Goal: Communication & Community: Answer question/provide support

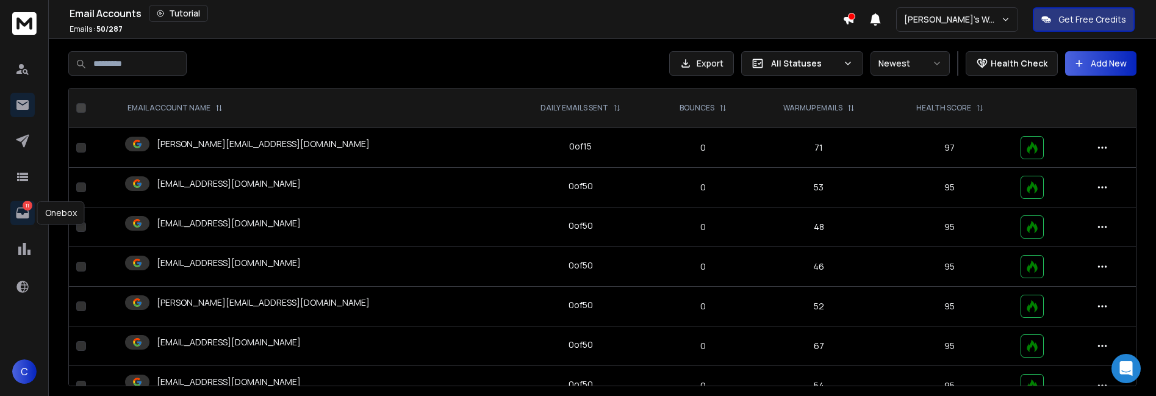
click at [26, 212] on icon at bounding box center [22, 213] width 15 height 15
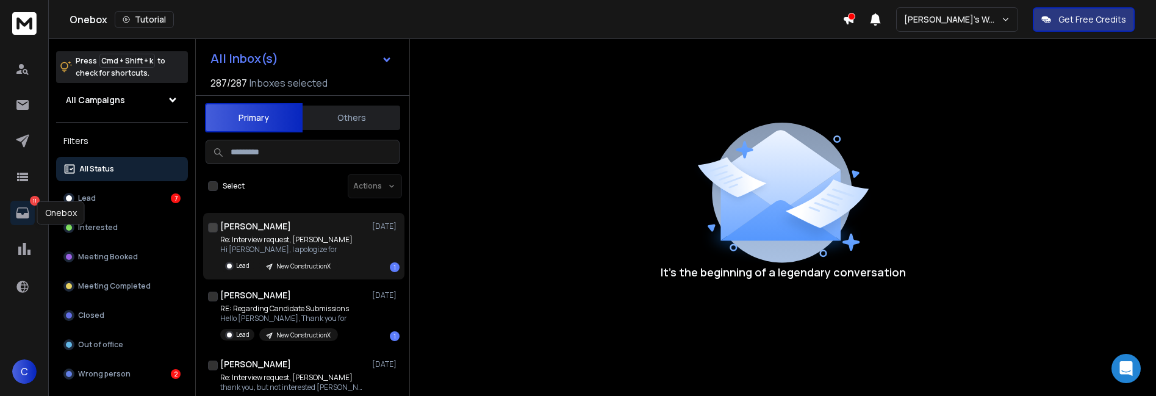
click at [283, 251] on p "Hi [PERSON_NAME], I apologize for" at bounding box center [286, 250] width 132 height 10
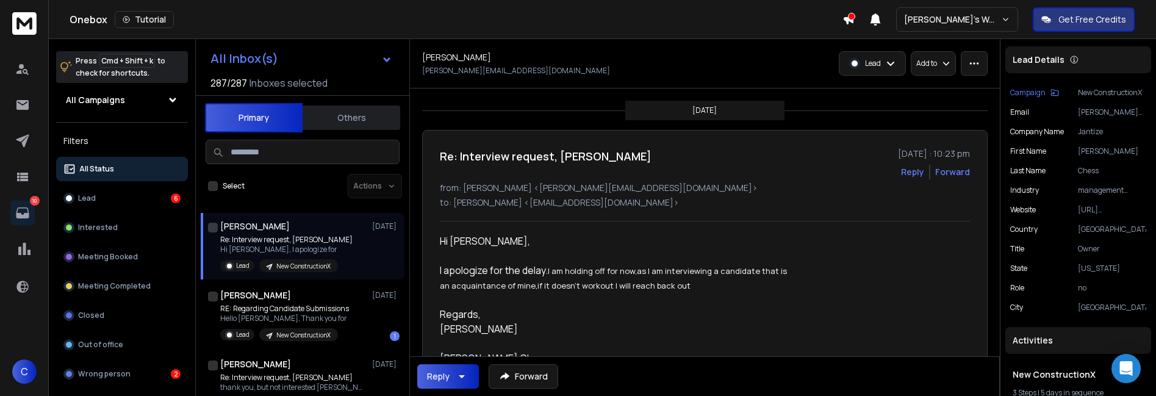
click at [907, 168] on button "Reply" at bounding box center [912, 172] width 23 height 12
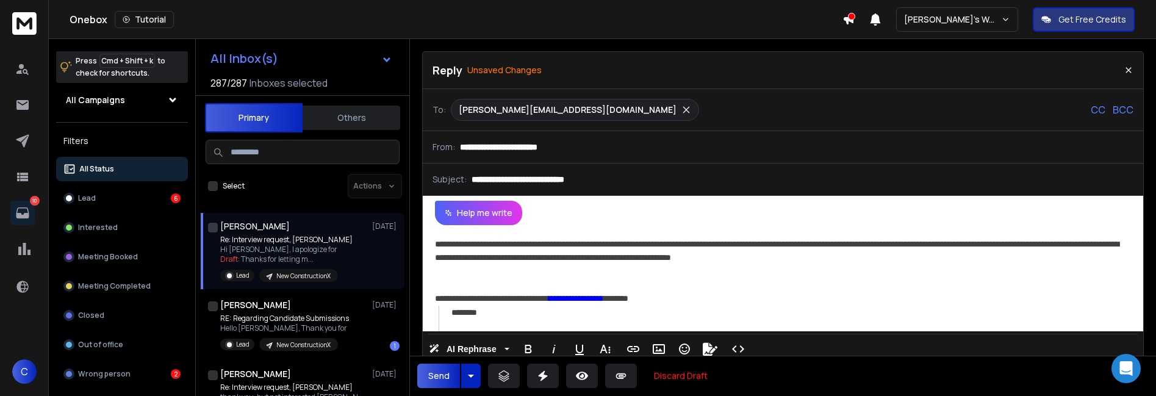
click at [433, 373] on button "Send" at bounding box center [438, 375] width 43 height 24
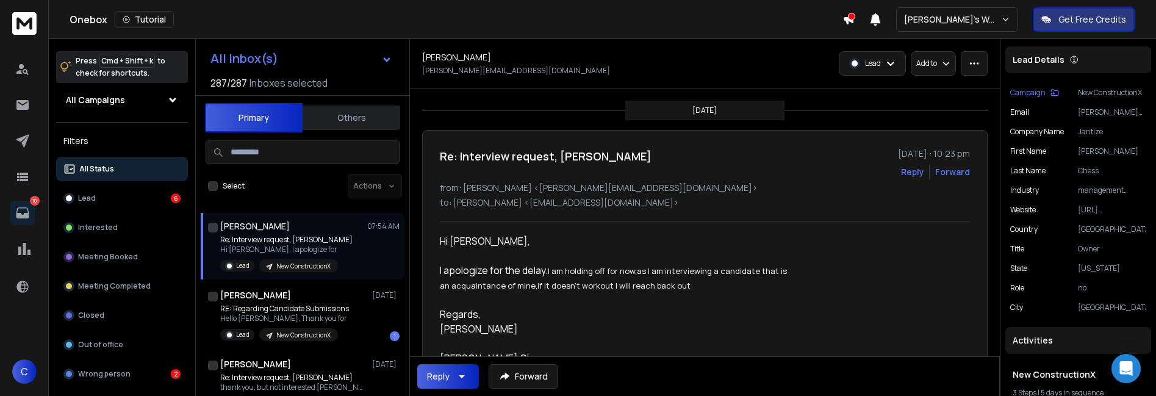
click at [878, 63] on p "Lead" at bounding box center [873, 64] width 16 height 10
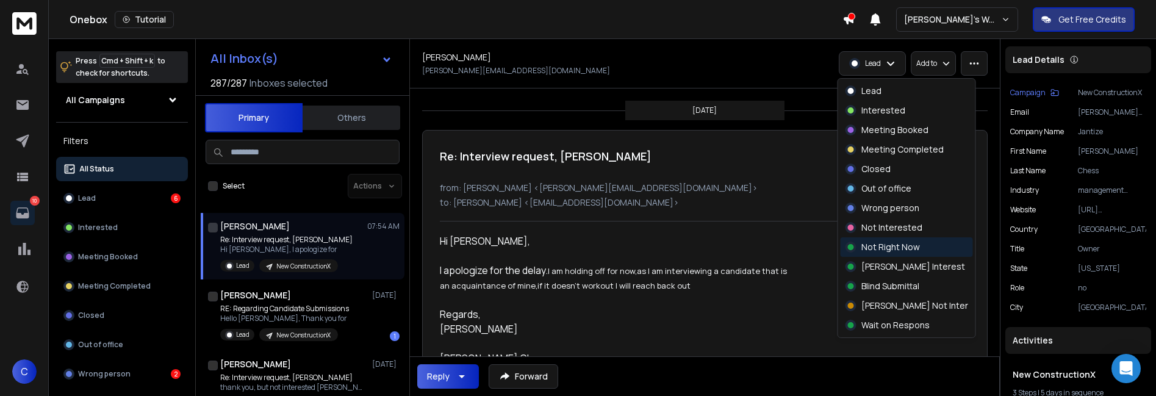
click at [908, 245] on p "Not Right Now" at bounding box center [890, 247] width 59 height 12
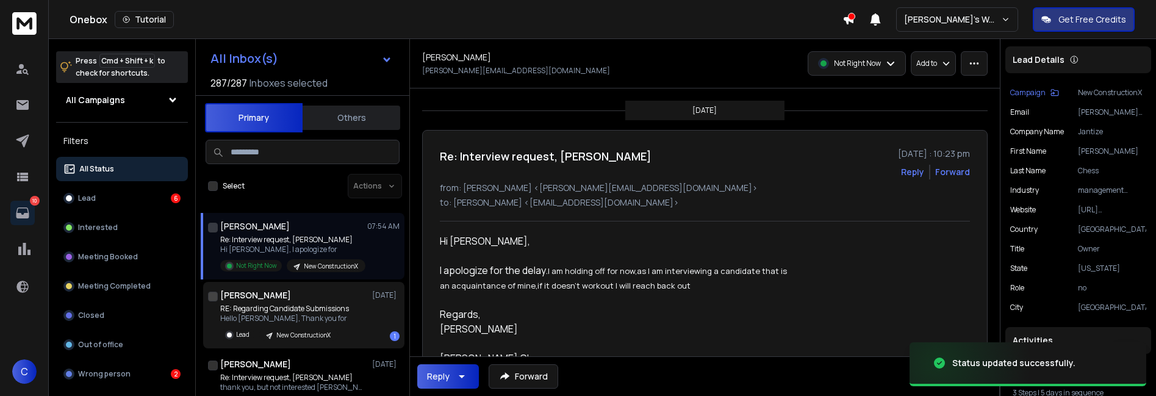
click at [313, 312] on p "RE: Regarding Candidate Submissions" at bounding box center [284, 309] width 129 height 10
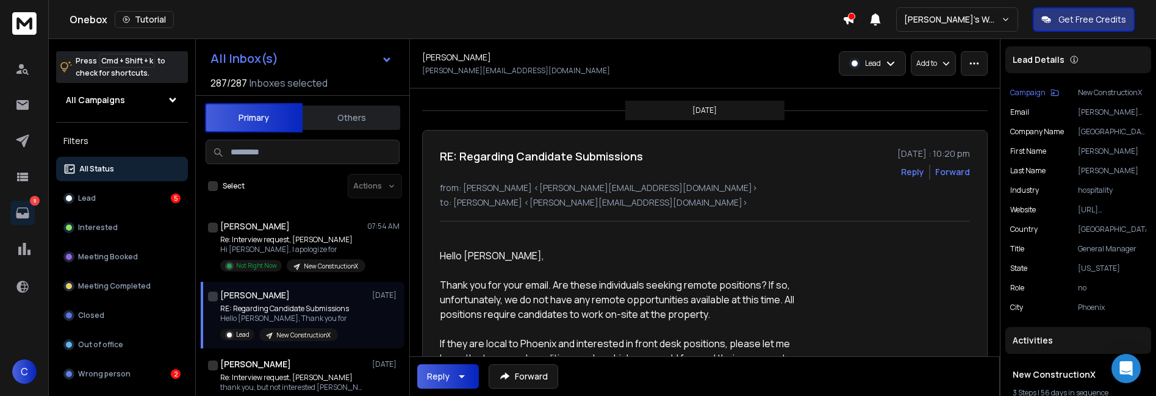
click at [919, 171] on button "Reply" at bounding box center [912, 172] width 23 height 12
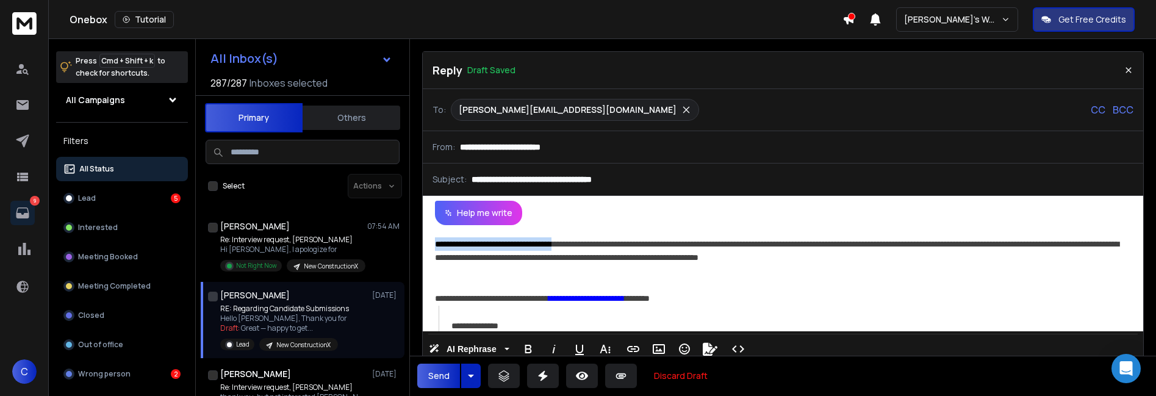
drag, startPoint x: 582, startPoint y: 243, endPoint x: 437, endPoint y: 244, distance: 145.1
click at [437, 244] on div "**********" at bounding box center [781, 250] width 692 height 27
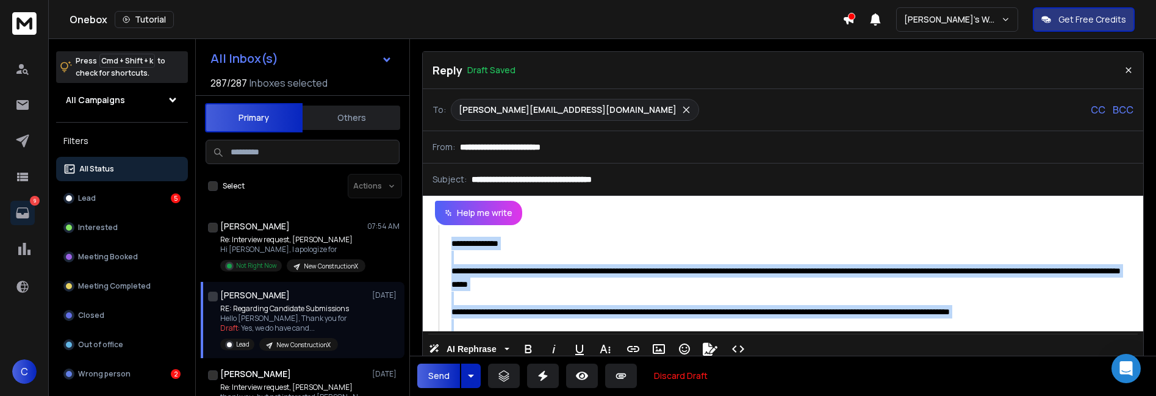
scroll to position [113, 0]
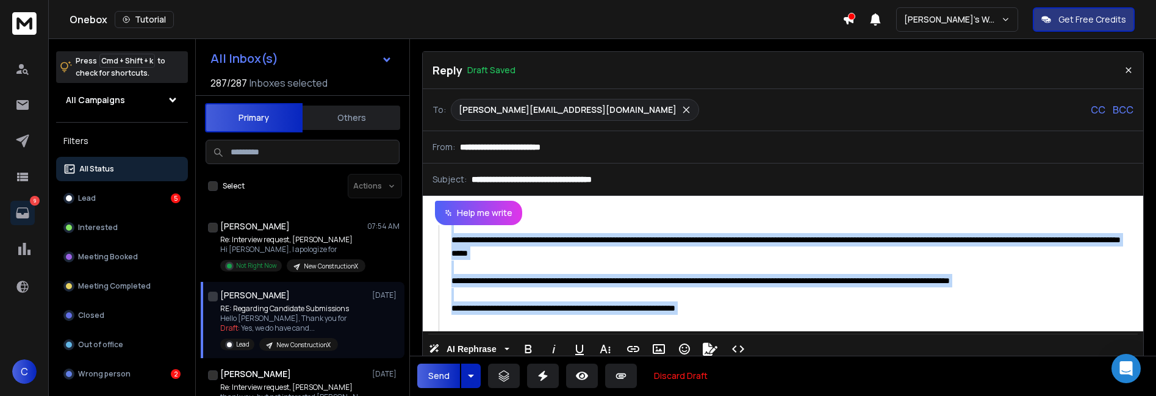
drag, startPoint x: 451, startPoint y: 244, endPoint x: 1059, endPoint y: 317, distance: 612.4
click at [1059, 317] on div "**********" at bounding box center [782, 397] width 688 height 410
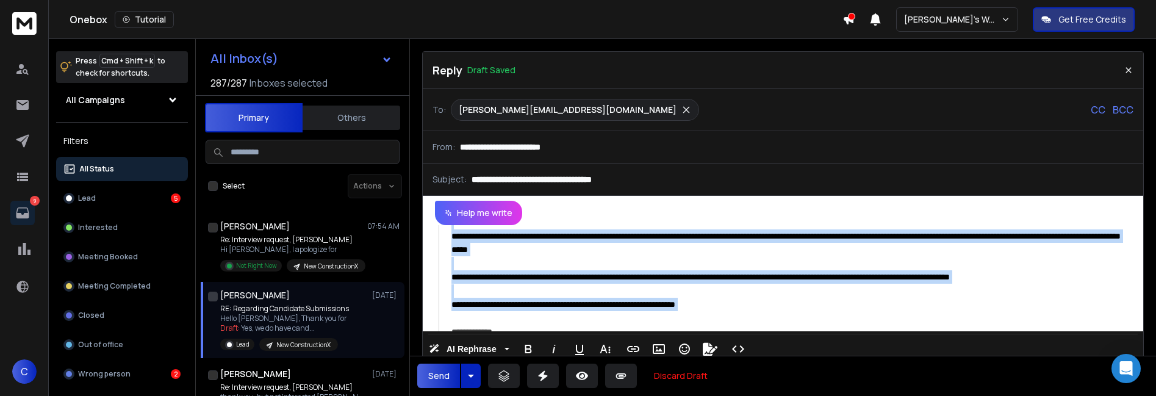
copy div "**********"
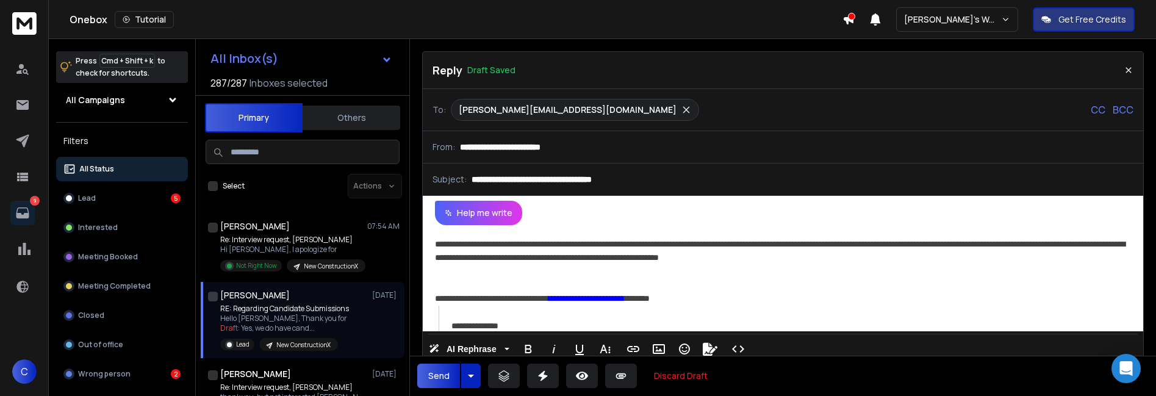
click at [589, 269] on div at bounding box center [781, 271] width 692 height 13
drag, startPoint x: 543, startPoint y: 243, endPoint x: 456, endPoint y: 246, distance: 87.2
click at [456, 246] on div "**********" at bounding box center [781, 250] width 692 height 27
drag, startPoint x: 443, startPoint y: 373, endPoint x: 448, endPoint y: 390, distance: 18.2
click at [443, 373] on button "Send" at bounding box center [438, 375] width 43 height 24
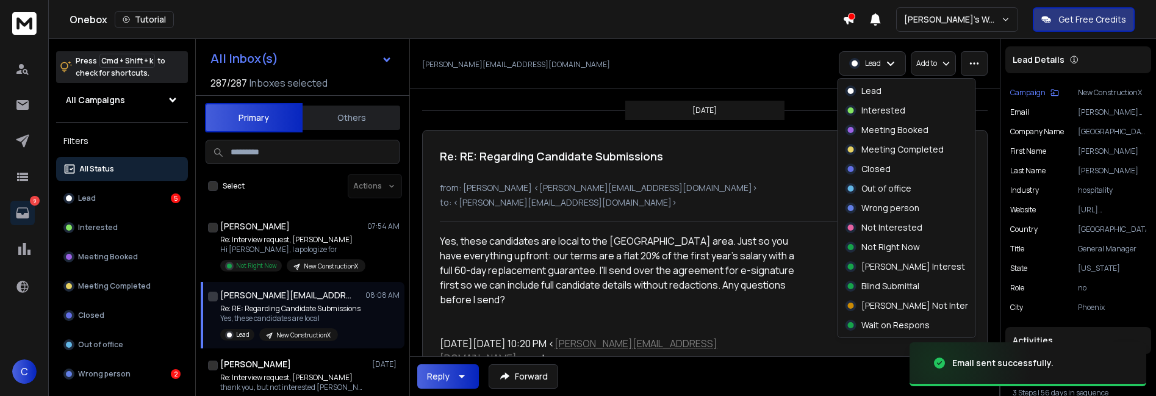
click at [878, 64] on p "Lead" at bounding box center [873, 64] width 16 height 10
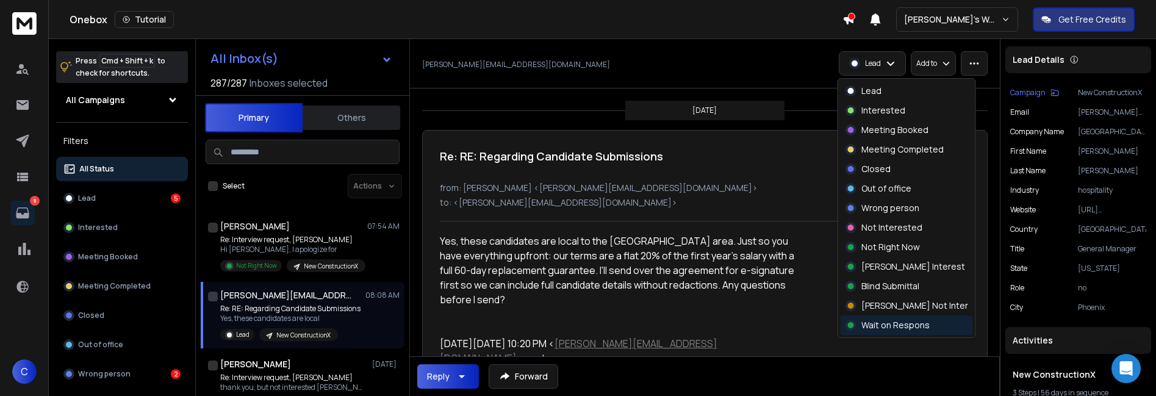
click at [884, 322] on p "Wait on Respons" at bounding box center [895, 325] width 68 height 12
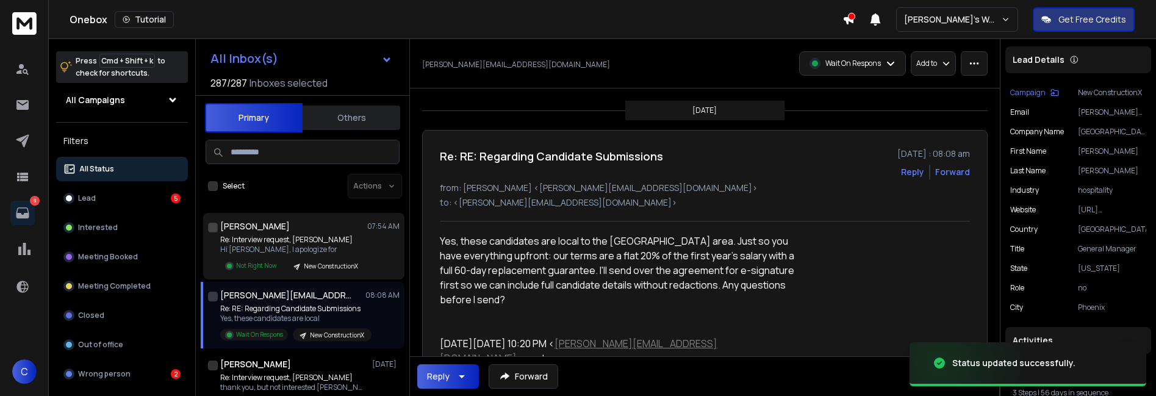
click at [276, 231] on div "[PERSON_NAME] Chess 07:54 AM" at bounding box center [309, 226] width 179 height 12
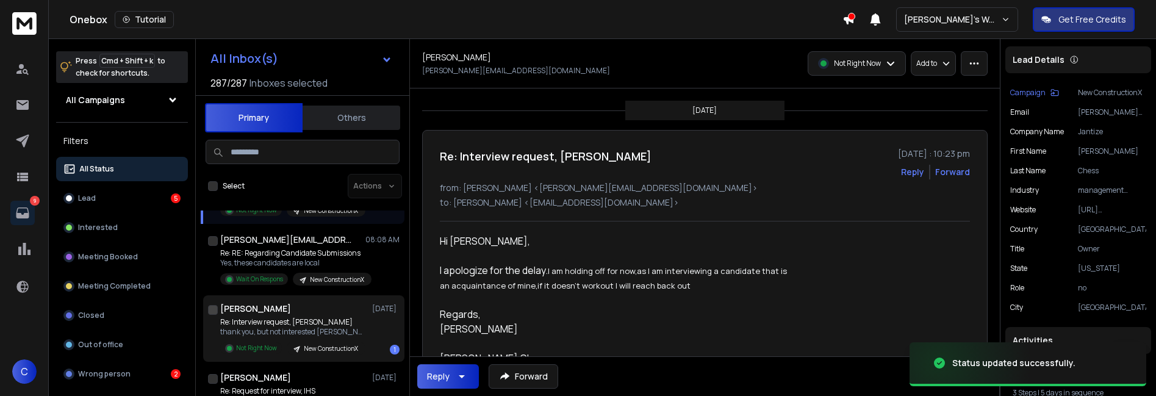
scroll to position [62, 0]
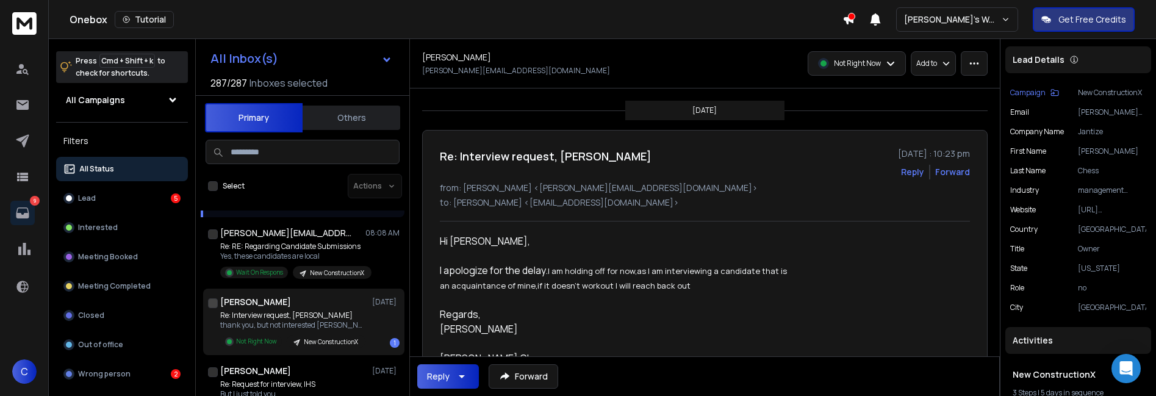
click at [252, 324] on p "thank you, but not interested [PERSON_NAME]" at bounding box center [293, 325] width 146 height 10
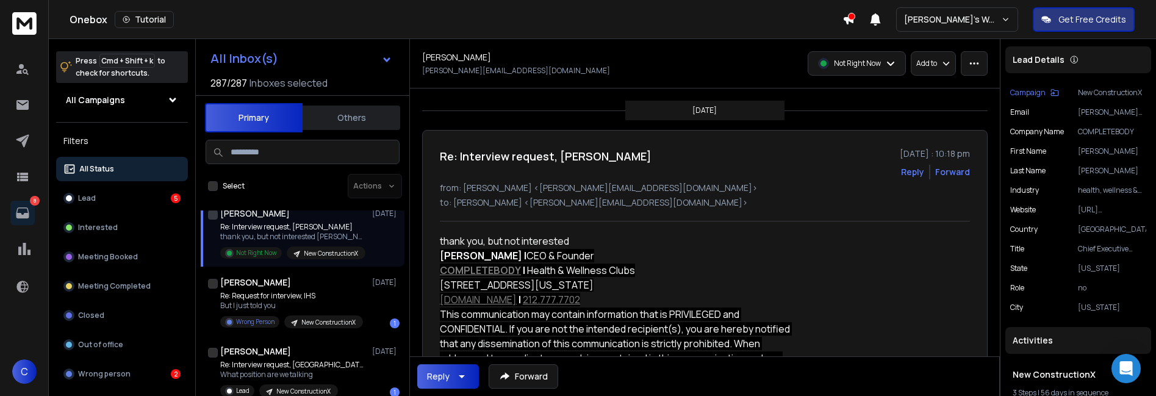
scroll to position [159, 0]
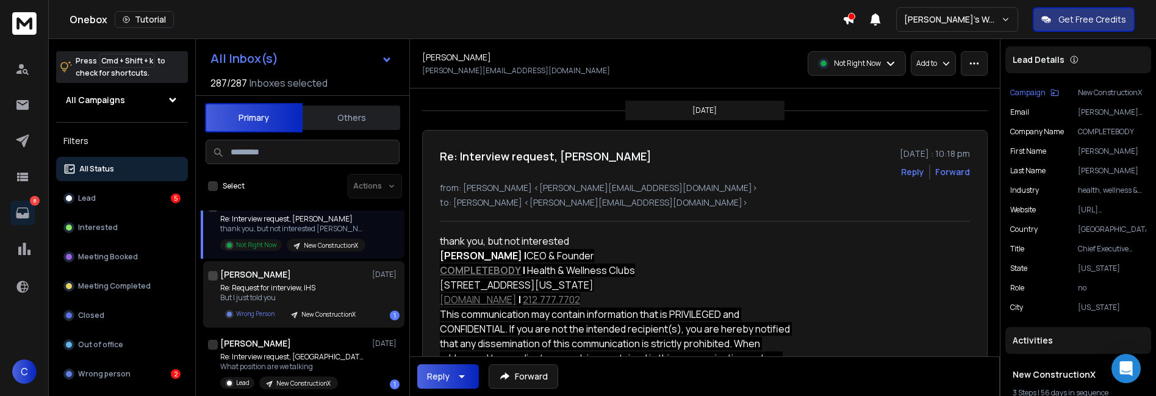
click at [309, 296] on p "But I just told you" at bounding box center [291, 298] width 143 height 10
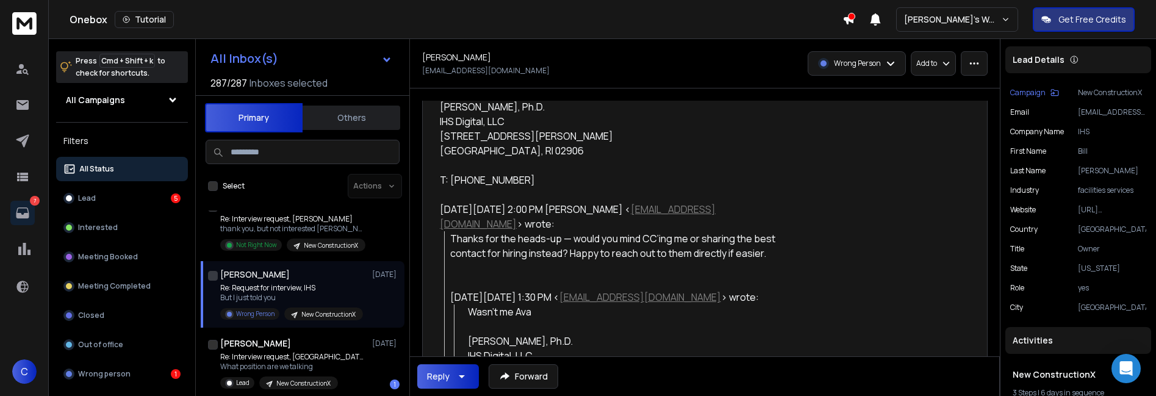
scroll to position [164, 0]
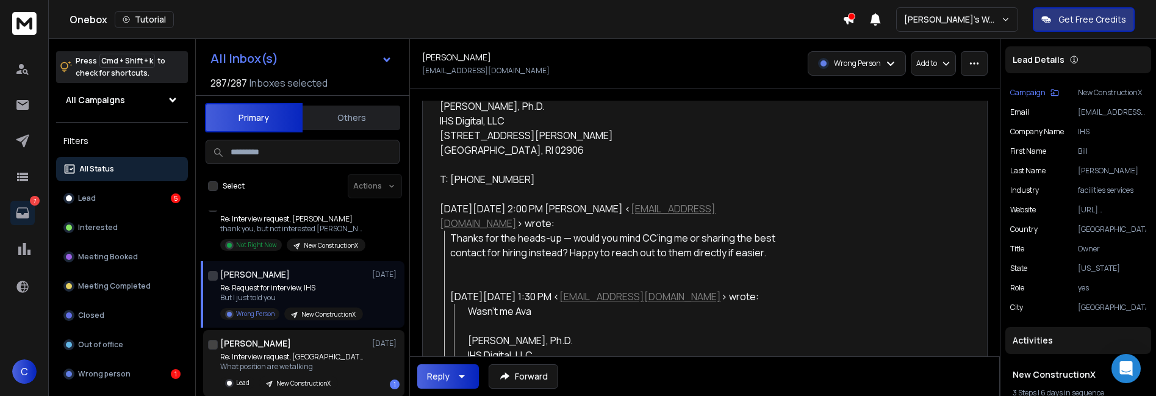
drag, startPoint x: 284, startPoint y: 365, endPoint x: 310, endPoint y: 381, distance: 31.2
click at [284, 365] on p "What position are we talking" at bounding box center [293, 367] width 146 height 10
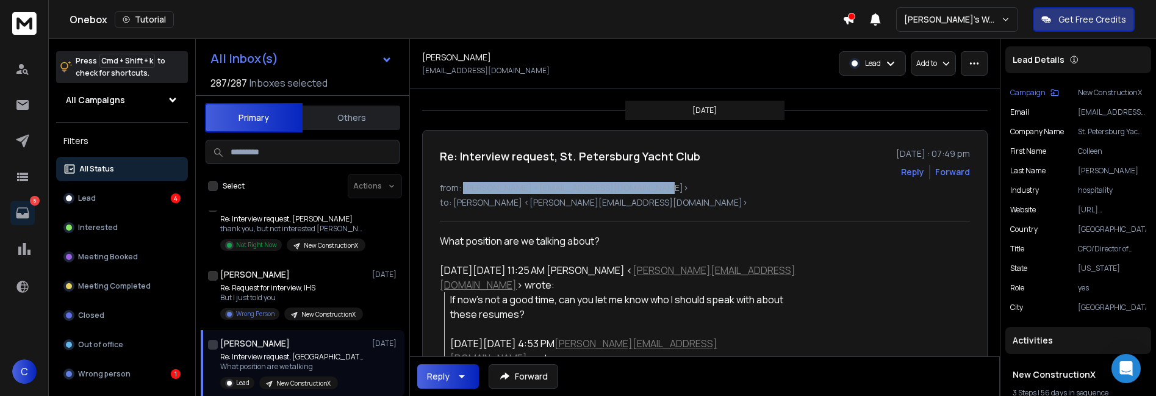
drag, startPoint x: 626, startPoint y: 188, endPoint x: 467, endPoint y: 185, distance: 159.2
click at [462, 186] on p "from: [PERSON_NAME] <[EMAIL_ADDRESS][DOMAIN_NAME]>" at bounding box center [705, 188] width 530 height 12
copy p "[PERSON_NAME] <[EMAIL_ADDRESS][DOMAIN_NAME]"
click at [903, 172] on button "Reply" at bounding box center [912, 172] width 23 height 12
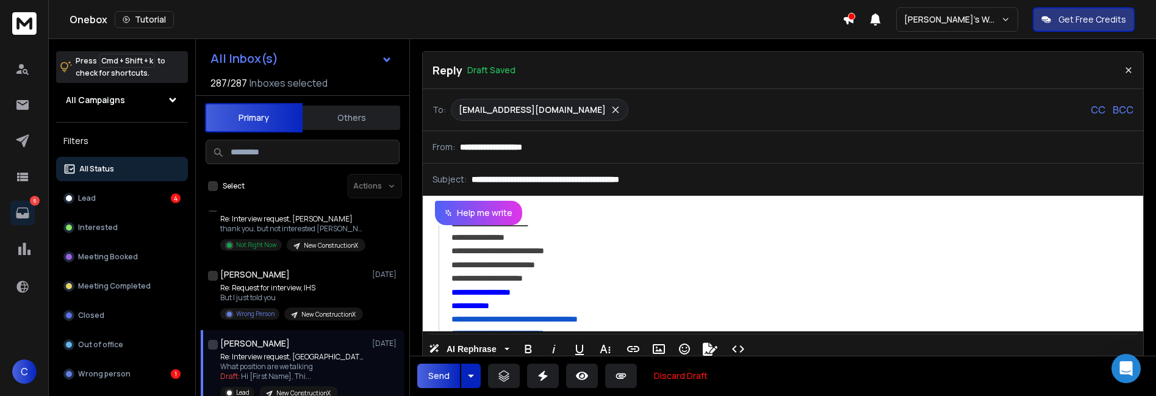
scroll to position [337, 0]
drag, startPoint x: 519, startPoint y: 290, endPoint x: 494, endPoint y: 289, distance: 25.0
click at [494, 288] on div "**********" at bounding box center [789, 383] width 677 height 392
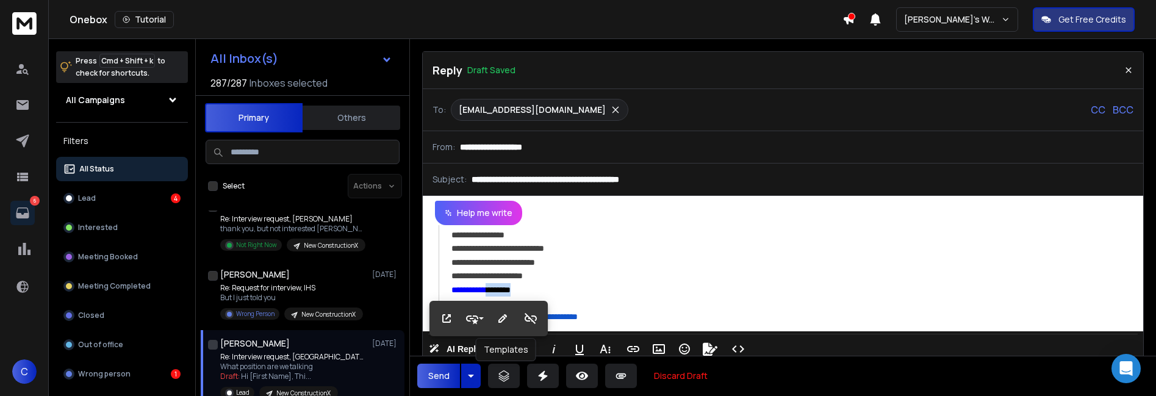
copy link "********"
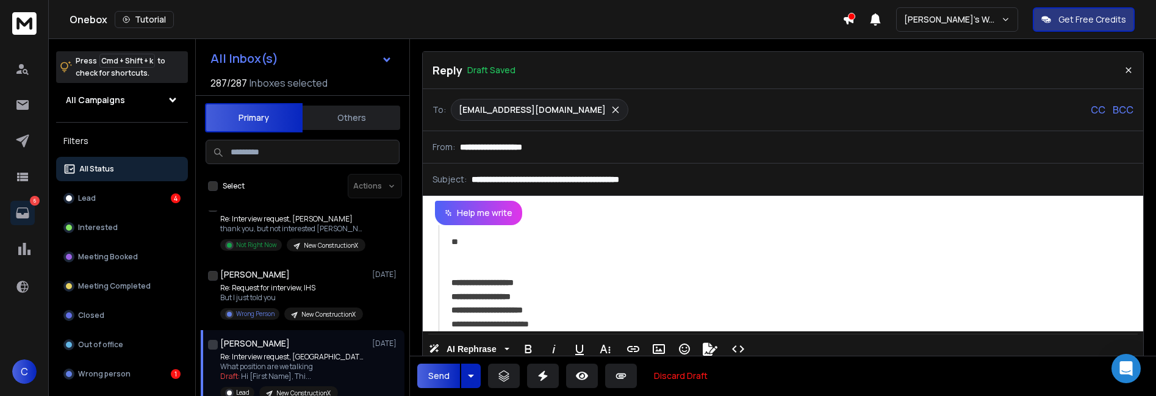
scroll to position [0, 0]
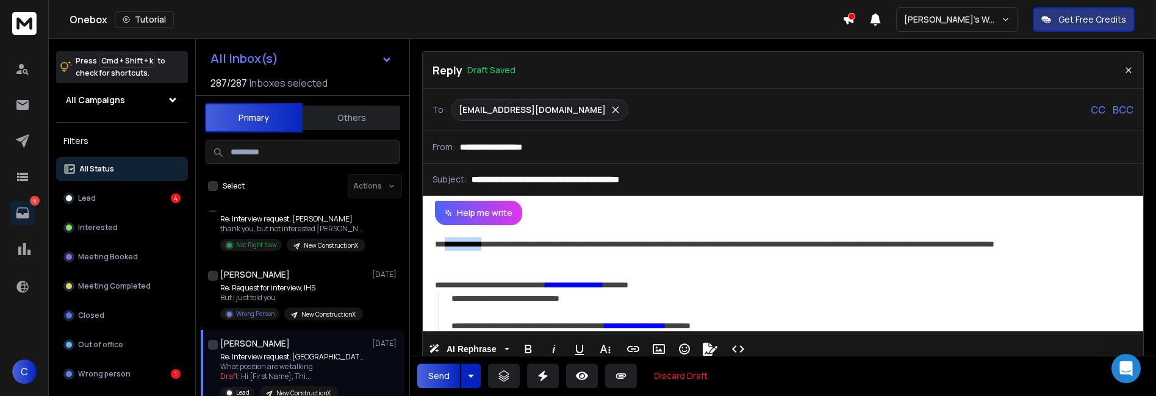
drag, startPoint x: 492, startPoint y: 244, endPoint x: 443, endPoint y: 246, distance: 49.4
click at [445, 246] on div "**********" at bounding box center [781, 243] width 692 height 13
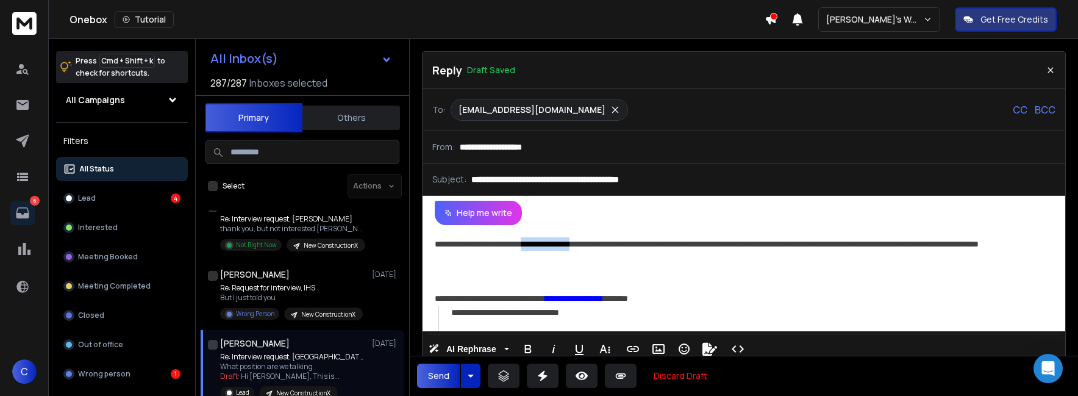
drag, startPoint x: 579, startPoint y: 243, endPoint x: 531, endPoint y: 244, distance: 48.2
click at [531, 244] on div "**********" at bounding box center [742, 250] width 615 height 27
drag, startPoint x: 528, startPoint y: 245, endPoint x: 545, endPoint y: 245, distance: 17.7
click at [528, 245] on div "**********" at bounding box center [742, 250] width 615 height 27
drag, startPoint x: 568, startPoint y: 244, endPoint x: 579, endPoint y: 246, distance: 10.7
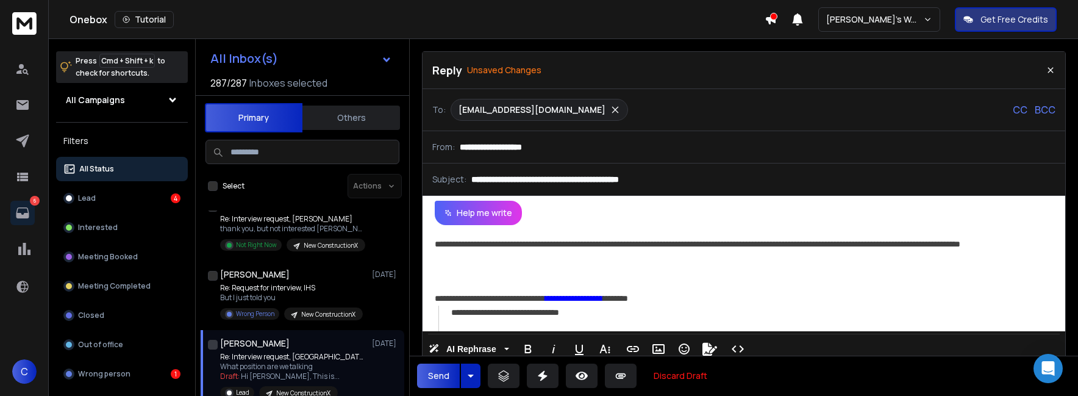
click at [570, 245] on div "**********" at bounding box center [742, 250] width 615 height 27
click at [435, 372] on button "Send" at bounding box center [438, 375] width 43 height 24
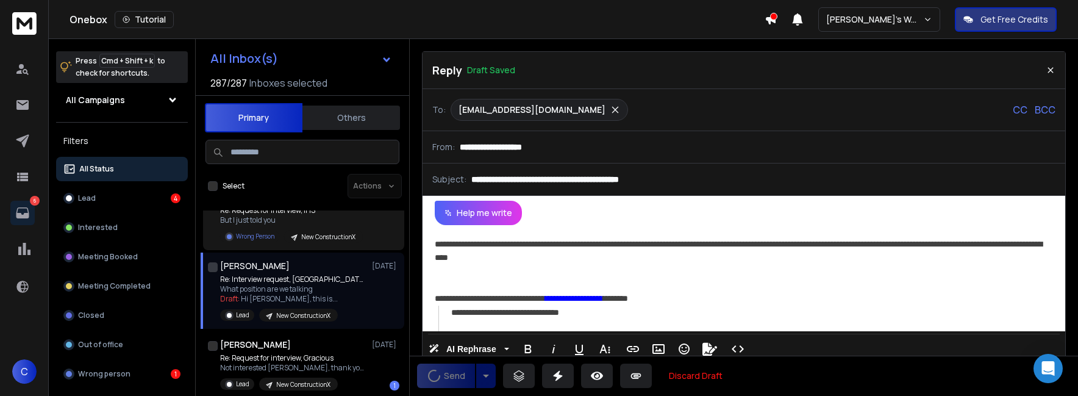
scroll to position [237, 0]
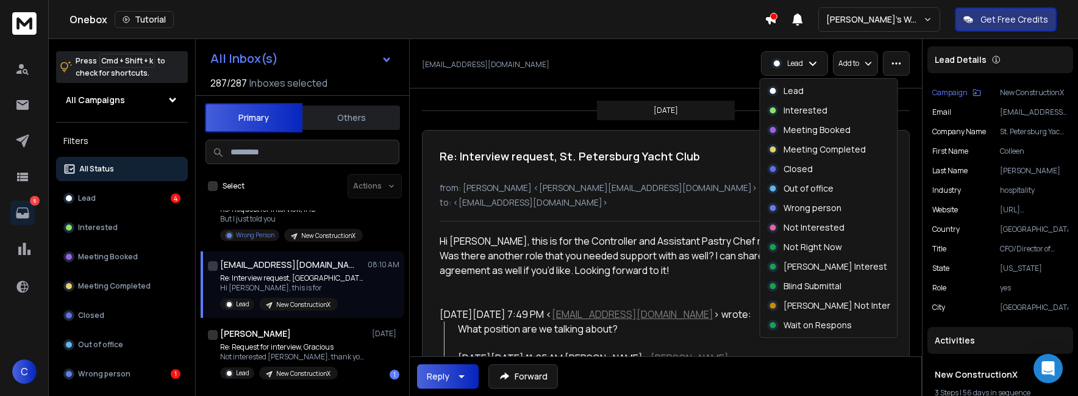
click at [789, 57] on div "Lead" at bounding box center [795, 63] width 66 height 23
click at [829, 321] on p "Wait on Respons" at bounding box center [818, 325] width 68 height 12
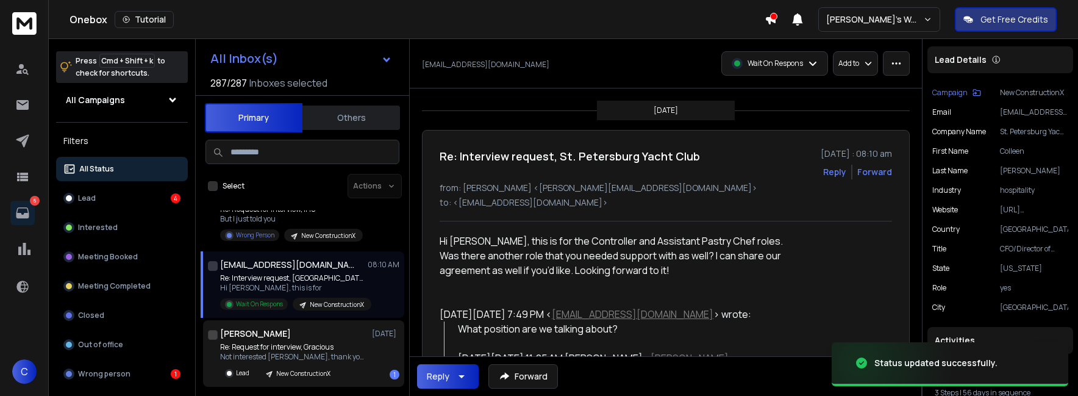
click at [290, 351] on p "Re: Request for interview, Gracious" at bounding box center [293, 347] width 146 height 10
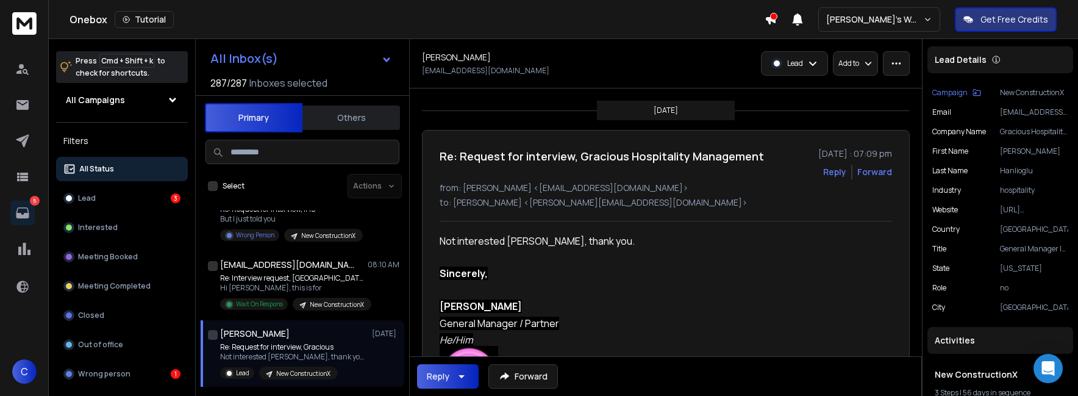
click at [836, 171] on button "Reply" at bounding box center [834, 172] width 23 height 12
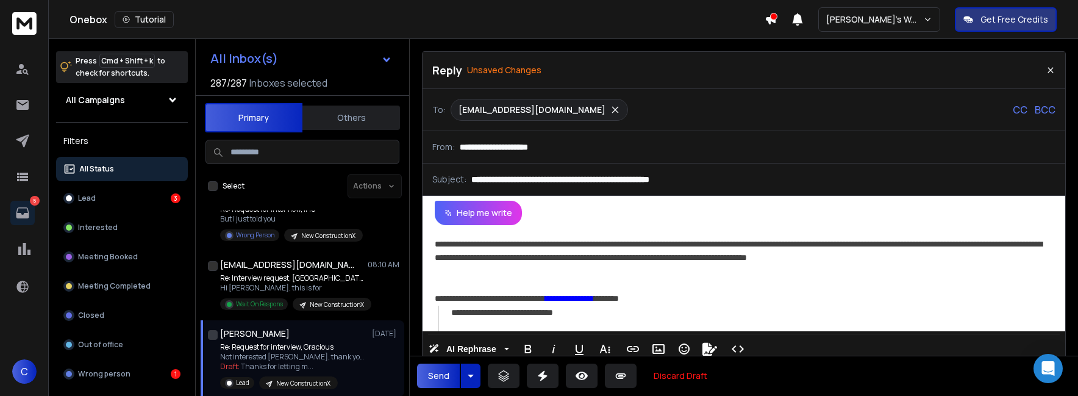
click at [440, 373] on button "Send" at bounding box center [438, 375] width 43 height 24
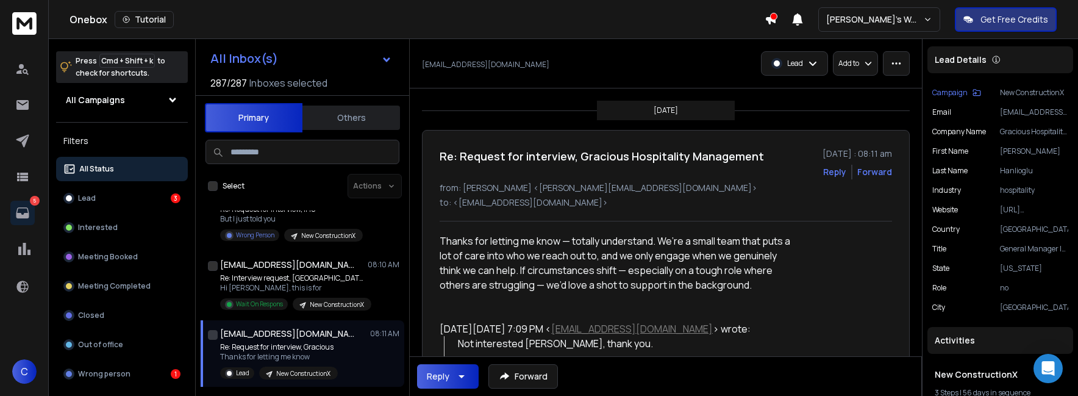
click at [815, 71] on div "Lead" at bounding box center [795, 63] width 66 height 23
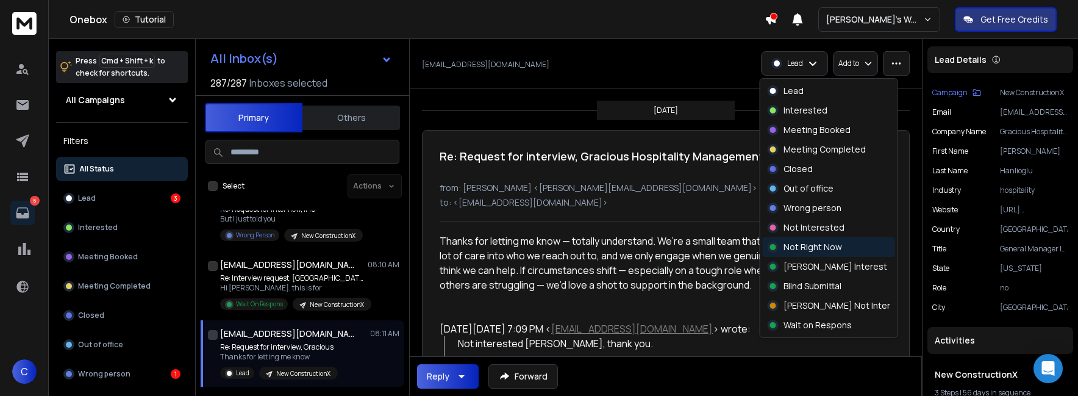
click at [819, 244] on p "Not Right Now" at bounding box center [813, 247] width 59 height 12
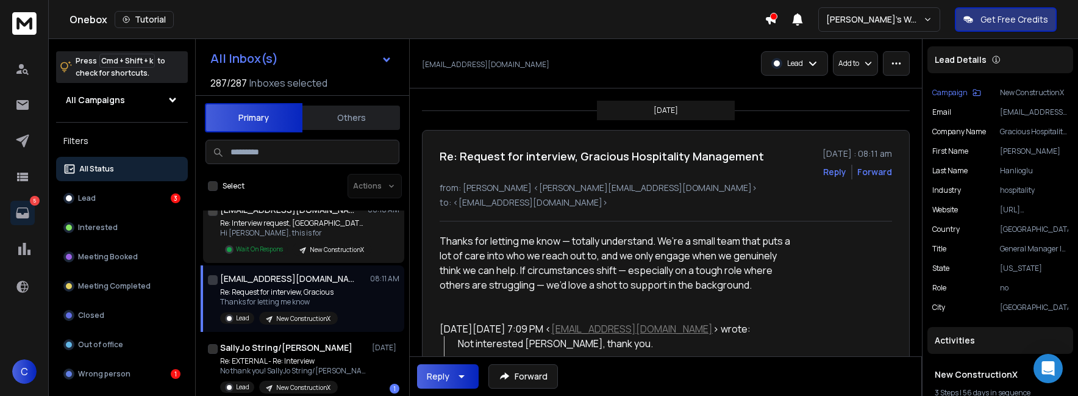
scroll to position [295, 0]
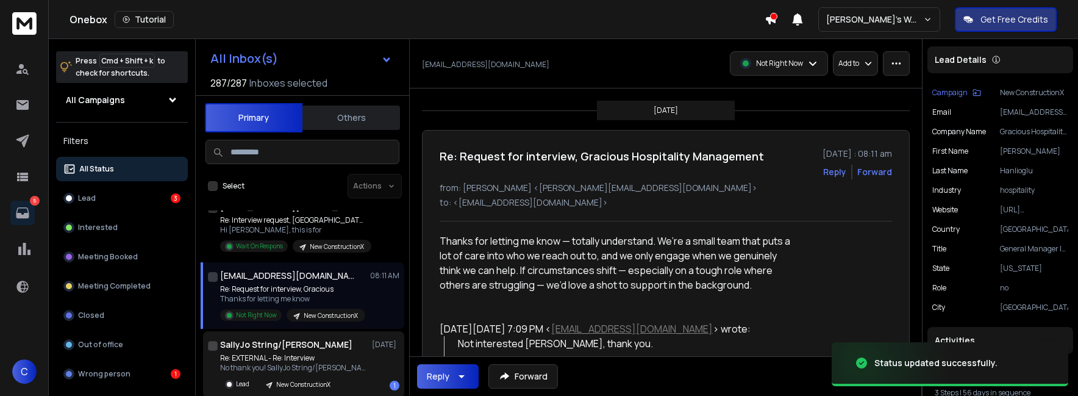
click at [284, 363] on p "No thank you! SallyJo String/[PERSON_NAME] CoinWrap_CMYK_Logo.jpg [cid:coinwrap…" at bounding box center [293, 368] width 146 height 10
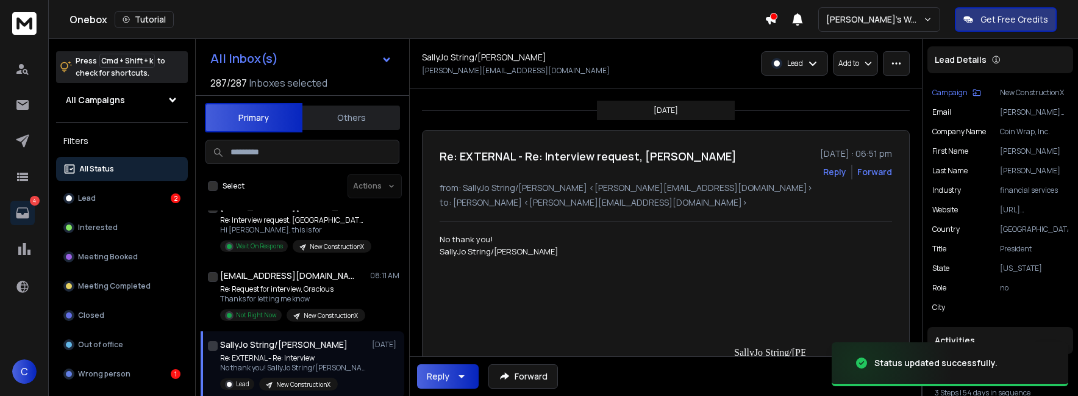
click at [830, 175] on button "Reply" at bounding box center [834, 172] width 23 height 12
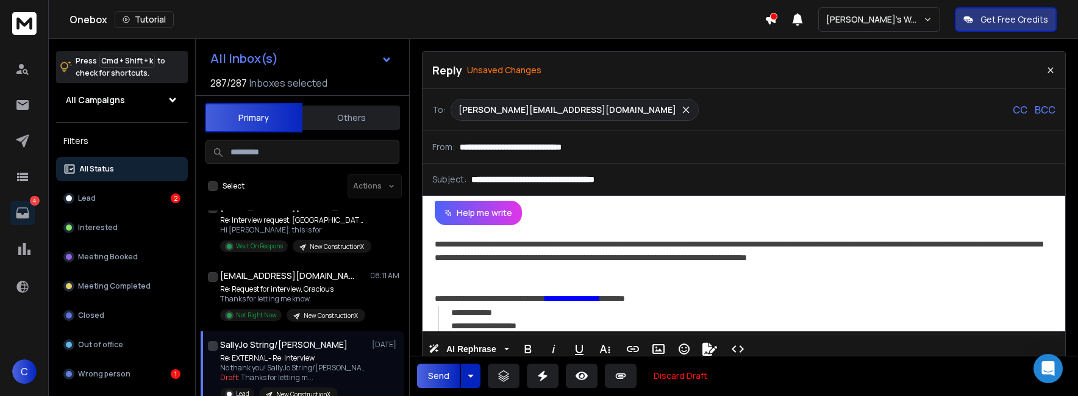
drag, startPoint x: 438, startPoint y: 377, endPoint x: 424, endPoint y: 368, distance: 16.7
click at [438, 377] on button "Send" at bounding box center [438, 375] width 43 height 24
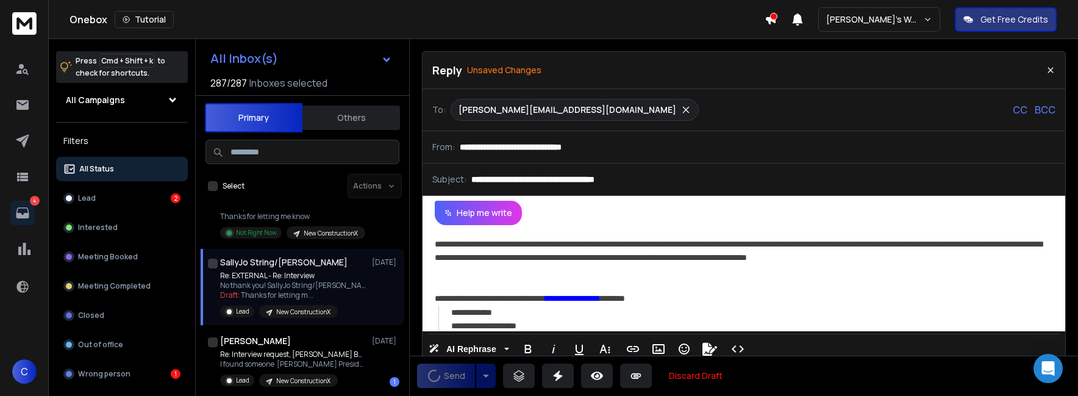
scroll to position [379, 0]
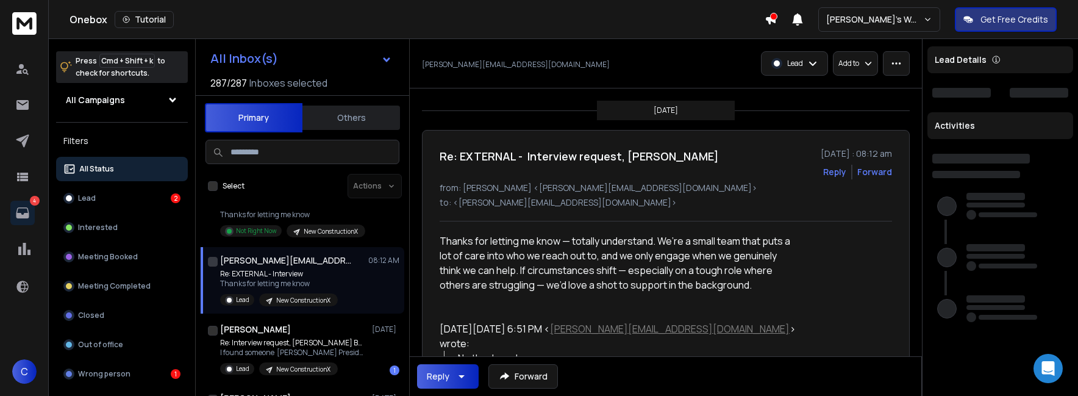
click at [791, 70] on div "Lead" at bounding box center [795, 63] width 66 height 23
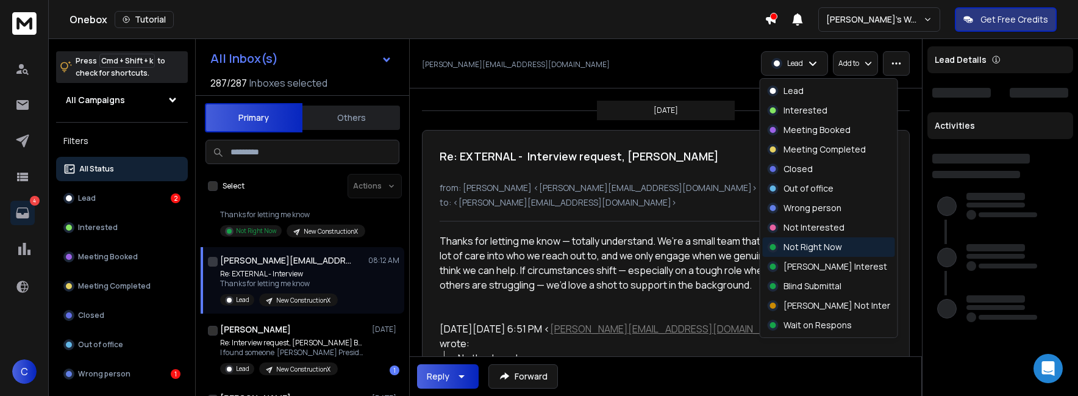
click at [817, 245] on p "Not Right Now" at bounding box center [813, 247] width 59 height 12
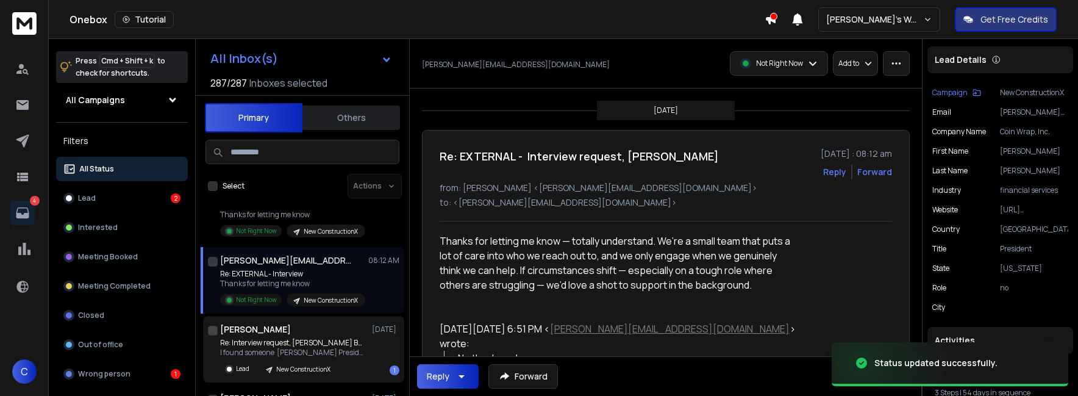
click at [273, 351] on p "I found someone [PERSON_NAME] President and CEO [[URL][DOMAIN_NAME]] Stratus" at bounding box center [293, 353] width 146 height 10
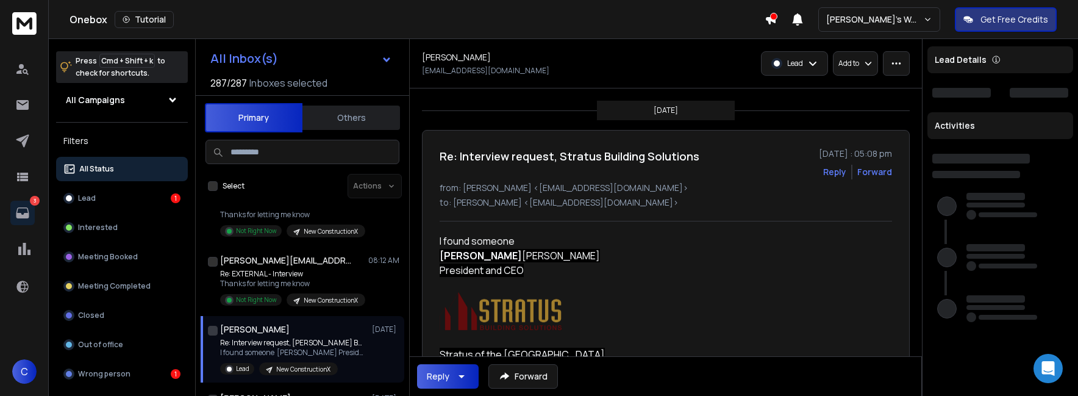
click at [834, 175] on button "Reply" at bounding box center [834, 172] width 23 height 12
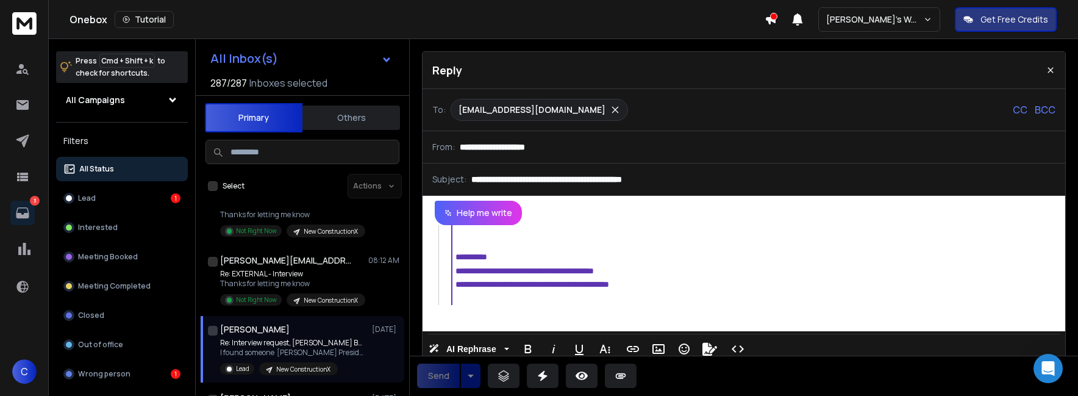
scroll to position [0, 0]
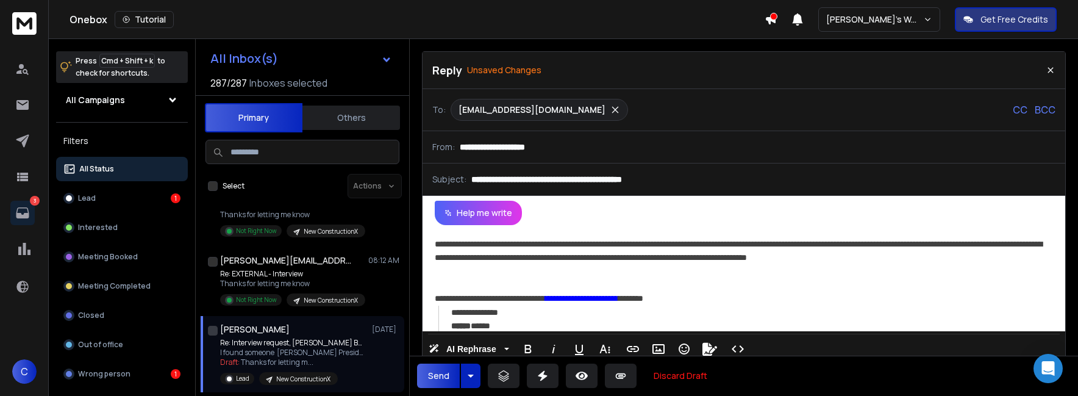
drag, startPoint x: 437, startPoint y: 381, endPoint x: 394, endPoint y: 356, distance: 49.7
click at [437, 381] on button "Send" at bounding box center [438, 375] width 43 height 24
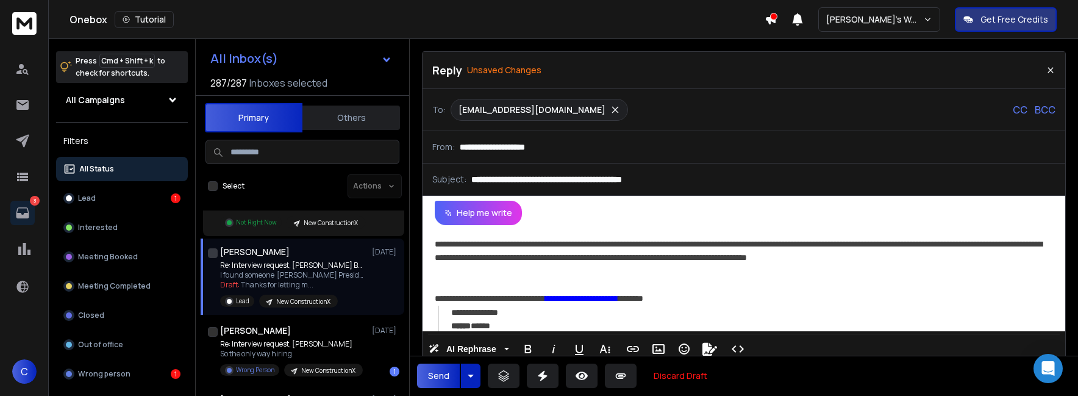
scroll to position [467, 0]
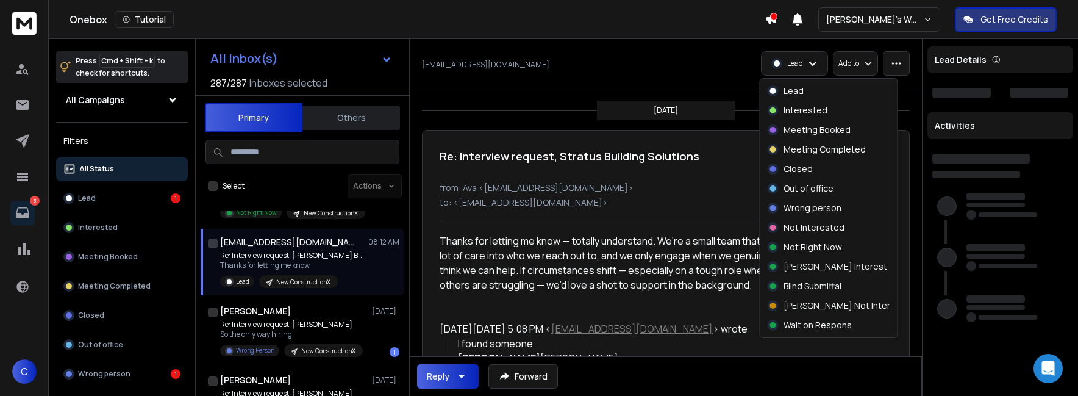
click at [777, 65] on div at bounding box center [776, 63] width 11 height 11
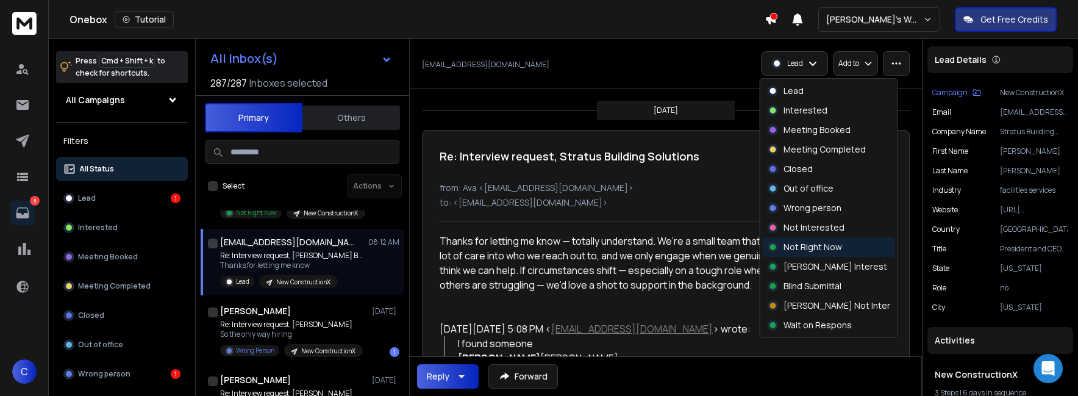
click at [798, 246] on p "Not Right Now" at bounding box center [813, 247] width 59 height 12
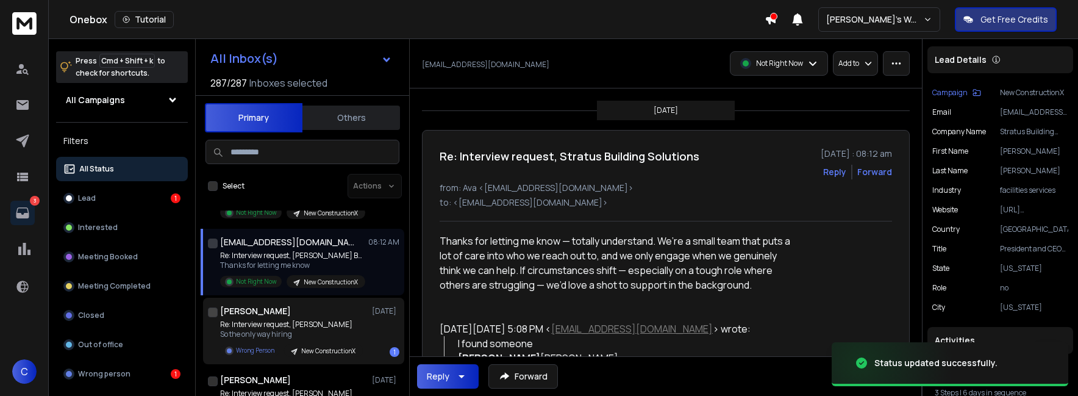
click at [270, 331] on p "So the only way hiring" at bounding box center [291, 334] width 143 height 10
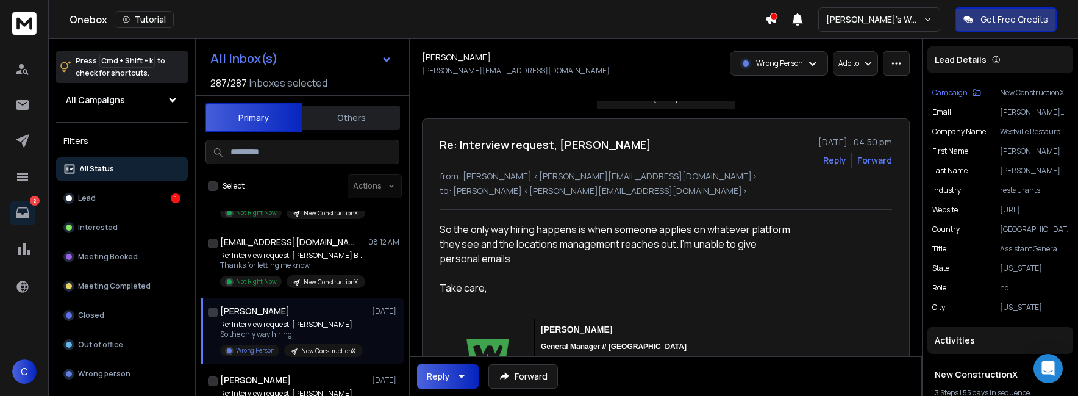
scroll to position [0, 0]
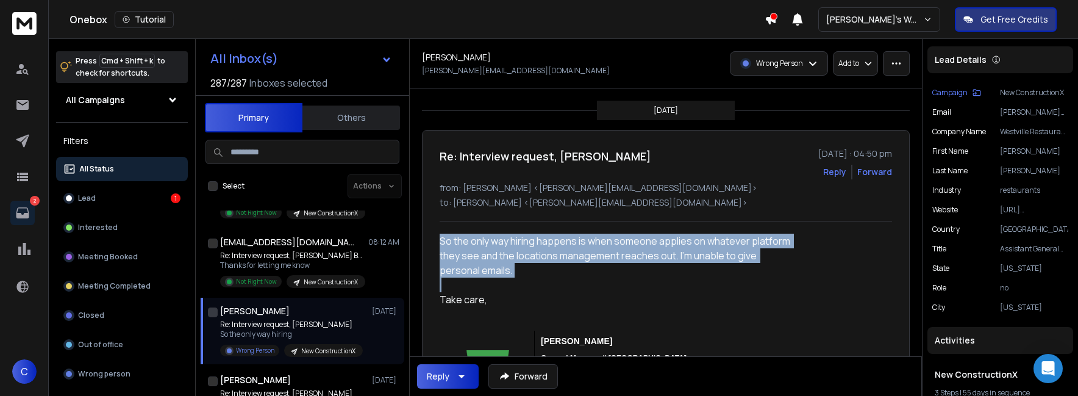
drag, startPoint x: 510, startPoint y: 280, endPoint x: 429, endPoint y: 248, distance: 87.1
copy div "So the only way hiring happens is when someone applies on whatever platform the…"
click at [837, 173] on button "Reply" at bounding box center [834, 172] width 23 height 12
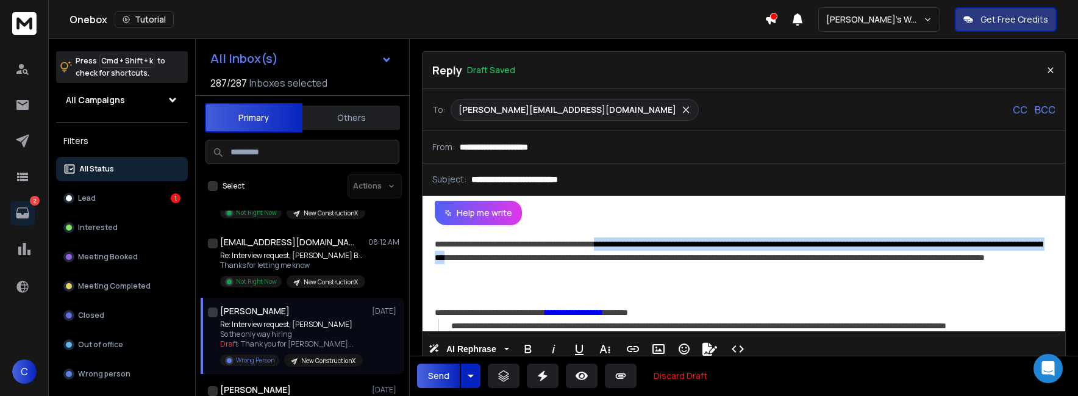
drag, startPoint x: 594, startPoint y: 259, endPoint x: 632, endPoint y: 244, distance: 40.5
click at [634, 243] on div "**********" at bounding box center [742, 257] width 615 height 41
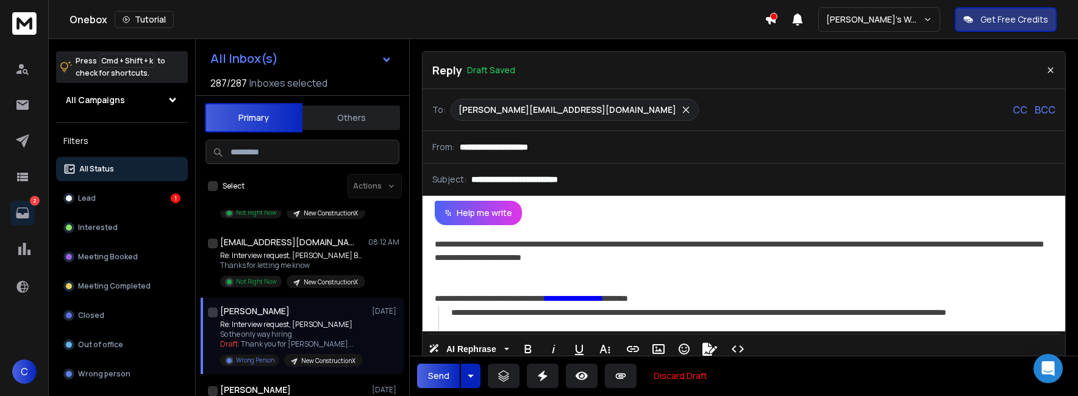
click at [438, 372] on button "Send" at bounding box center [438, 375] width 43 height 24
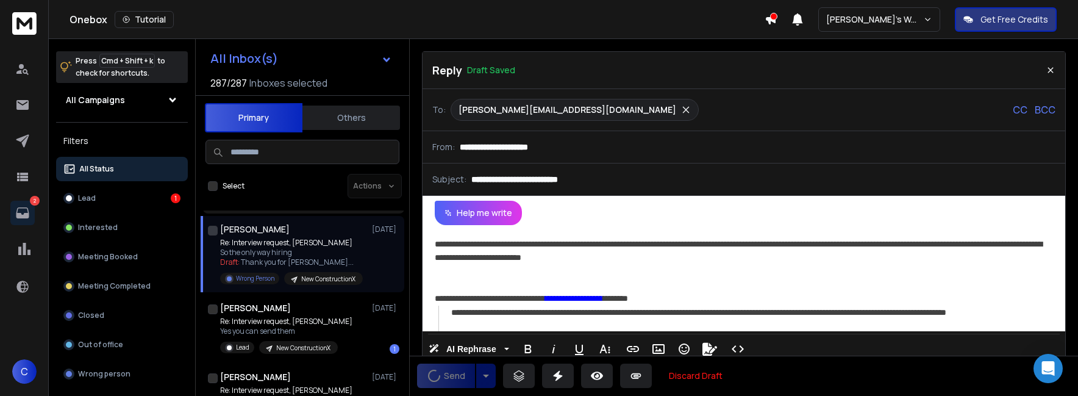
scroll to position [554, 0]
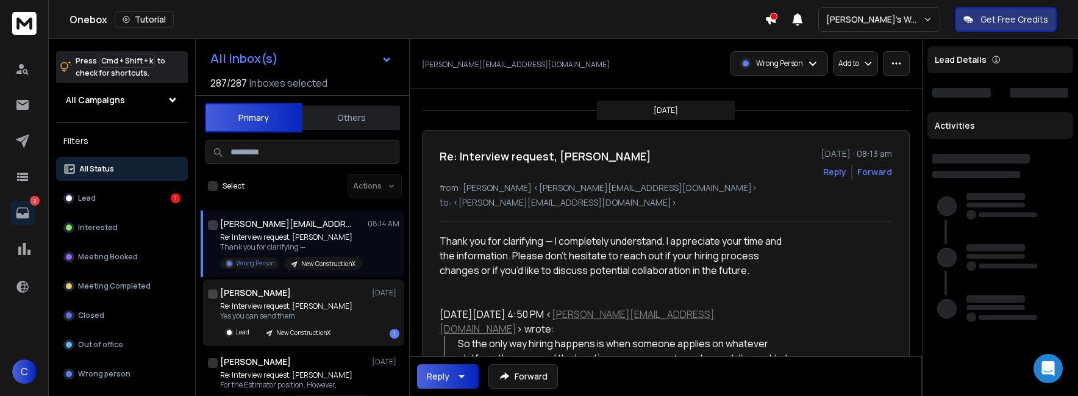
click at [302, 320] on p "Yes you can send them" at bounding box center [286, 316] width 132 height 10
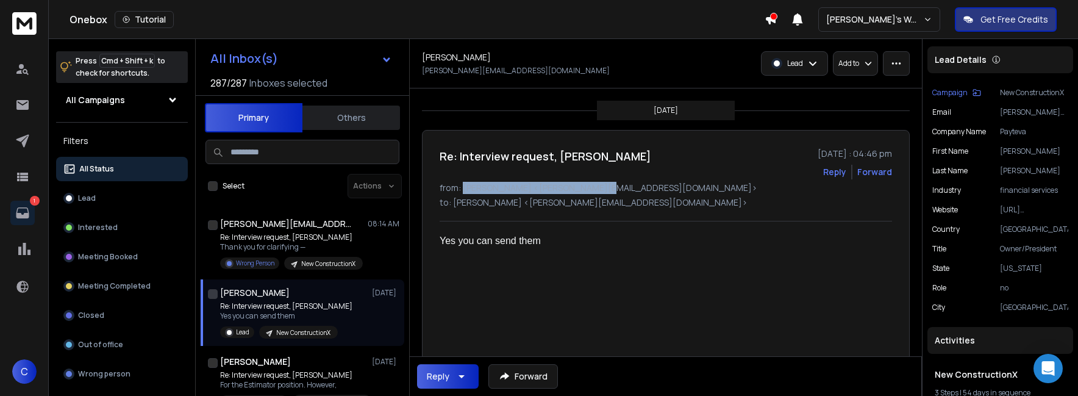
drag, startPoint x: 595, startPoint y: 184, endPoint x: 463, endPoint y: 188, distance: 131.2
click at [463, 188] on p "from: [PERSON_NAME] <[PERSON_NAME][EMAIL_ADDRESS][DOMAIN_NAME]>" at bounding box center [666, 188] width 452 height 12
copy p "[PERSON_NAME] <[PERSON_NAME][EMAIL_ADDRESS][DOMAIN_NAME]"
click at [839, 173] on button "Reply" at bounding box center [834, 172] width 23 height 12
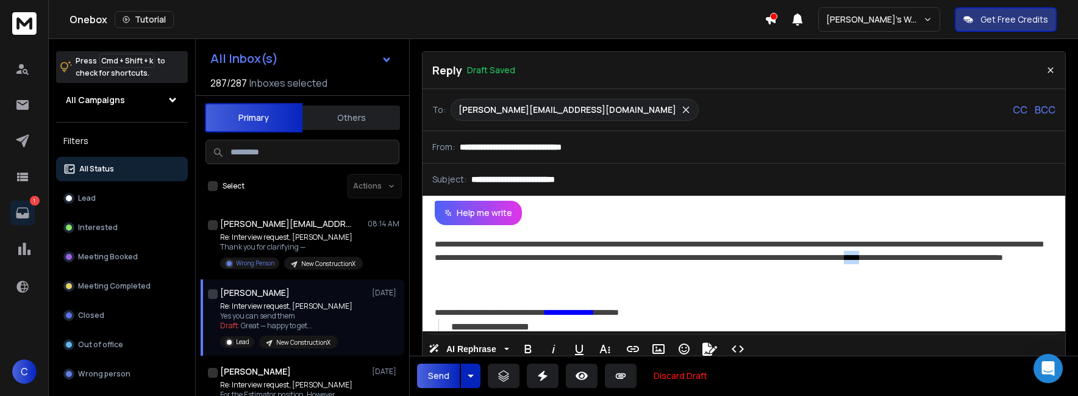
drag, startPoint x: 481, startPoint y: 271, endPoint x: 460, endPoint y: 272, distance: 20.7
click at [460, 272] on div "**********" at bounding box center [742, 257] width 615 height 41
drag, startPoint x: 599, startPoint y: 273, endPoint x: 559, endPoint y: 275, distance: 40.3
click at [532, 273] on div "**********" at bounding box center [742, 257] width 615 height 41
drag, startPoint x: 597, startPoint y: 271, endPoint x: 550, endPoint y: 273, distance: 47.0
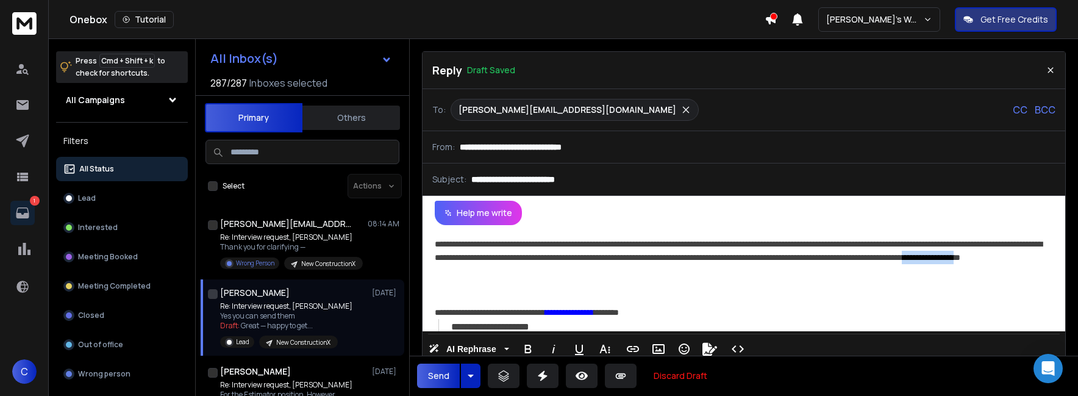
click at [536, 276] on div "**********" at bounding box center [742, 257] width 615 height 41
drag, startPoint x: 567, startPoint y: 271, endPoint x: 587, endPoint y: 271, distance: 20.1
click at [567, 271] on div "**********" at bounding box center [742, 257] width 615 height 41
click at [596, 270] on div "**********" at bounding box center [742, 257] width 615 height 41
drag, startPoint x: 596, startPoint y: 271, endPoint x: 538, endPoint y: 273, distance: 58.6
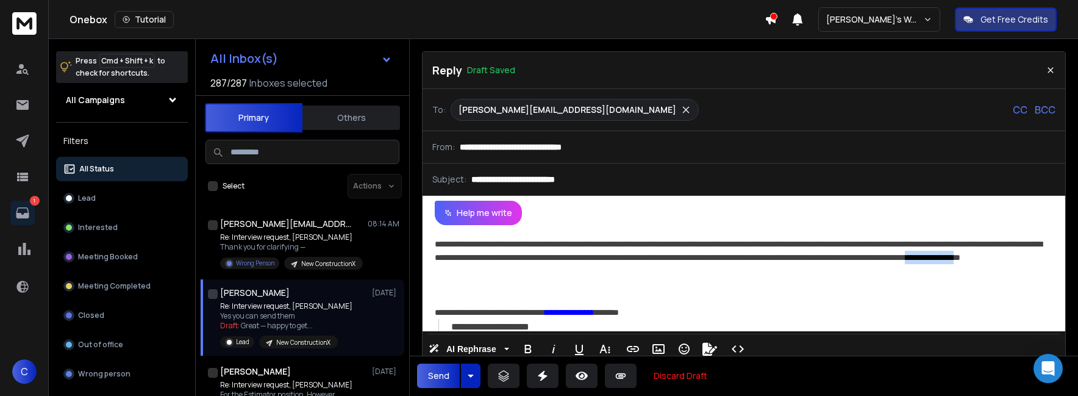
click at [537, 274] on div "**********" at bounding box center [742, 257] width 615 height 41
click at [436, 371] on button "Send" at bounding box center [438, 375] width 43 height 24
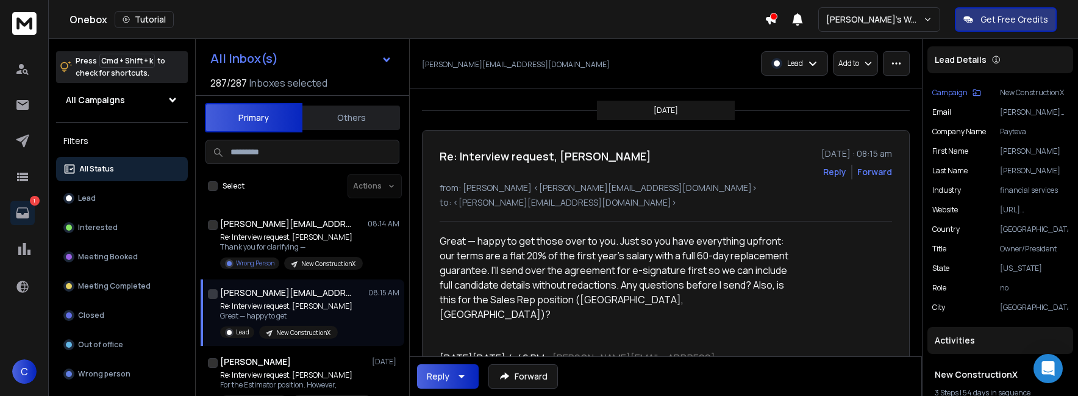
click at [796, 66] on p "Lead" at bounding box center [795, 64] width 16 height 10
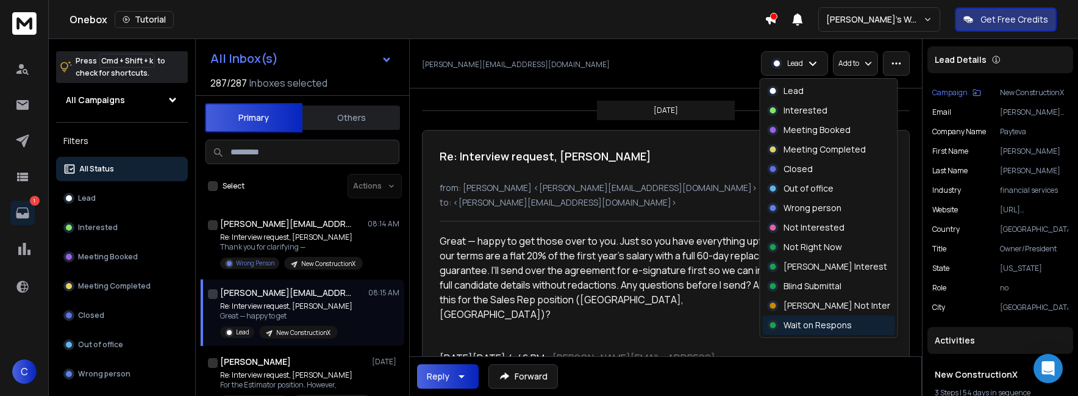
click at [796, 326] on p "Wait on Respons" at bounding box center [818, 325] width 68 height 12
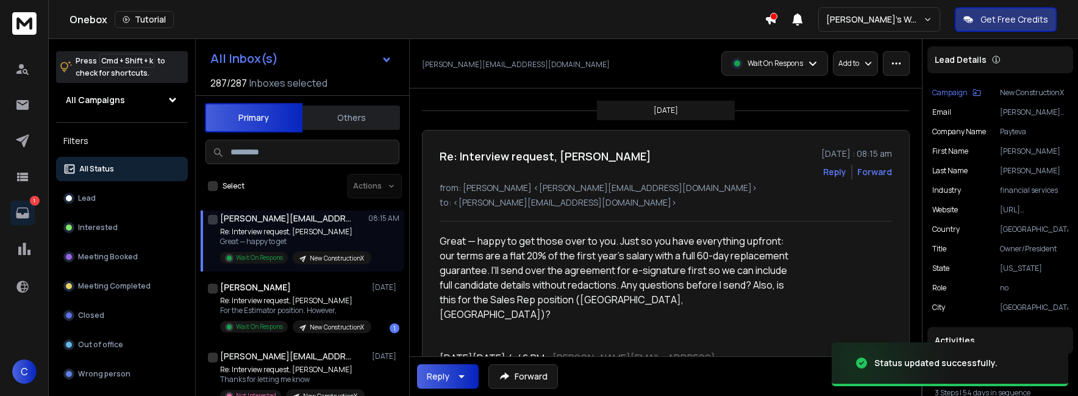
scroll to position [629, 0]
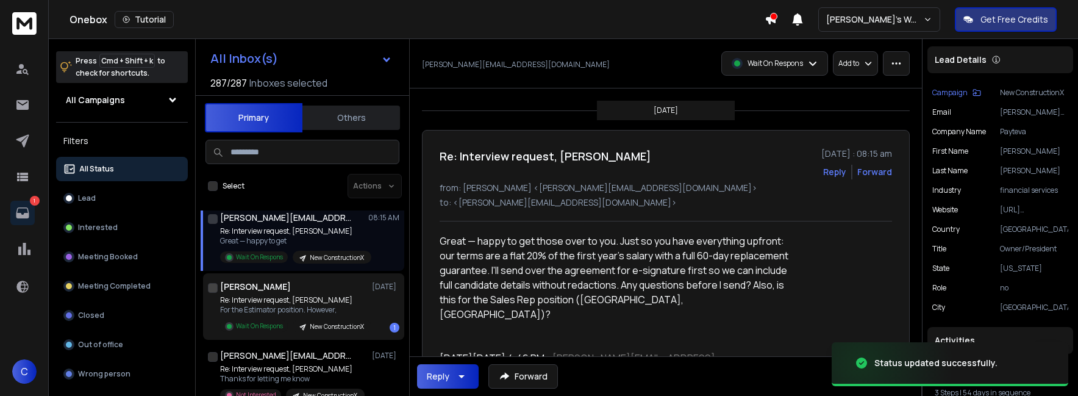
drag, startPoint x: 298, startPoint y: 302, endPoint x: 309, endPoint y: 298, distance: 11.5
click at [299, 302] on p "Re: Interview request, [PERSON_NAME]" at bounding box center [293, 300] width 146 height 10
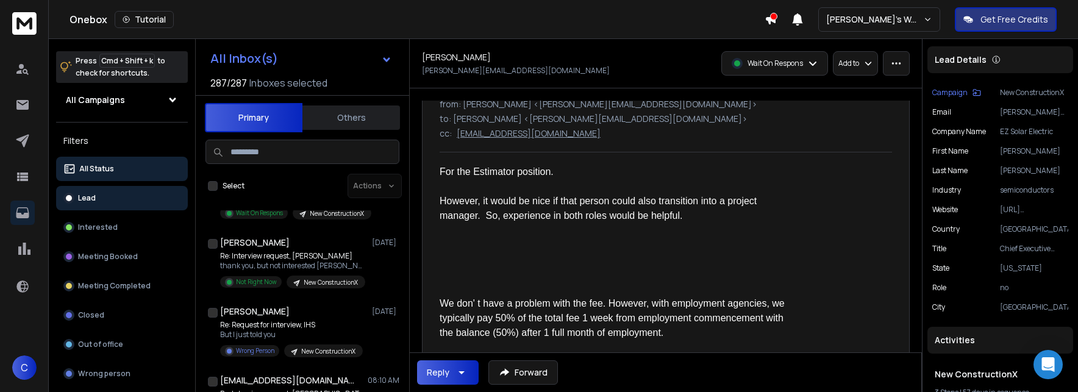
scroll to position [0, 0]
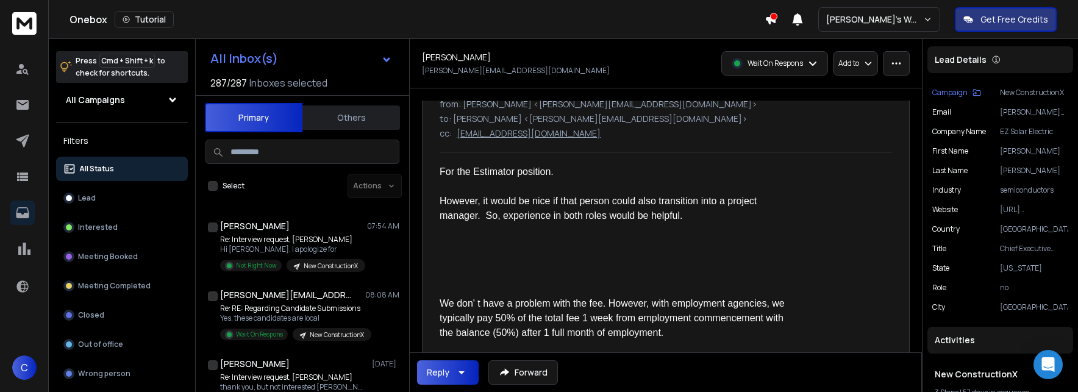
click at [96, 194] on button "Lead" at bounding box center [122, 198] width 132 height 24
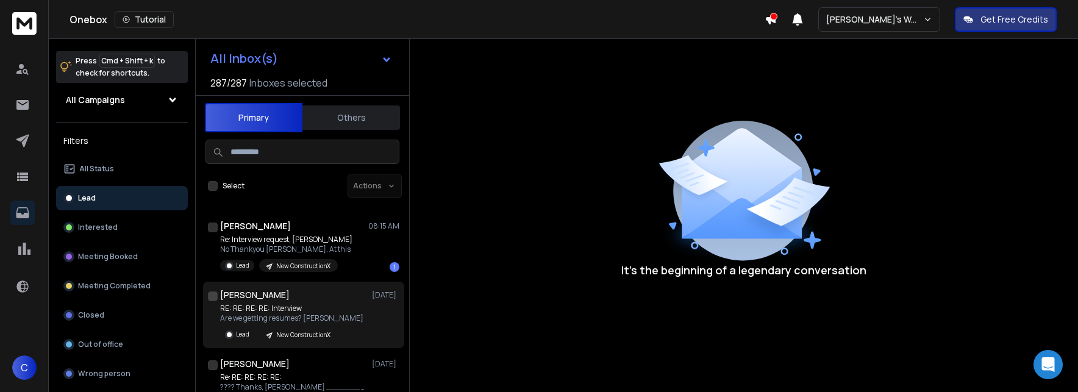
drag, startPoint x: 251, startPoint y: 233, endPoint x: 243, endPoint y: 290, distance: 57.4
click at [251, 233] on div "[PERSON_NAME] 08:15 AM Re: Interview request, [PERSON_NAME] No Thankyou [PERSON…" at bounding box center [309, 246] width 179 height 52
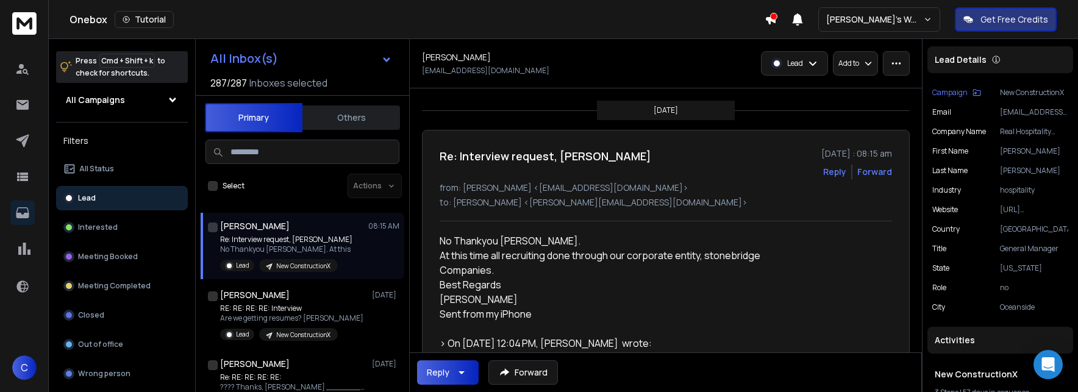
click at [828, 168] on button "Reply" at bounding box center [834, 172] width 23 height 12
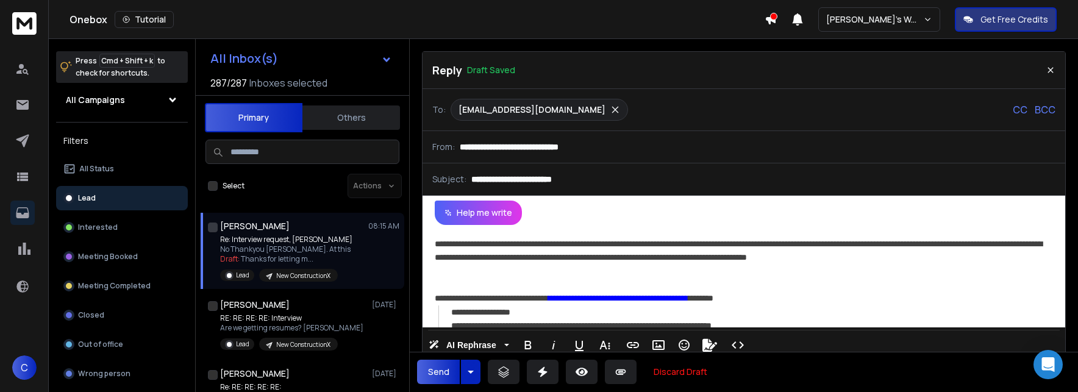
click at [438, 370] on button "Send" at bounding box center [438, 372] width 43 height 24
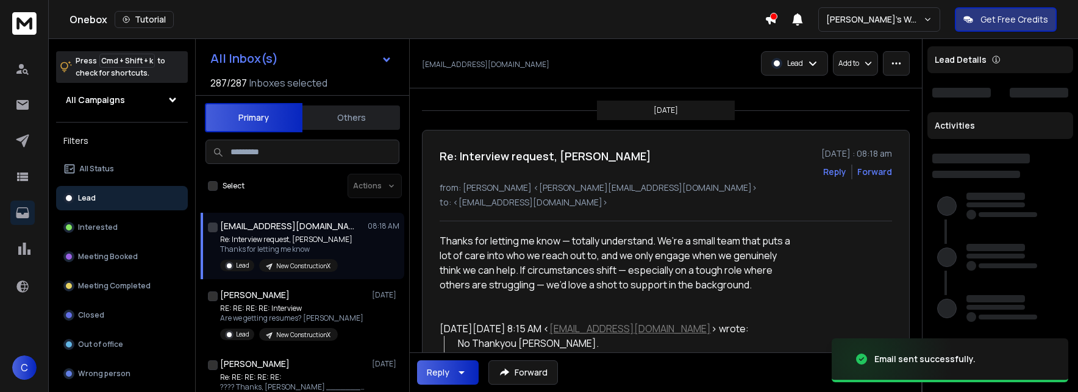
click at [781, 70] on div "Lead" at bounding box center [795, 63] width 66 height 23
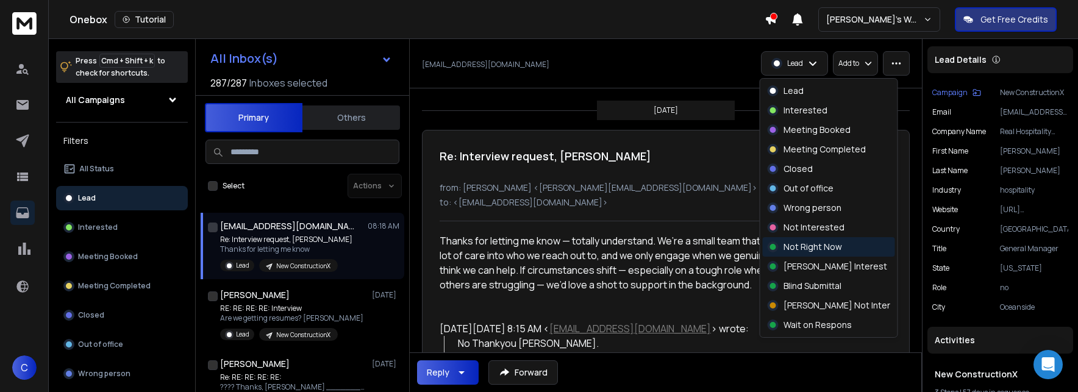
drag, startPoint x: 819, startPoint y: 251, endPoint x: 762, endPoint y: 200, distance: 76.5
click at [819, 251] on p "Not Right Now" at bounding box center [813, 247] width 59 height 12
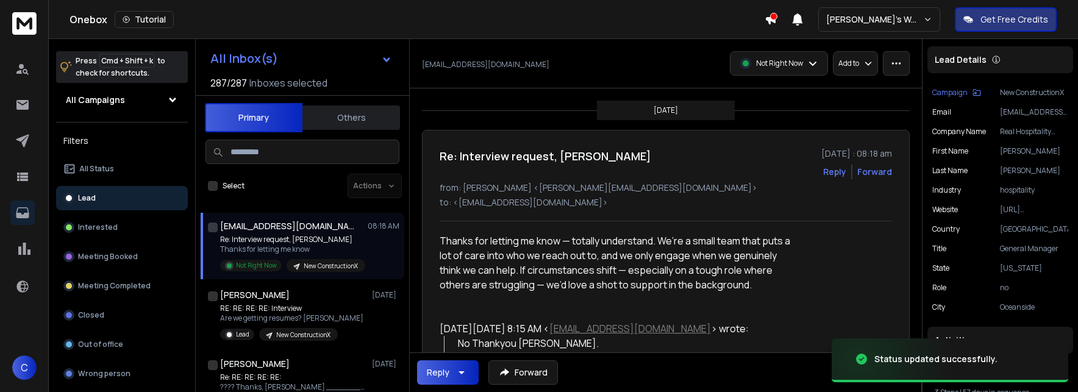
click at [293, 154] on input at bounding box center [303, 152] width 194 height 24
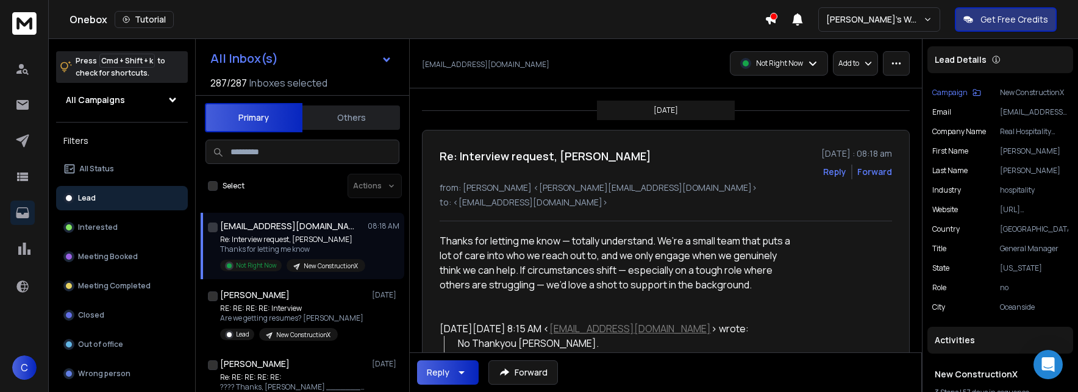
drag, startPoint x: 124, startPoint y: 165, endPoint x: 156, endPoint y: 164, distance: 31.7
click at [124, 165] on button "All Status" at bounding box center [122, 169] width 132 height 24
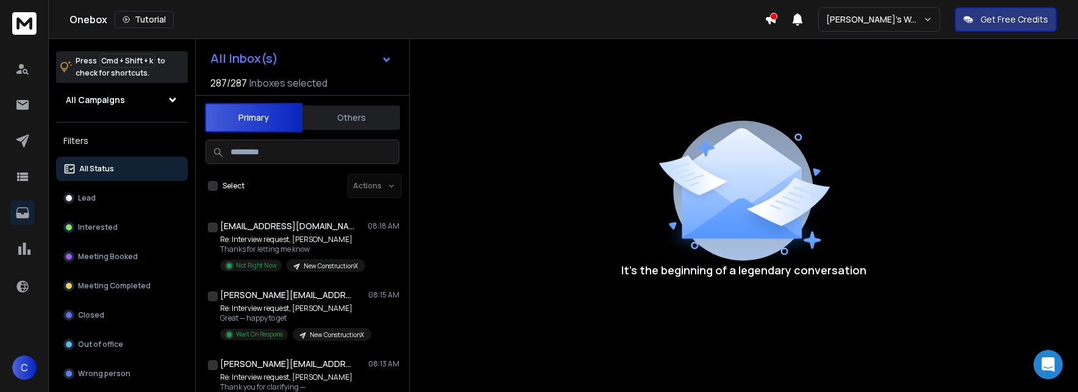
click at [320, 153] on input at bounding box center [303, 152] width 194 height 24
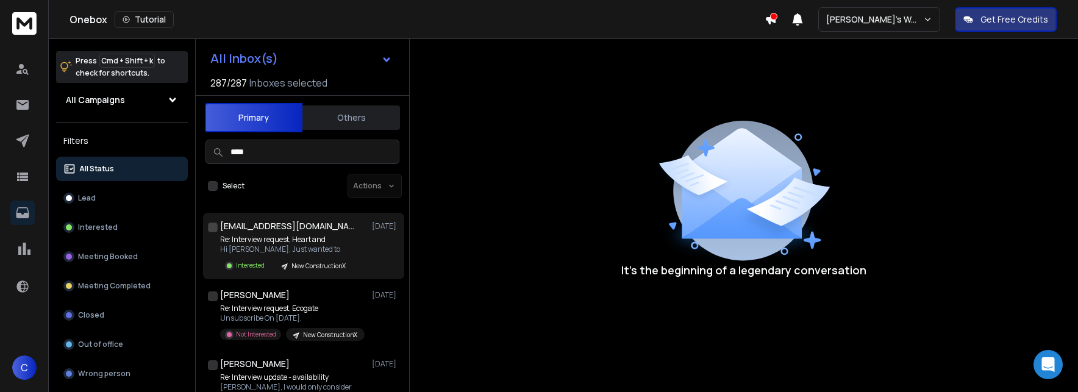
type input "****"
drag, startPoint x: 264, startPoint y: 249, endPoint x: 311, endPoint y: 240, distance: 47.8
click at [264, 249] on p "Hi [PERSON_NAME], Just wanted to" at bounding box center [286, 250] width 133 height 10
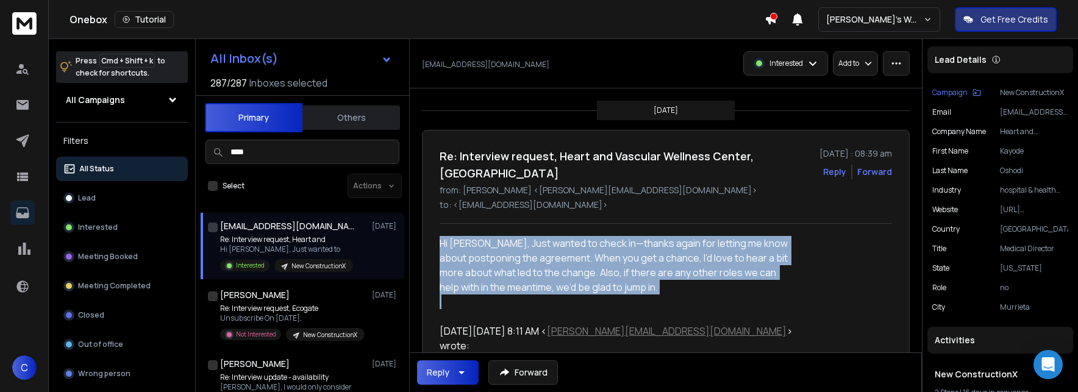
drag, startPoint x: 435, startPoint y: 240, endPoint x: 683, endPoint y: 296, distance: 254.6
copy div "Hi [PERSON_NAME], Just wanted to check in—thanks again for letting me know abou…"
click at [838, 170] on button "Reply" at bounding box center [834, 172] width 23 height 12
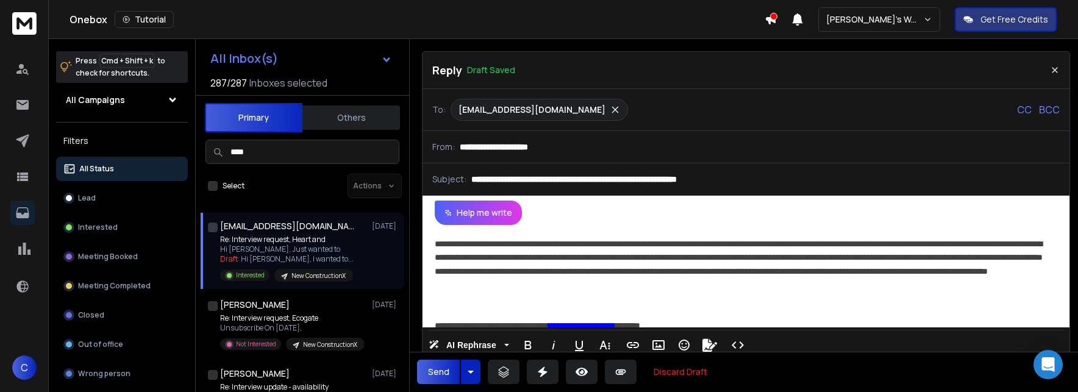
click at [578, 255] on div "**********" at bounding box center [742, 264] width 615 height 55
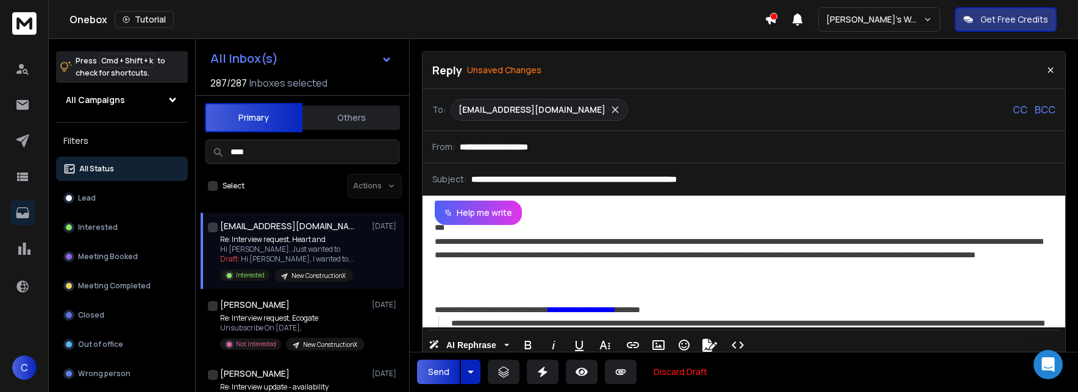
scroll to position [31, 0]
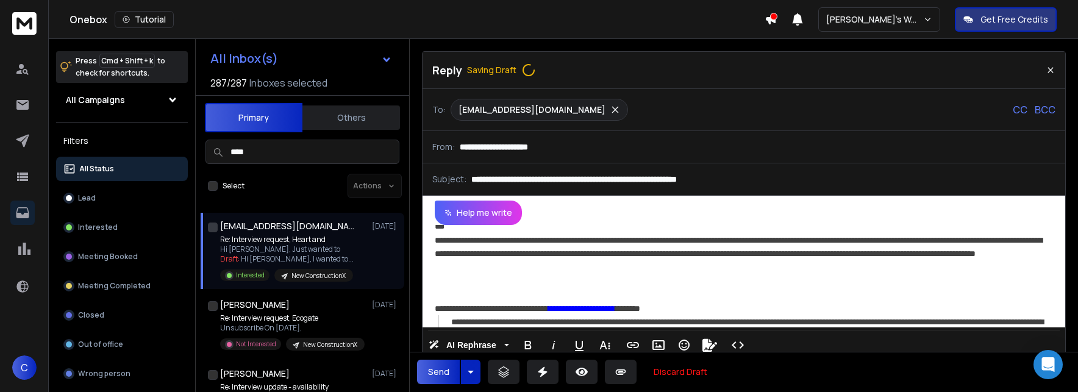
click at [760, 256] on div "**********" at bounding box center [742, 254] width 615 height 41
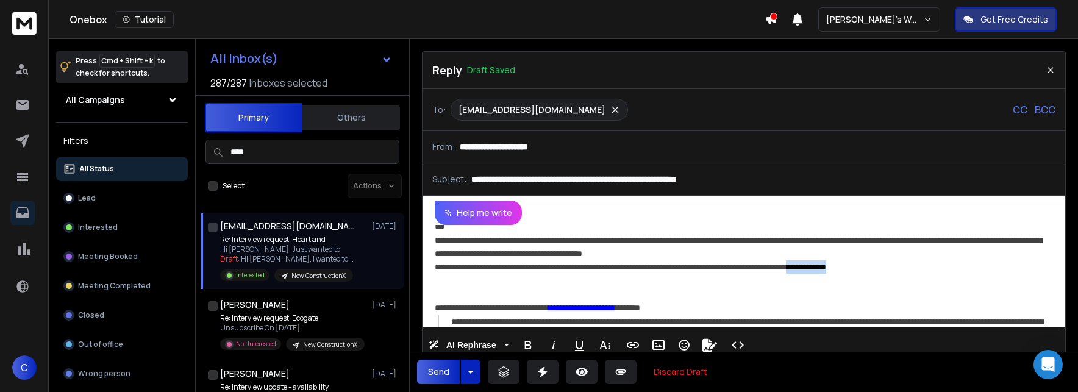
drag, startPoint x: 915, startPoint y: 268, endPoint x: 882, endPoint y: 268, distance: 32.9
click at [882, 268] on div "**********" at bounding box center [742, 266] width 615 height 13
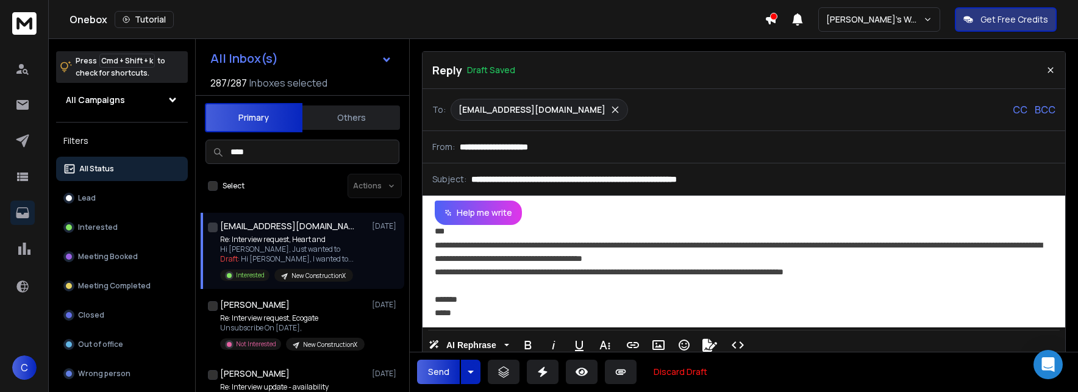
scroll to position [0, 0]
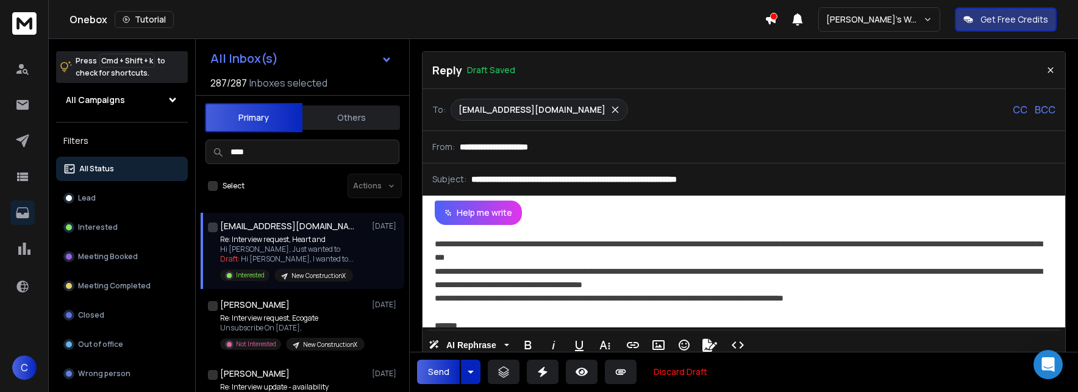
click at [790, 285] on div "**********" at bounding box center [742, 278] width 615 height 27
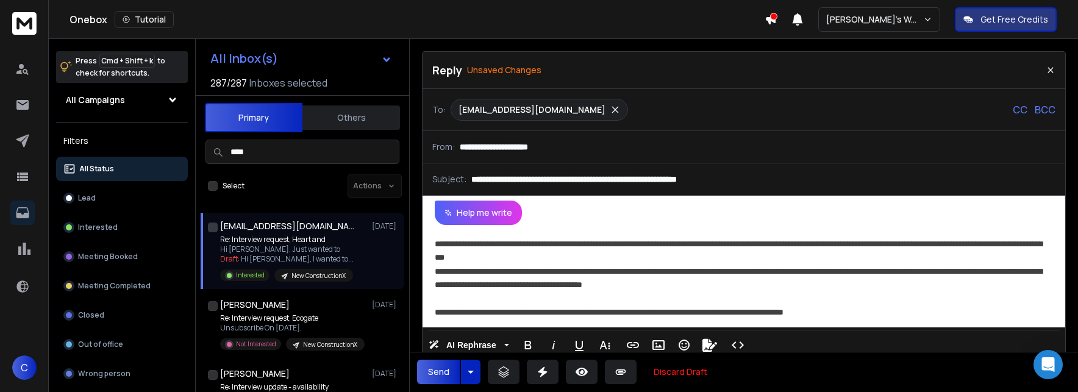
click at [435, 273] on div "**********" at bounding box center [742, 278] width 615 height 27
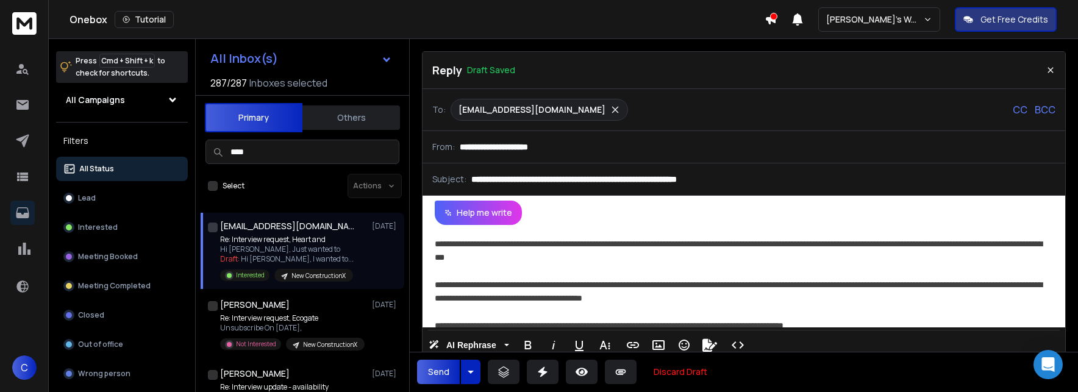
click at [444, 372] on button "Send" at bounding box center [438, 372] width 43 height 24
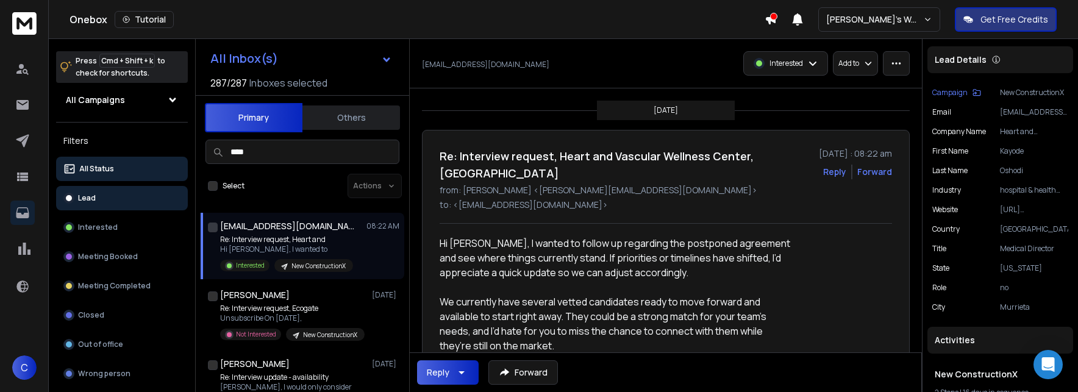
scroll to position [1, 0]
click at [110, 193] on button "Lead" at bounding box center [122, 197] width 132 height 24
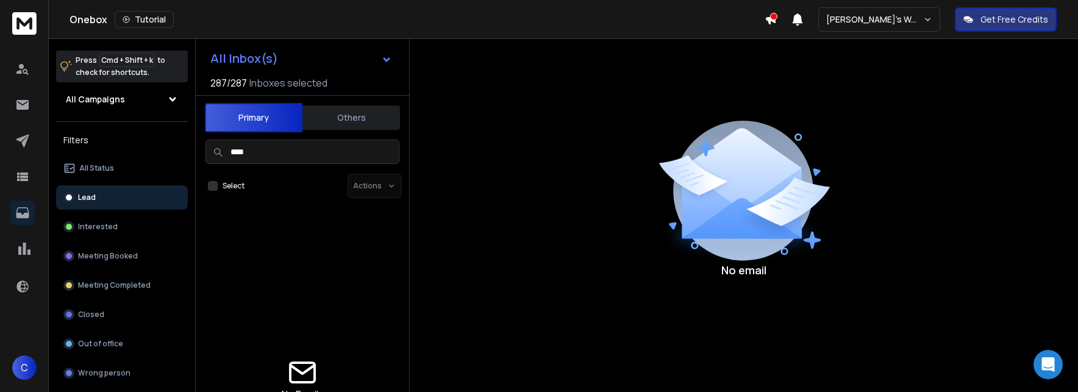
click at [106, 168] on p "All Status" at bounding box center [96, 168] width 35 height 10
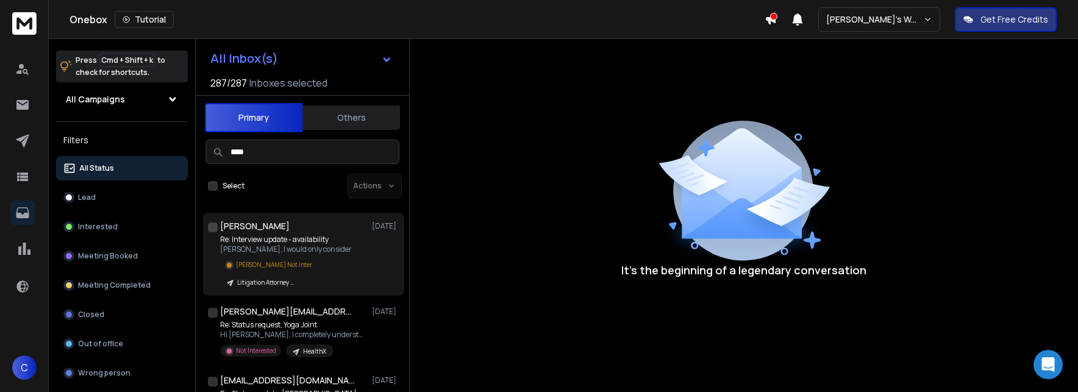
scroll to position [0, 0]
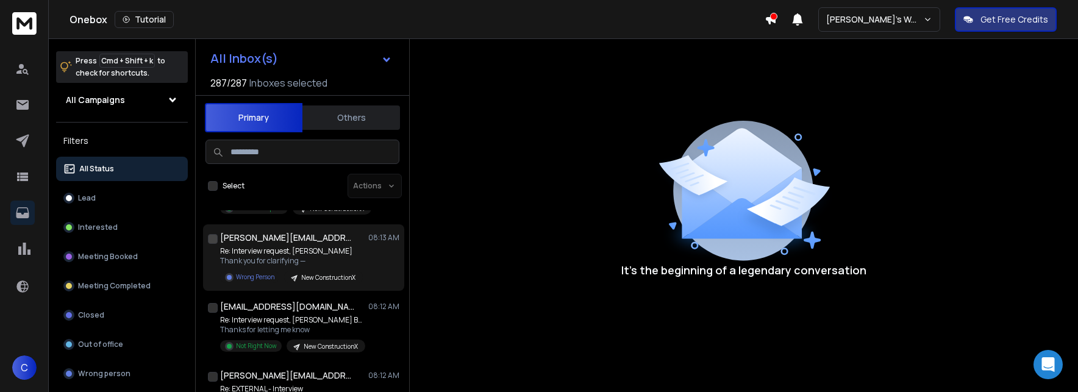
scroll to position [197, 0]
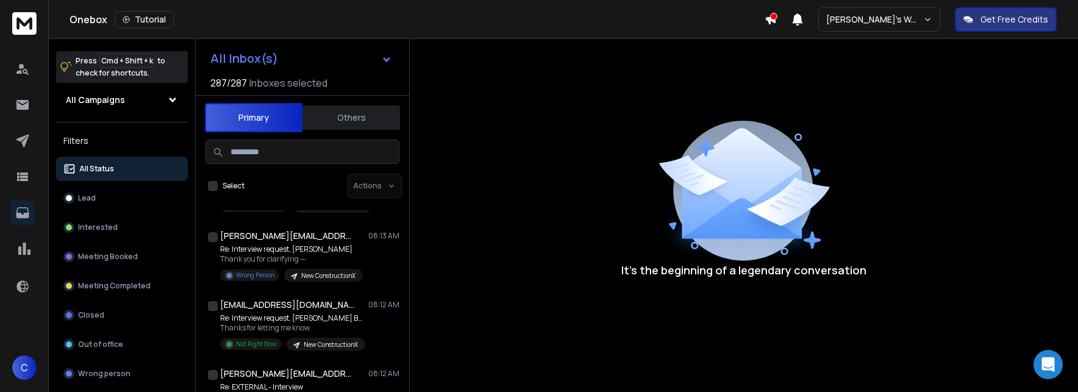
click at [137, 202] on button "Lead" at bounding box center [122, 198] width 132 height 24
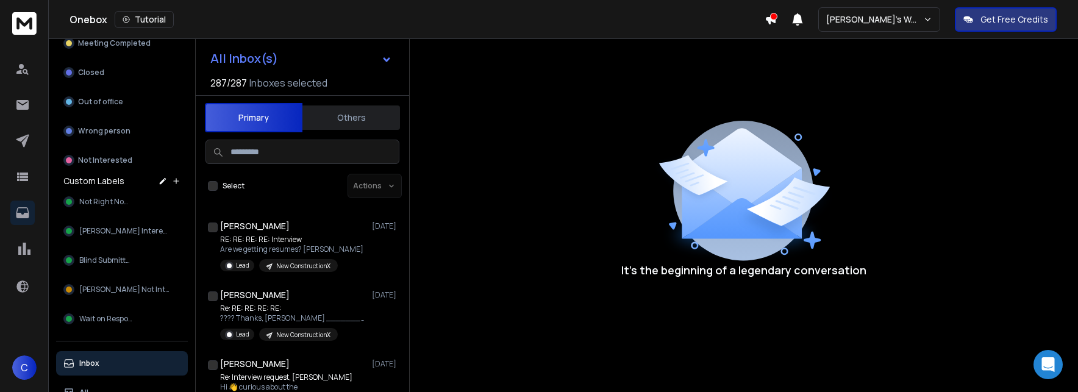
scroll to position [257, 0]
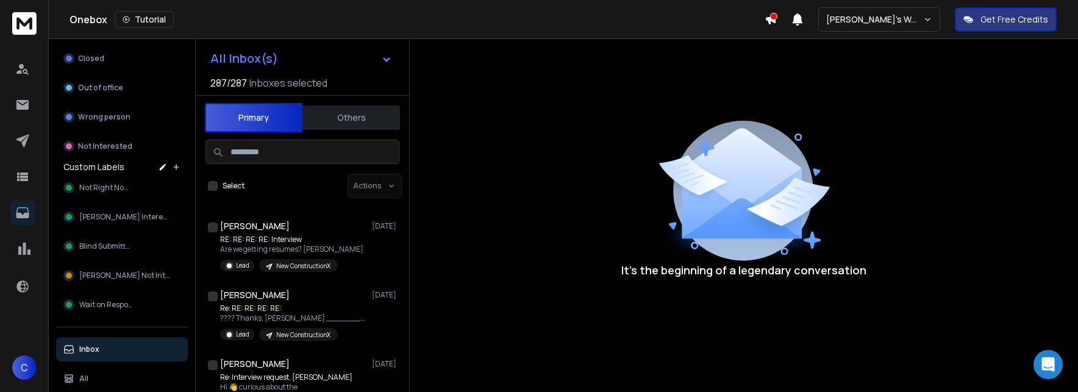
click at [118, 305] on span "Wait on Respons" at bounding box center [107, 305] width 57 height 10
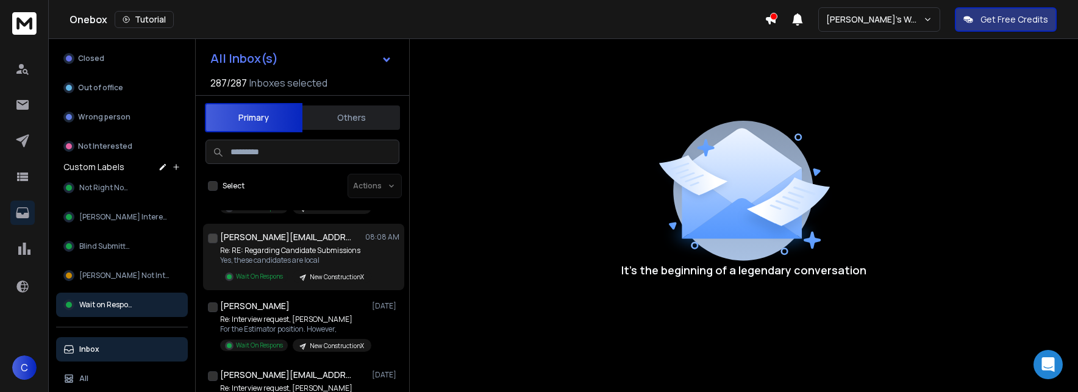
scroll to position [138, 0]
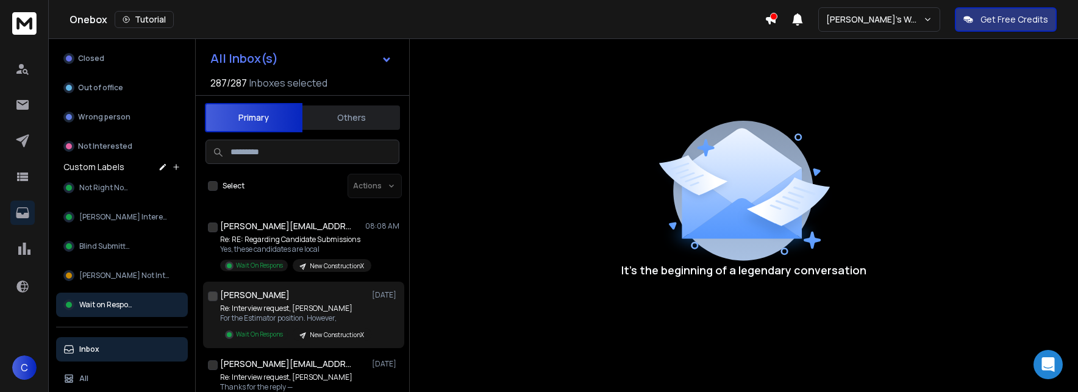
click at [304, 310] on p "Re: Interview request, [PERSON_NAME]" at bounding box center [293, 309] width 146 height 10
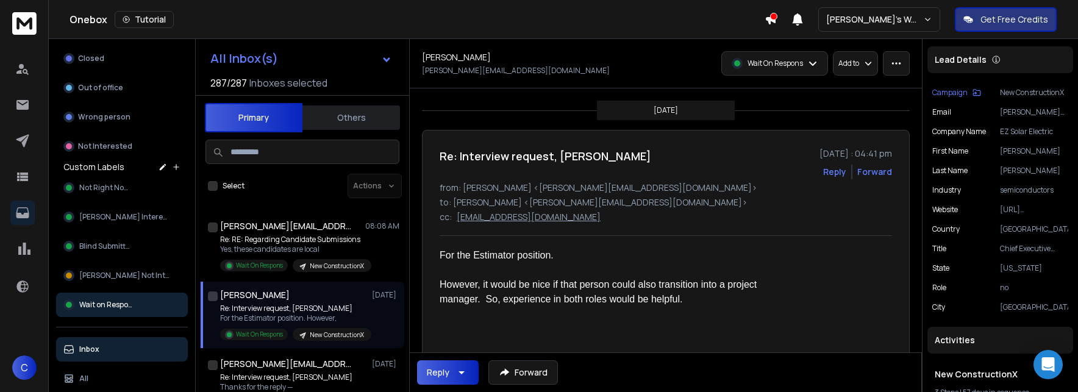
click at [840, 174] on button "Reply" at bounding box center [834, 172] width 23 height 12
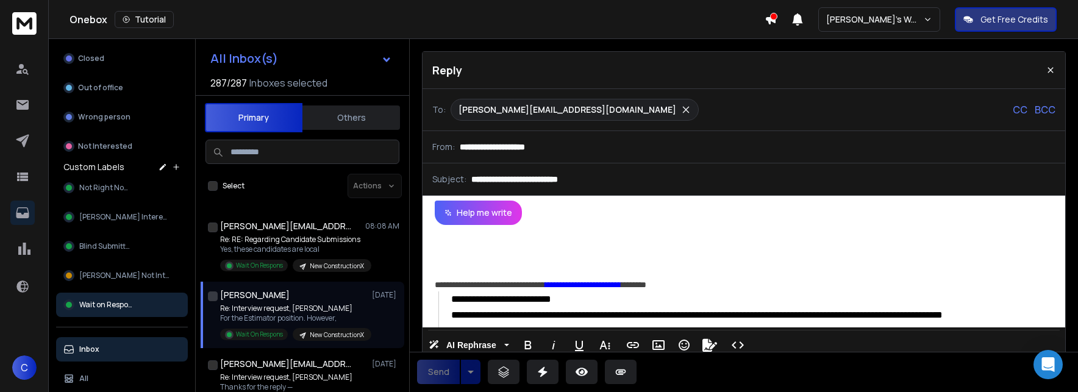
click at [491, 235] on div "**********" at bounding box center [744, 276] width 643 height 102
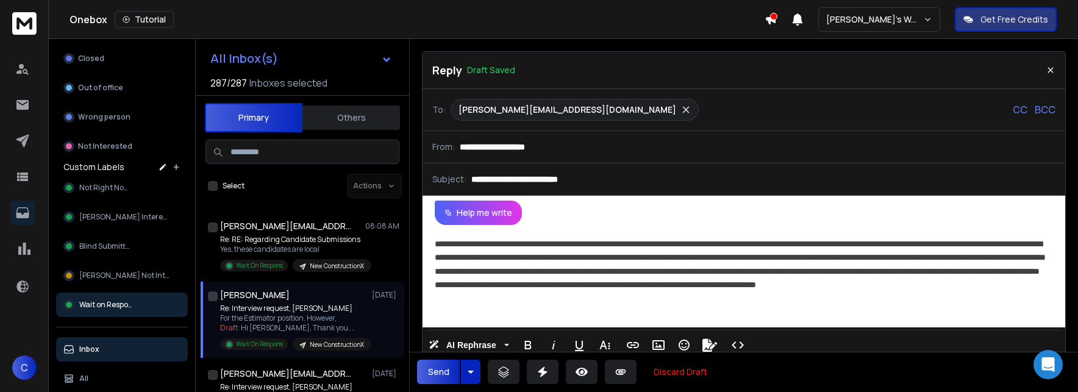
click at [628, 257] on div "**********" at bounding box center [742, 271] width 615 height 68
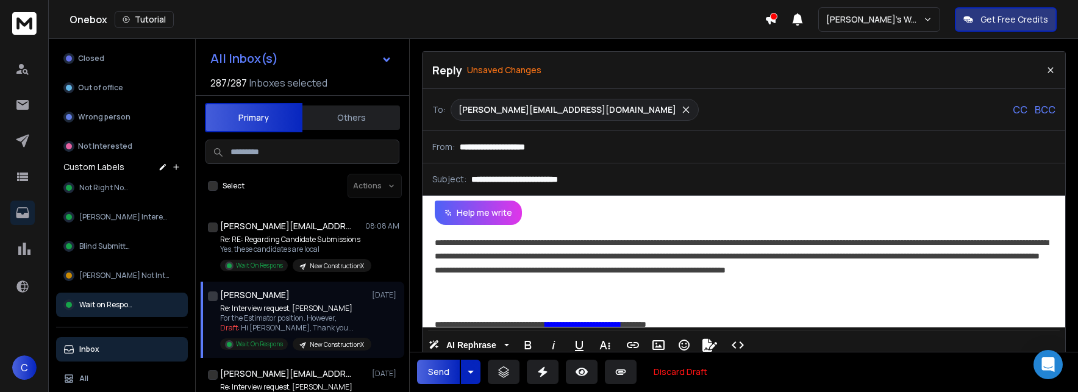
scroll to position [43, 0]
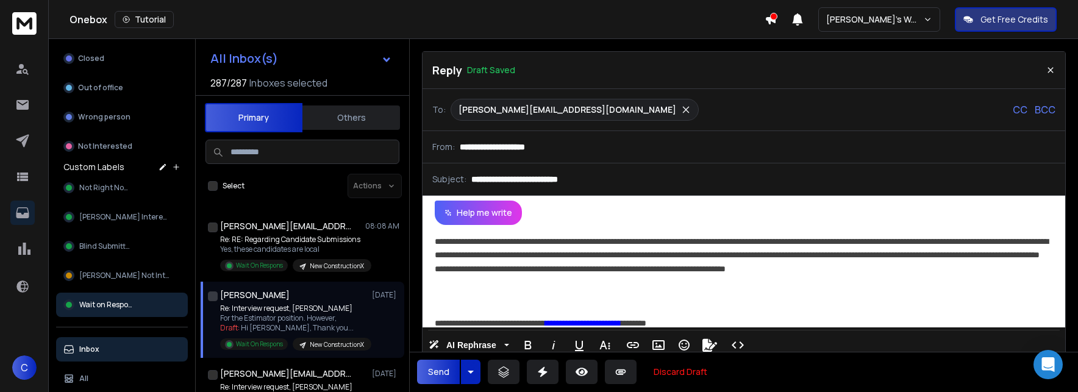
click at [553, 255] on div "**********" at bounding box center [742, 262] width 615 height 55
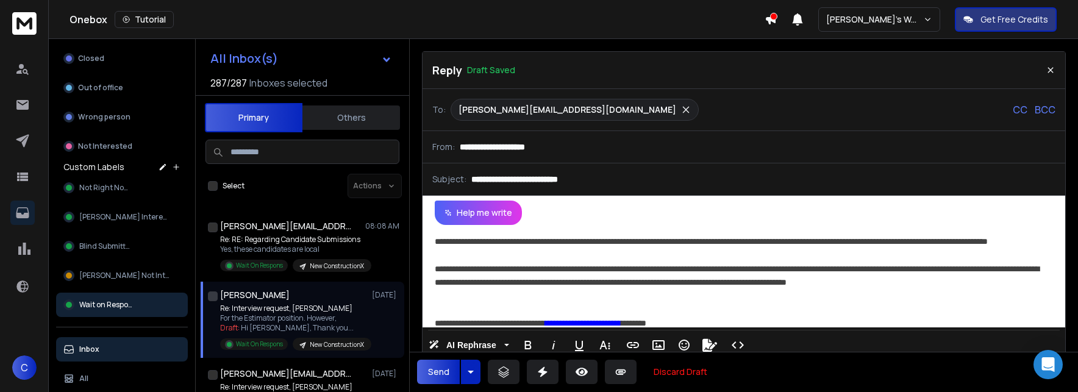
click at [609, 269] on div "**********" at bounding box center [742, 275] width 615 height 27
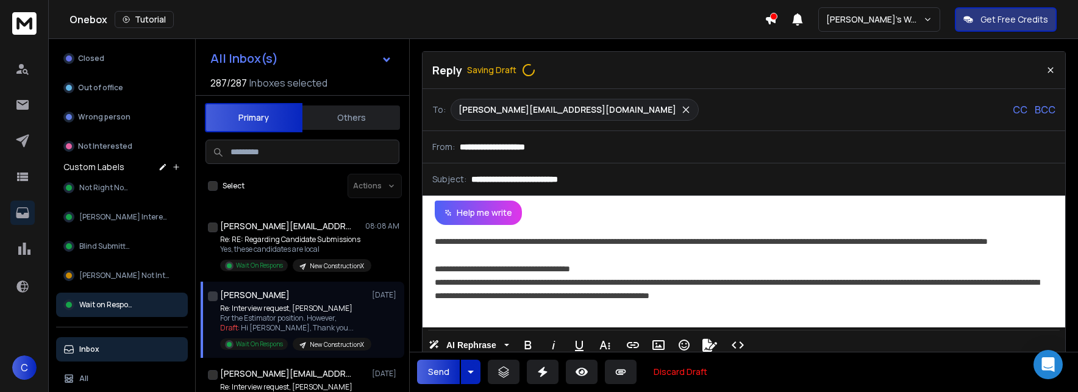
click at [634, 282] on div "**********" at bounding box center [742, 289] width 615 height 27
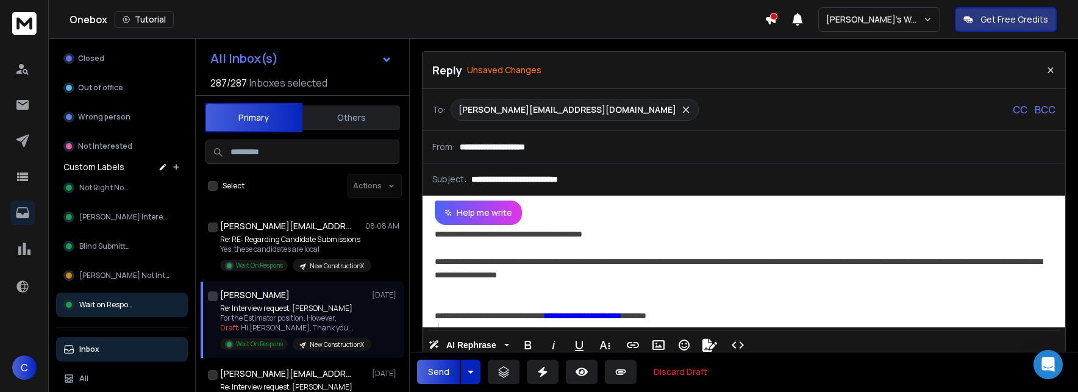
scroll to position [80, 0]
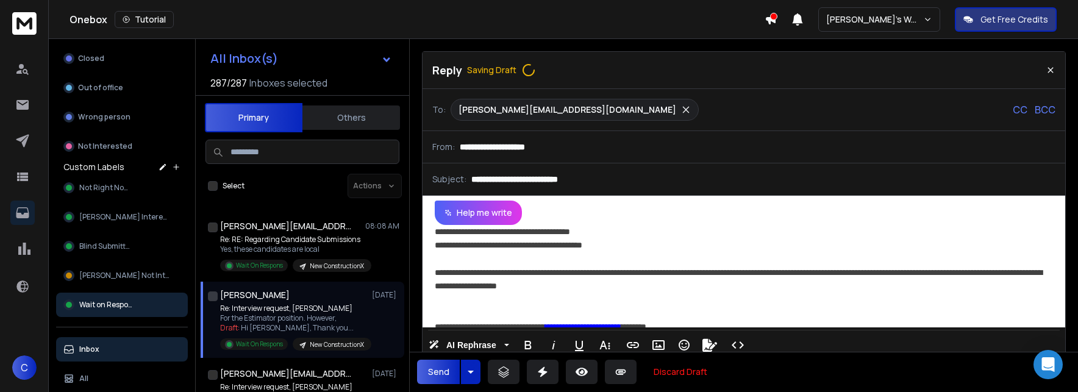
click at [935, 271] on div "**********" at bounding box center [742, 279] width 615 height 27
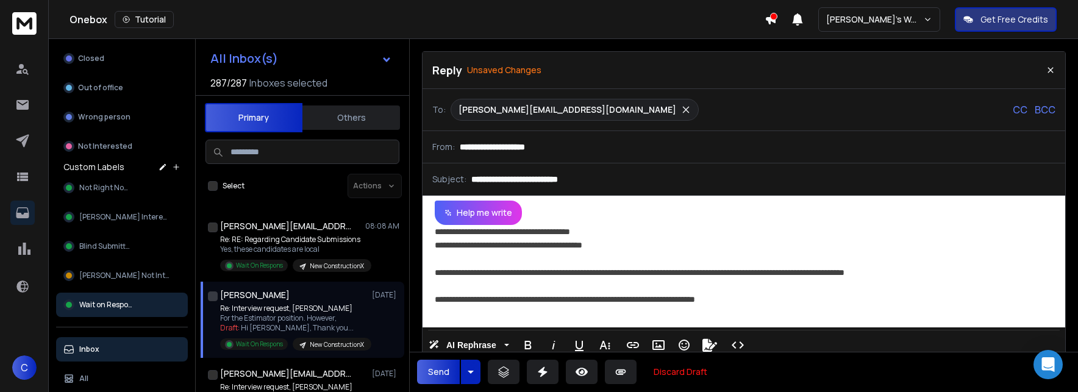
scroll to position [57, 0]
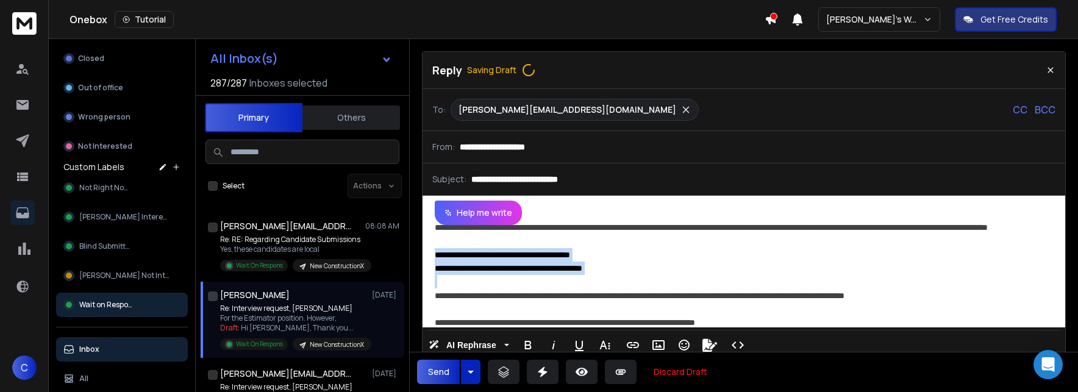
drag, startPoint x: 621, startPoint y: 276, endPoint x: 437, endPoint y: 263, distance: 185.3
click at [418, 260] on div "**********" at bounding box center [744, 277] width 668 height 476
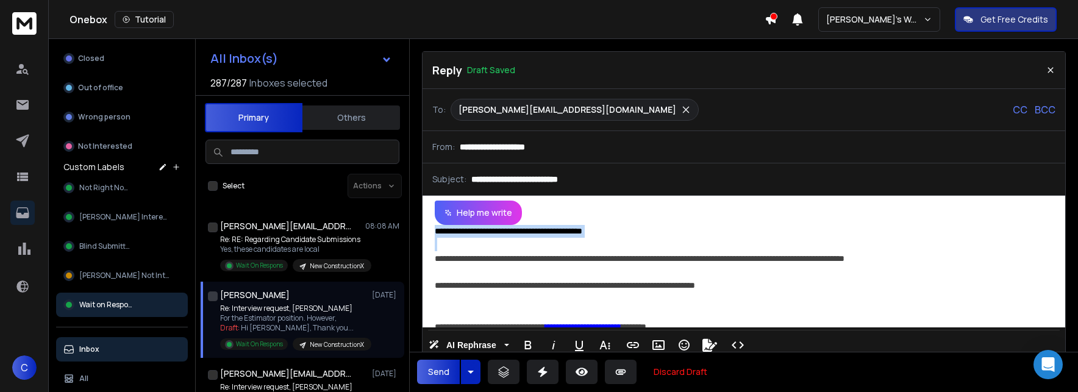
scroll to position [99, 0]
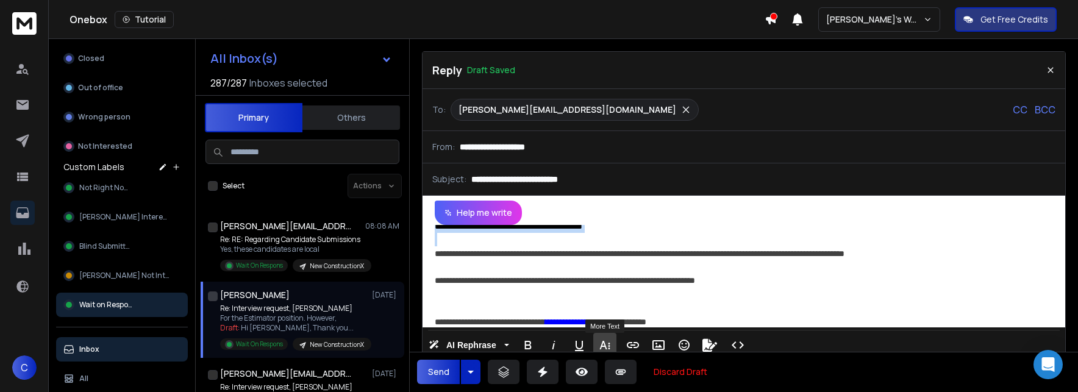
click at [607, 347] on icon "button" at bounding box center [605, 345] width 15 height 15
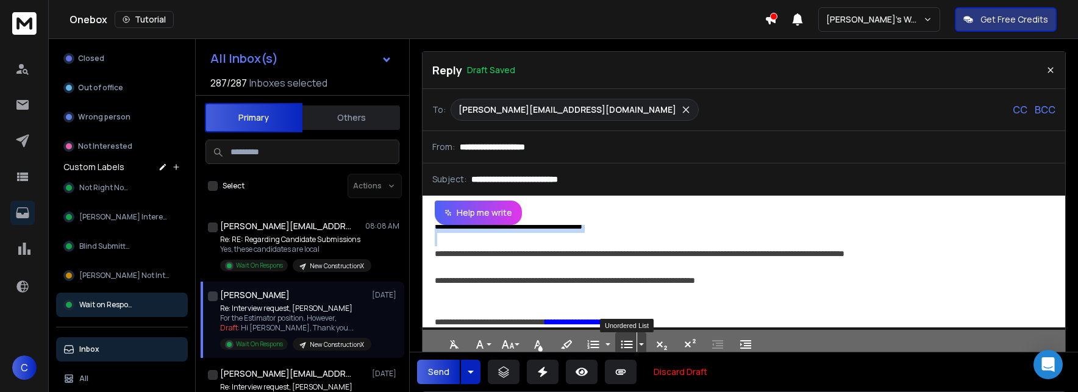
click at [621, 346] on icon "button" at bounding box center [627, 344] width 15 height 15
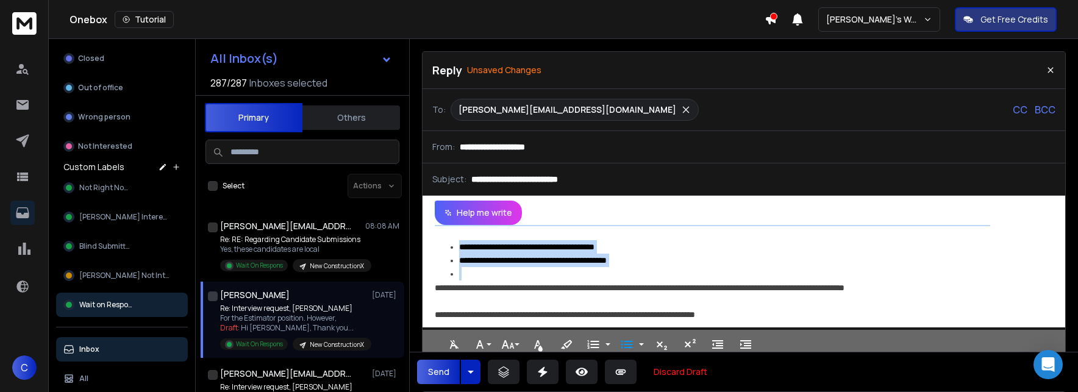
scroll to position [63, 0]
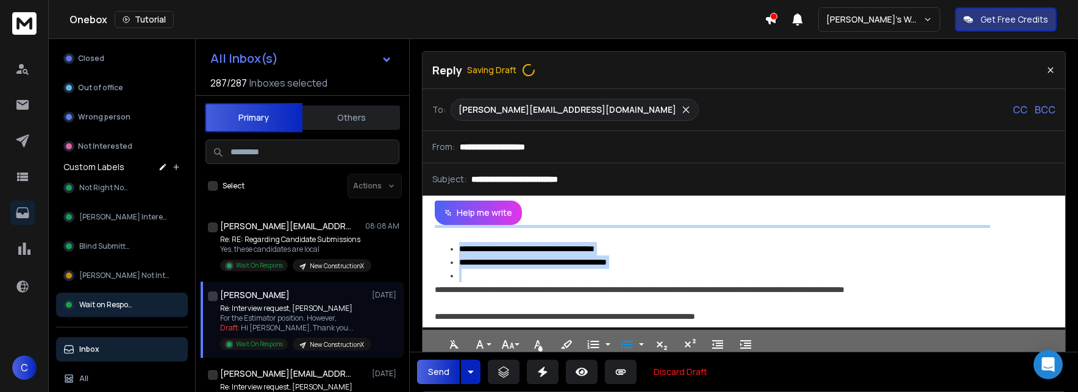
click at [487, 275] on li at bounding box center [754, 275] width 590 height 13
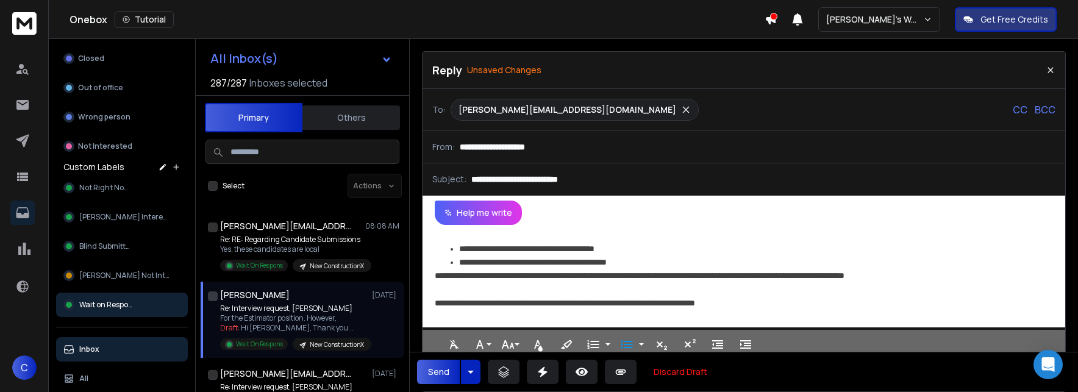
click at [561, 233] on div "**********" at bounding box center [742, 228] width 615 height 27
click at [679, 263] on li "**********" at bounding box center [754, 261] width 590 height 13
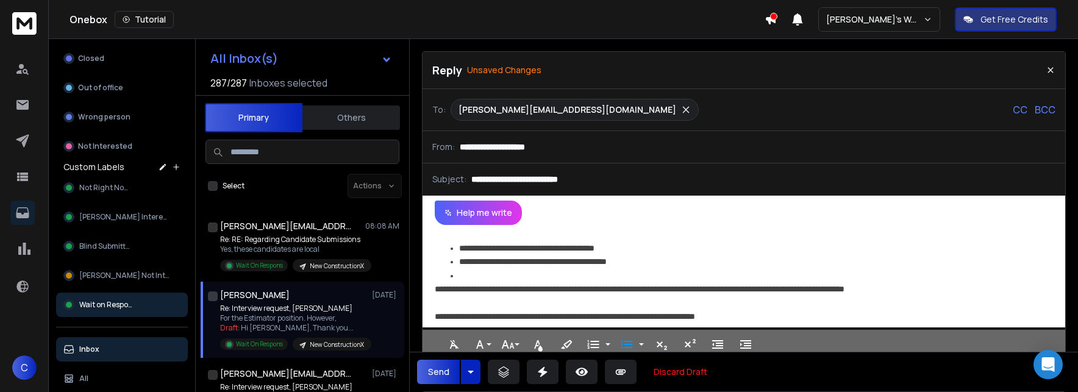
scroll to position [28, 0]
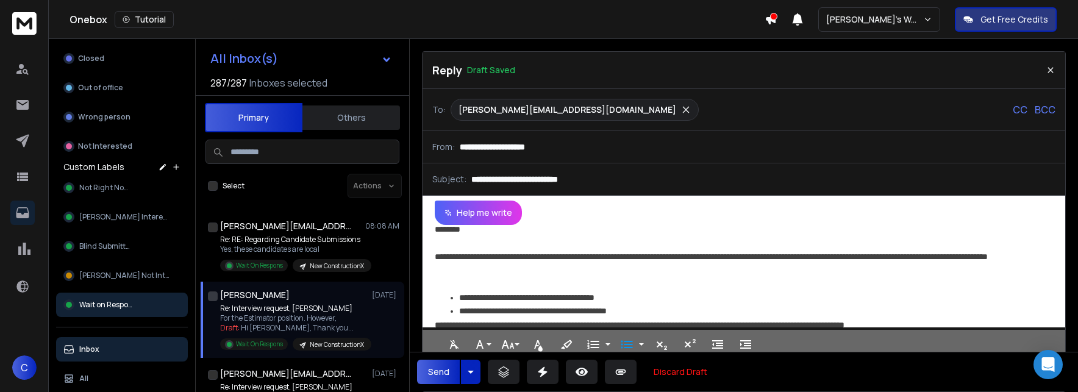
click at [441, 287] on div at bounding box center [742, 283] width 615 height 13
click at [483, 284] on div at bounding box center [742, 283] width 615 height 13
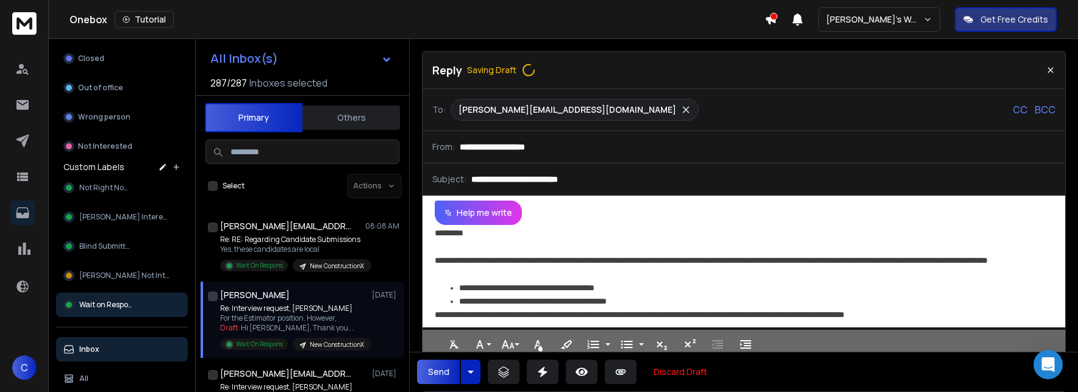
scroll to position [26, 0]
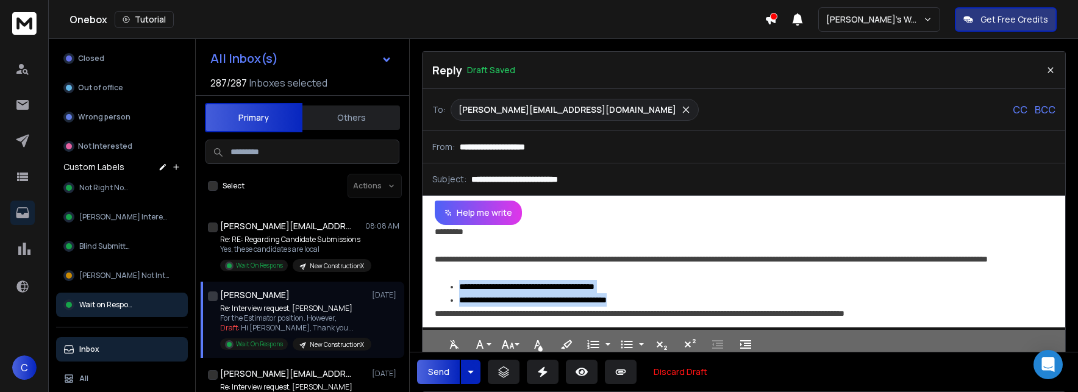
drag, startPoint x: 660, startPoint y: 301, endPoint x: 456, endPoint y: 289, distance: 205.2
click at [456, 289] on ul "**********" at bounding box center [742, 293] width 615 height 27
click at [706, 295] on li "**********" at bounding box center [754, 299] width 590 height 13
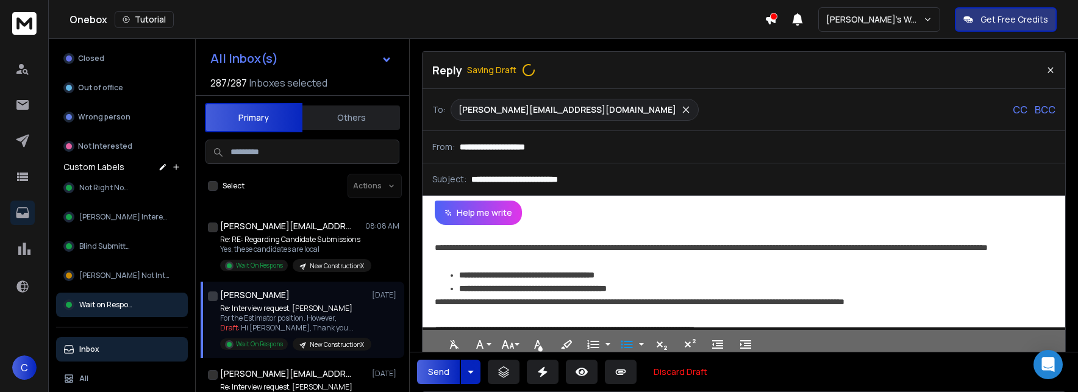
scroll to position [39, 0]
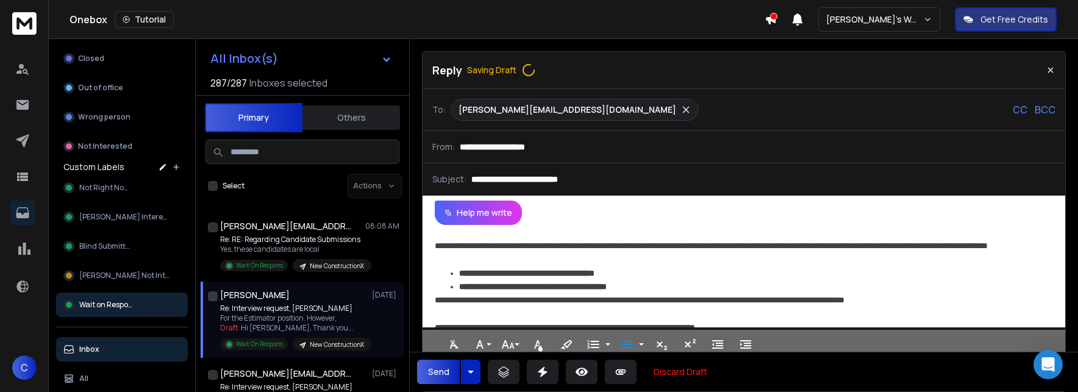
click at [427, 302] on div "**********" at bounding box center [742, 276] width 639 height 102
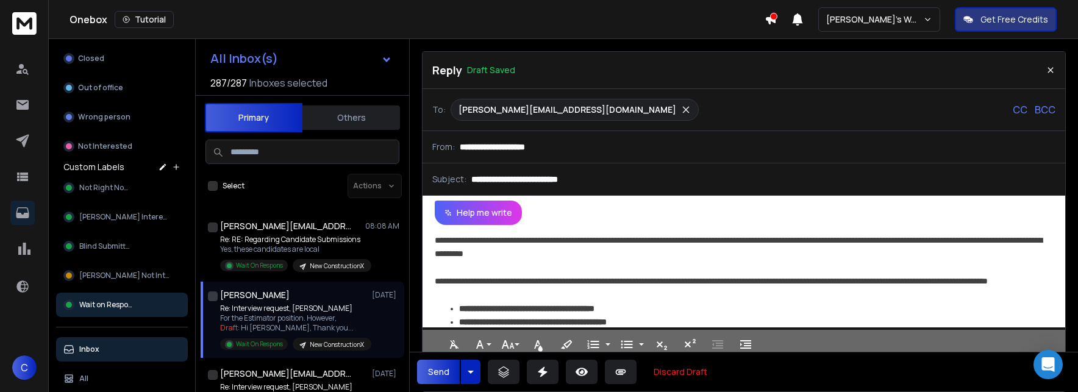
scroll to position [0, 0]
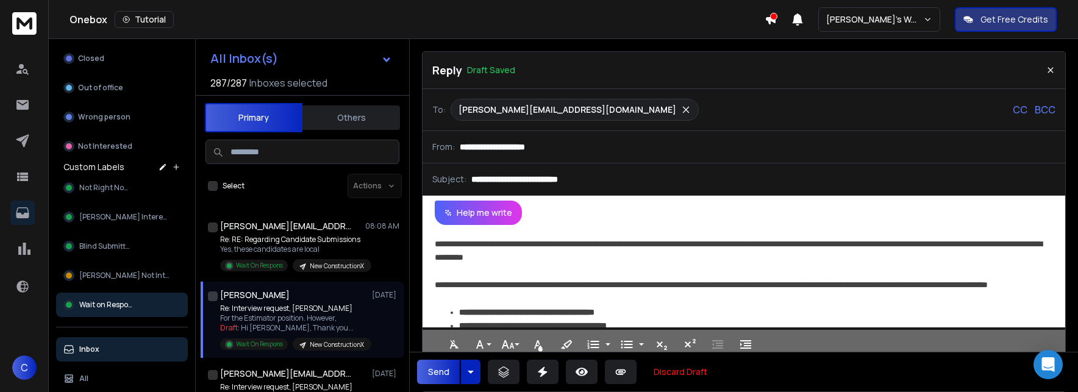
click at [433, 371] on button "Send" at bounding box center [438, 372] width 43 height 24
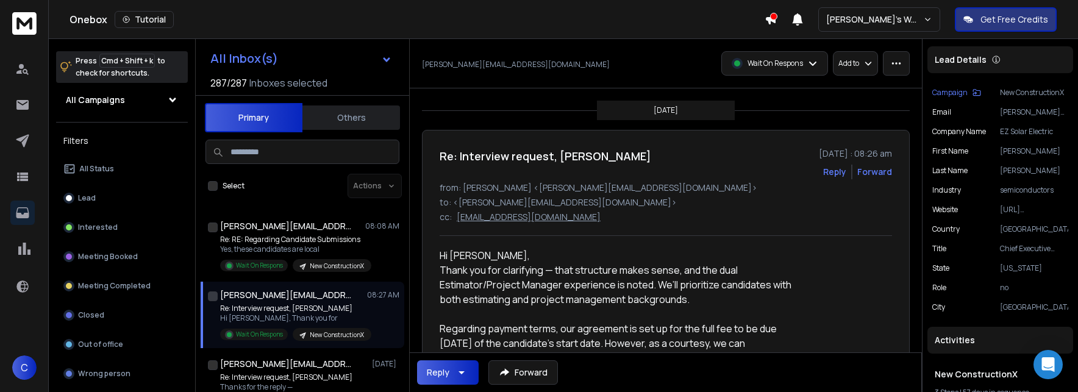
click at [115, 174] on button "All Status" at bounding box center [122, 169] width 132 height 24
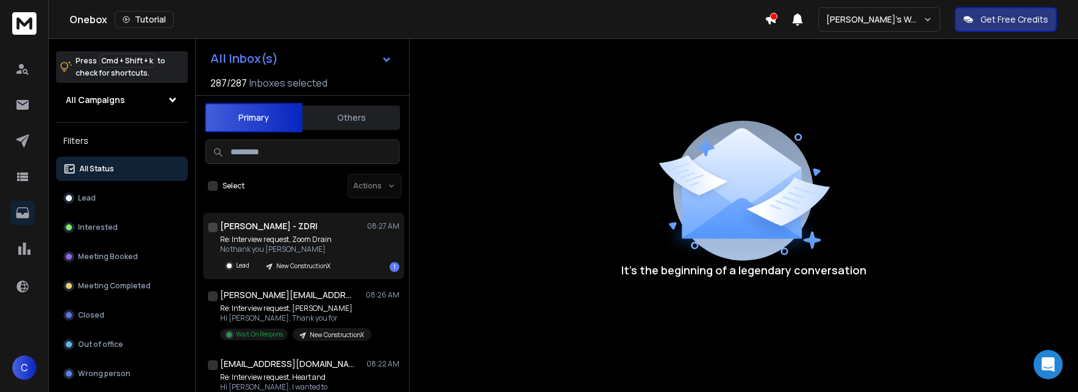
drag, startPoint x: 328, startPoint y: 256, endPoint x: 342, endPoint y: 262, distance: 15.5
click at [328, 256] on div "Re: Interview request, Zoom Drain No thank you Kyle Roberge Lead New Constructi…" at bounding box center [279, 253] width 118 height 37
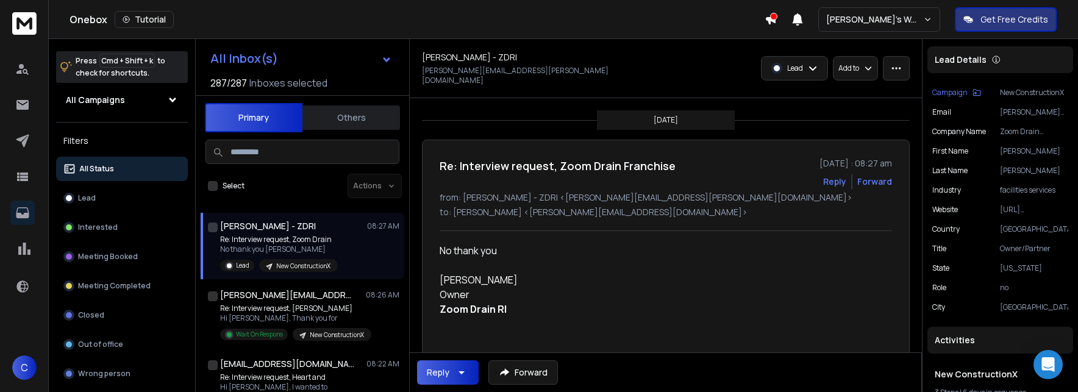
click at [835, 176] on button "Reply" at bounding box center [834, 182] width 23 height 12
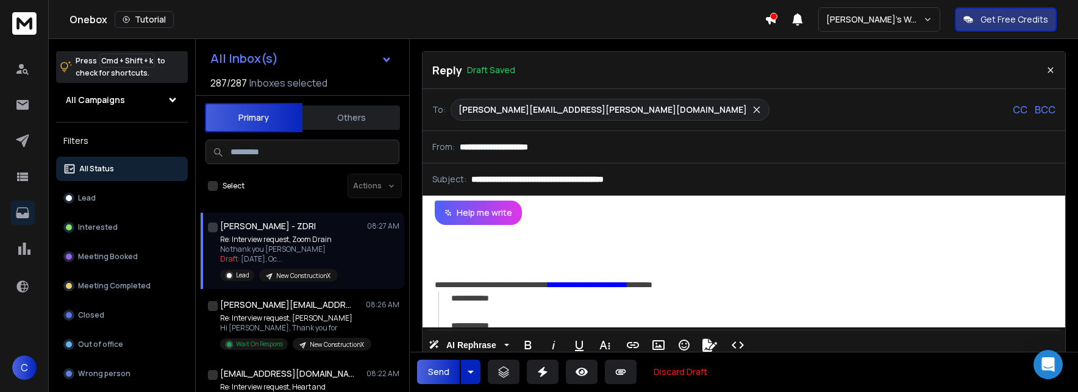
click at [492, 246] on div at bounding box center [744, 243] width 618 height 13
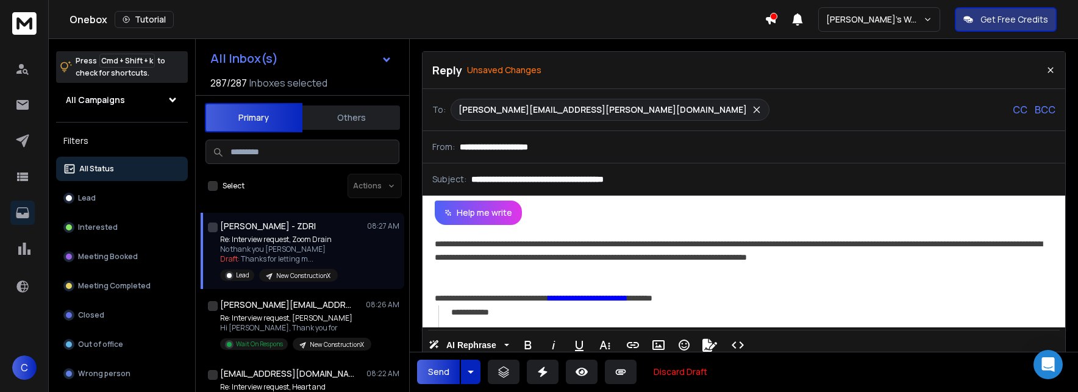
click at [430, 367] on button "Send" at bounding box center [438, 372] width 43 height 24
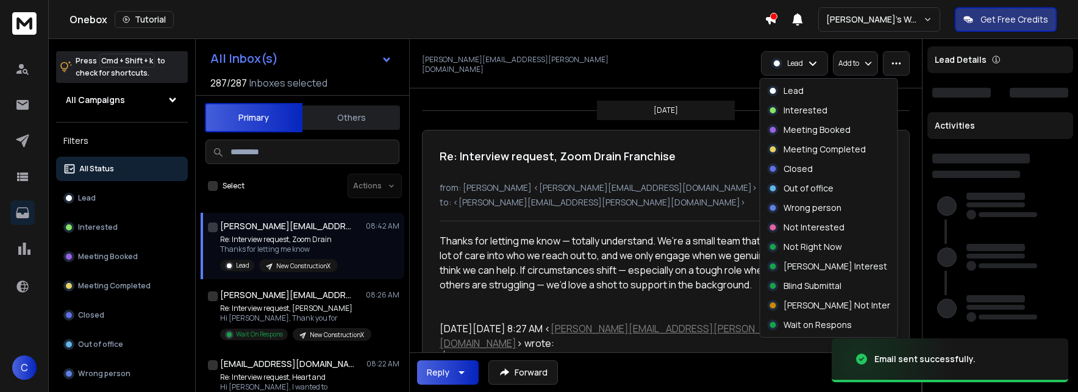
click at [807, 68] on div "Lead" at bounding box center [795, 63] width 66 height 23
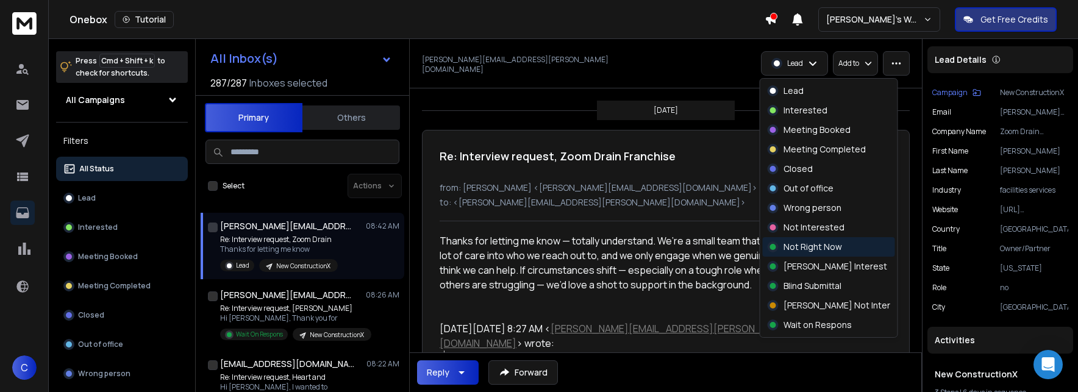
click at [811, 247] on p "Not Right Now" at bounding box center [813, 247] width 59 height 12
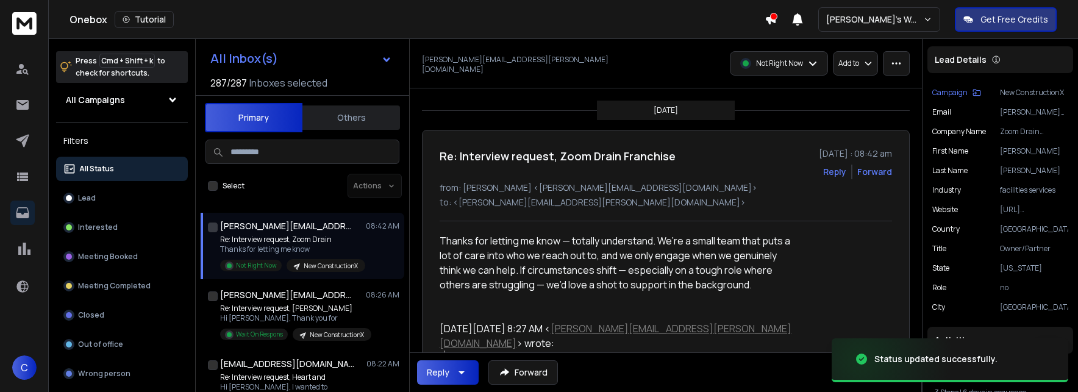
click at [345, 122] on button "Others" at bounding box center [351, 117] width 98 height 27
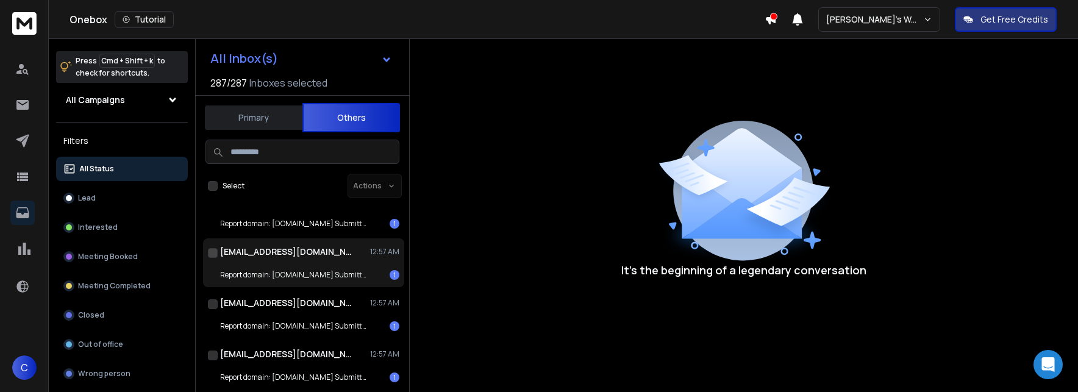
scroll to position [779, 0]
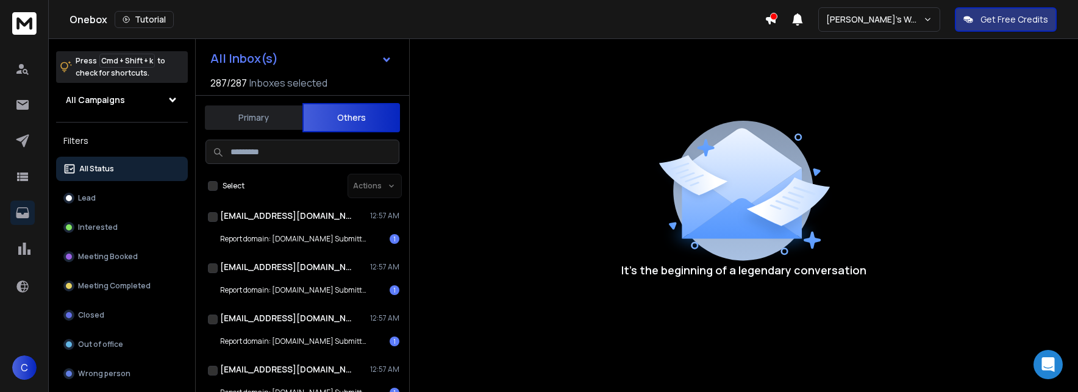
click at [236, 113] on button "Primary" at bounding box center [254, 117] width 98 height 27
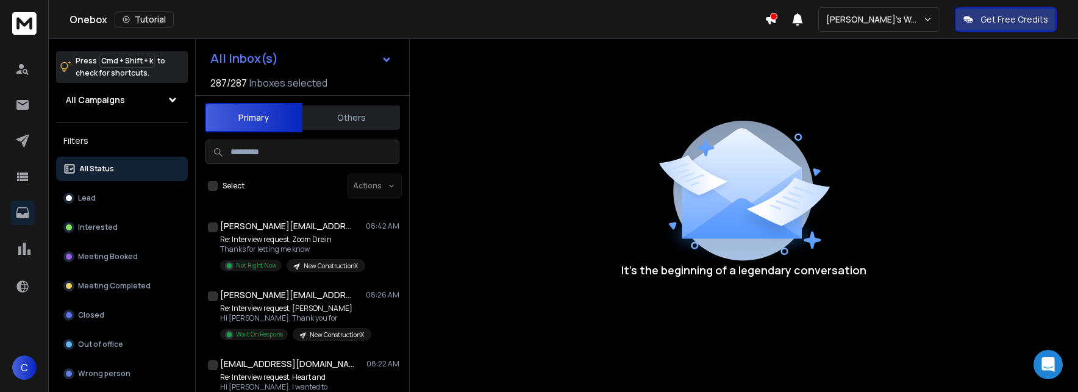
click at [290, 157] on input at bounding box center [303, 152] width 194 height 24
paste input "**********"
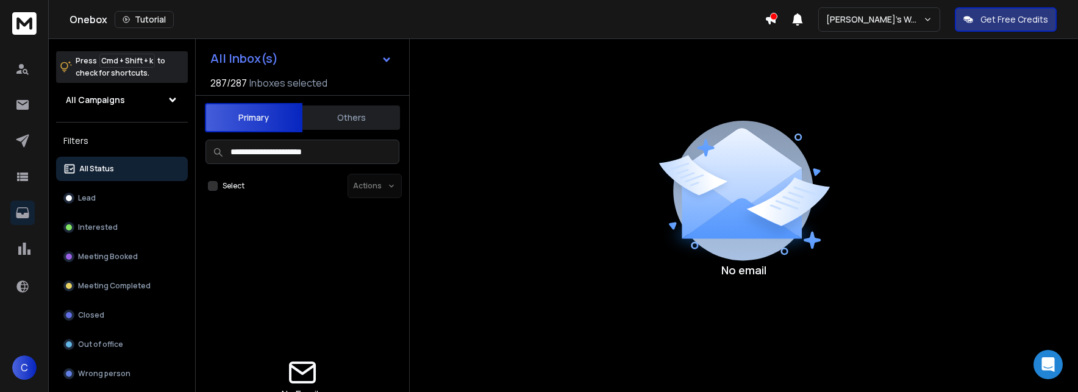
click at [118, 207] on button "Lead" at bounding box center [122, 198] width 132 height 24
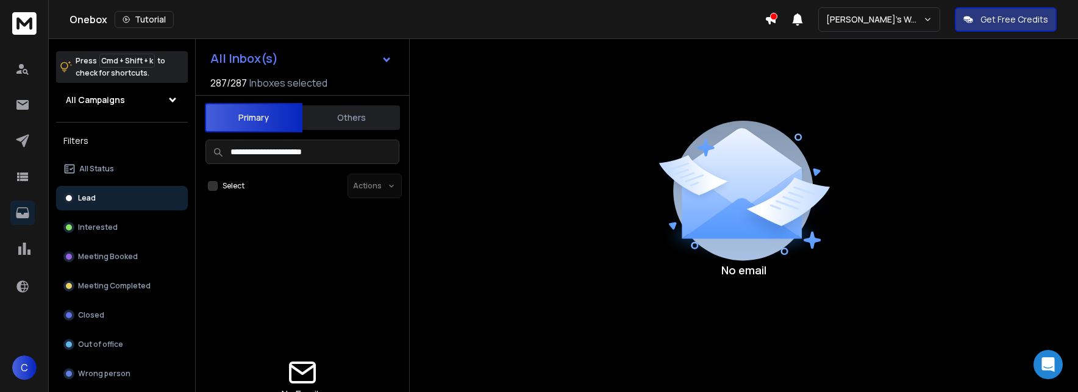
drag, startPoint x: 70, startPoint y: 227, endPoint x: 138, endPoint y: 218, distance: 69.5
click at [70, 227] on span at bounding box center [68, 227] width 11 height 11
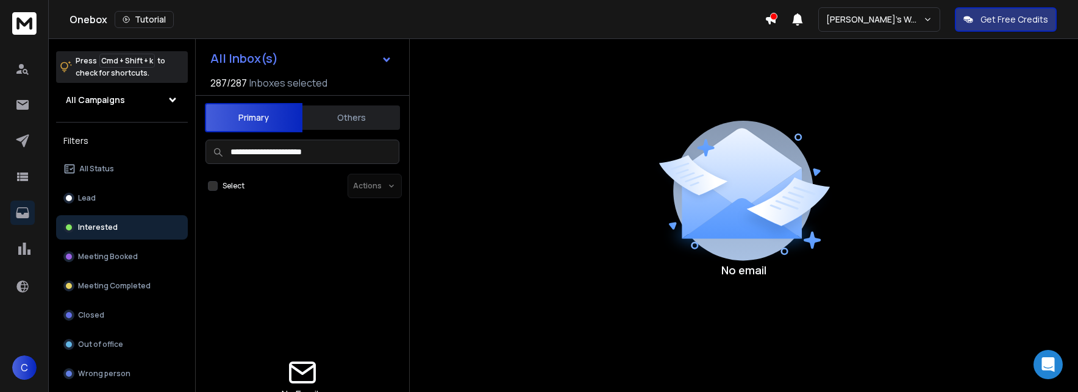
click at [134, 161] on button "All Status" at bounding box center [122, 169] width 132 height 24
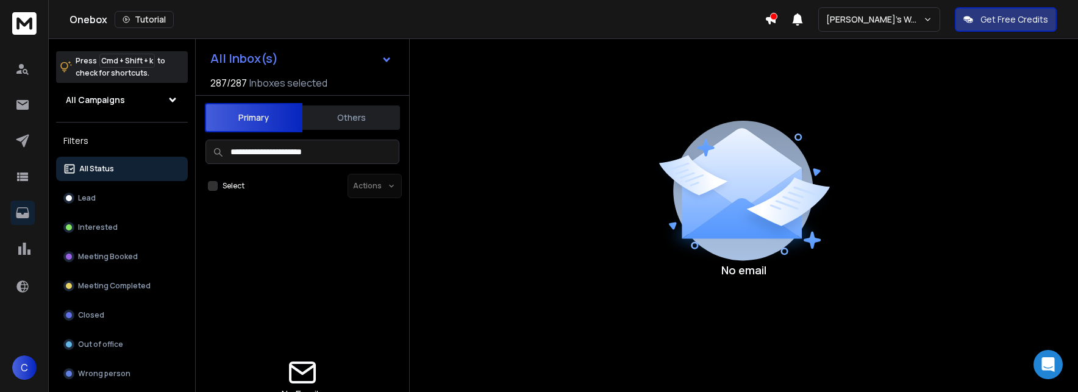
drag, startPoint x: 274, startPoint y: 153, endPoint x: 213, endPoint y: 154, distance: 61.0
click at [213, 154] on div "**********" at bounding box center [303, 152] width 194 height 24
click at [262, 157] on input "**********" at bounding box center [303, 152] width 194 height 24
drag, startPoint x: 356, startPoint y: 155, endPoint x: 158, endPoint y: 147, distance: 198.4
click at [158, 147] on div "**********" at bounding box center [563, 235] width 1029 height 392
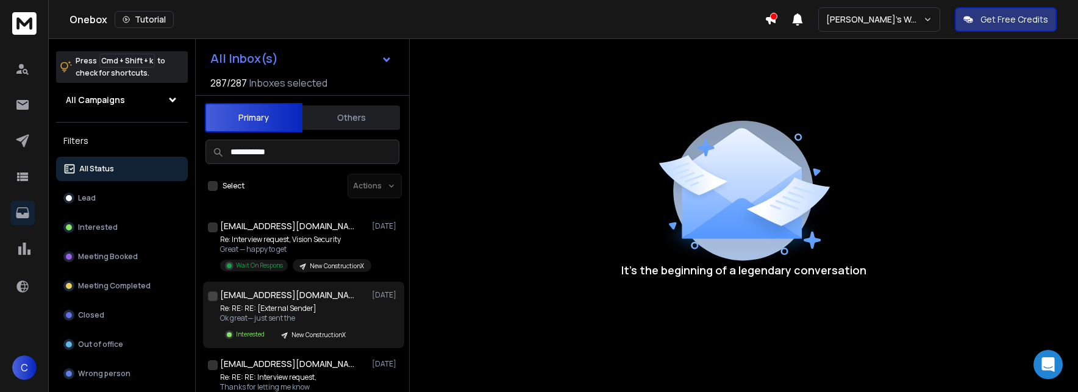
type input "**********"
drag, startPoint x: 316, startPoint y: 305, endPoint x: 327, endPoint y: 304, distance: 11.7
click at [316, 305] on p "Re: RE: RE: [External Sender]" at bounding box center [286, 309] width 133 height 10
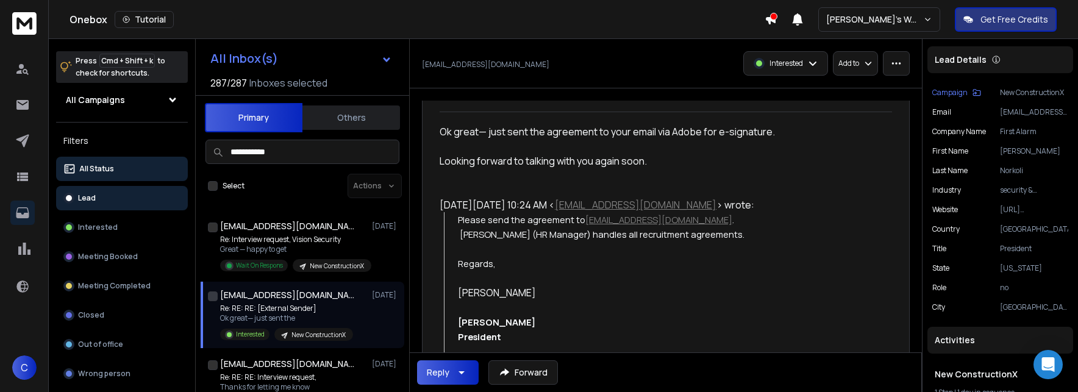
scroll to position [125, 0]
click at [331, 118] on button "Others" at bounding box center [351, 117] width 98 height 27
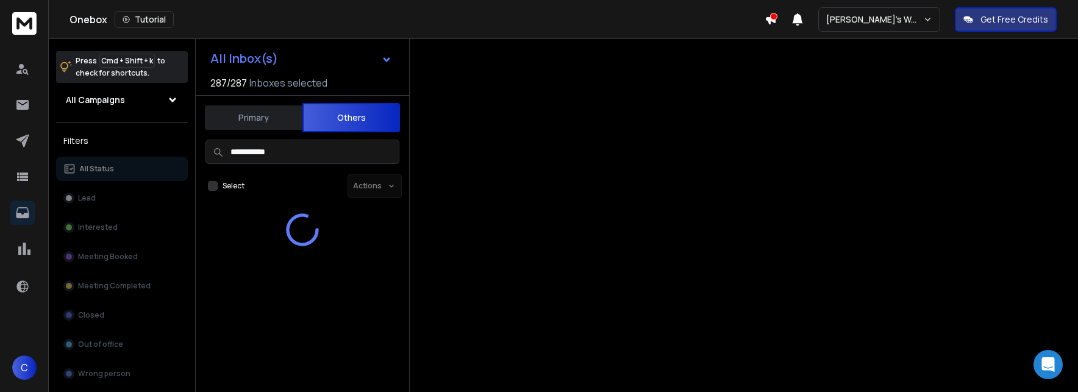
scroll to position [0, 0]
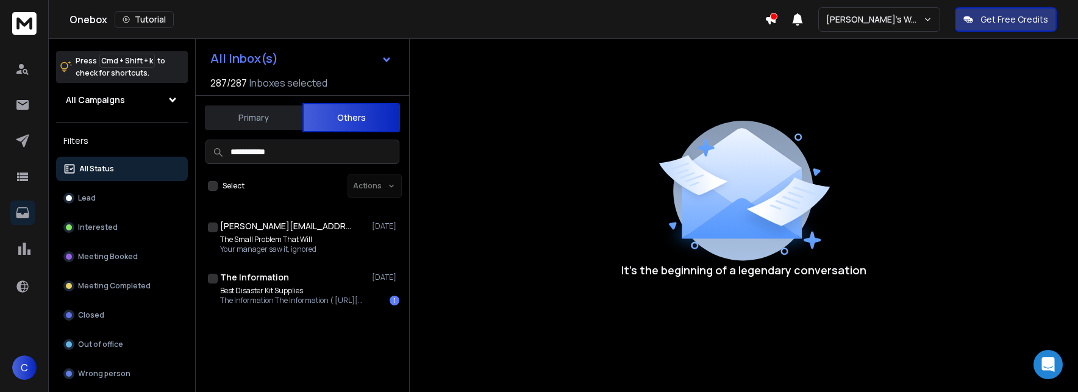
click at [312, 150] on input "**********" at bounding box center [303, 152] width 194 height 24
drag, startPoint x: 243, startPoint y: 146, endPoint x: 226, endPoint y: 142, distance: 17.5
click at [224, 143] on input "**********" at bounding box center [303, 152] width 194 height 24
paste input "**********"
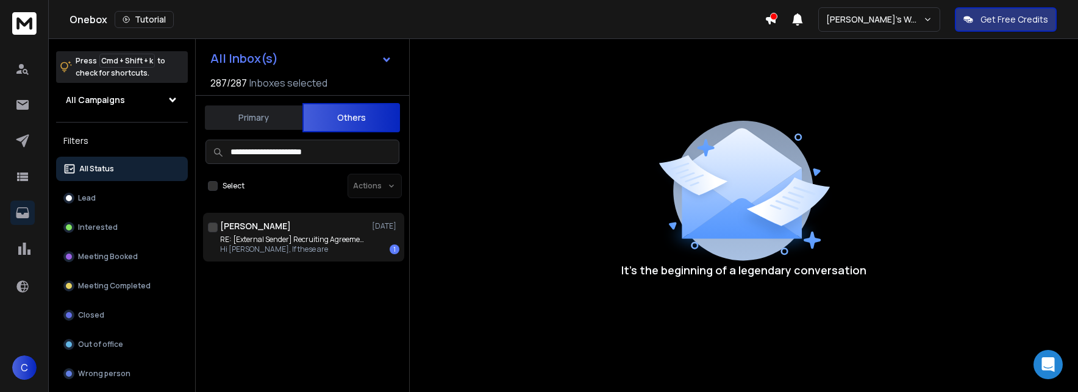
type input "**********"
click at [317, 229] on div "Gillian Stearns 10 Oct" at bounding box center [309, 226] width 179 height 12
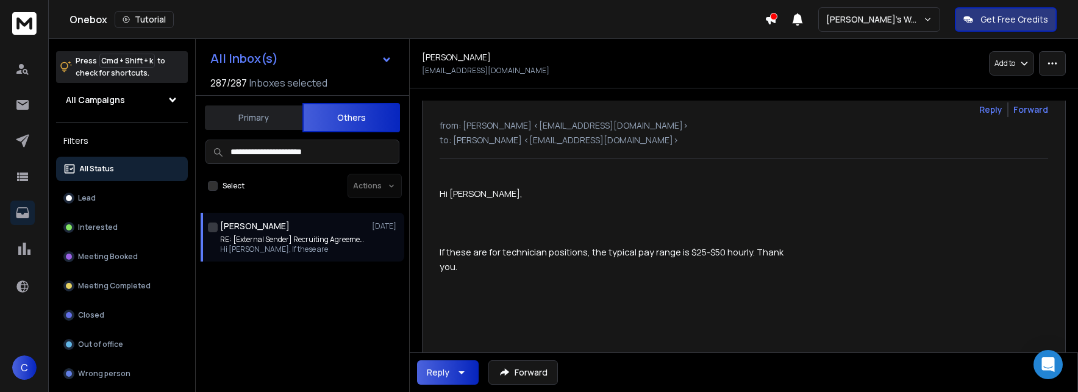
scroll to position [37, 0]
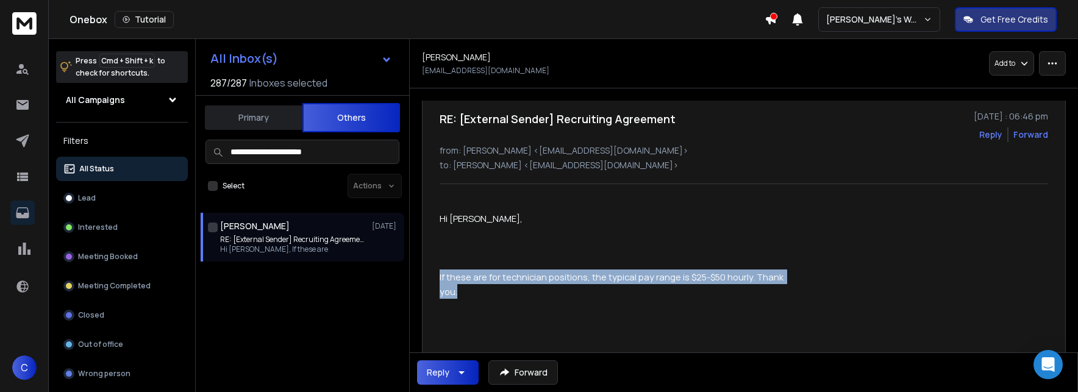
drag, startPoint x: 840, startPoint y: 277, endPoint x: 438, endPoint y: 276, distance: 401.9
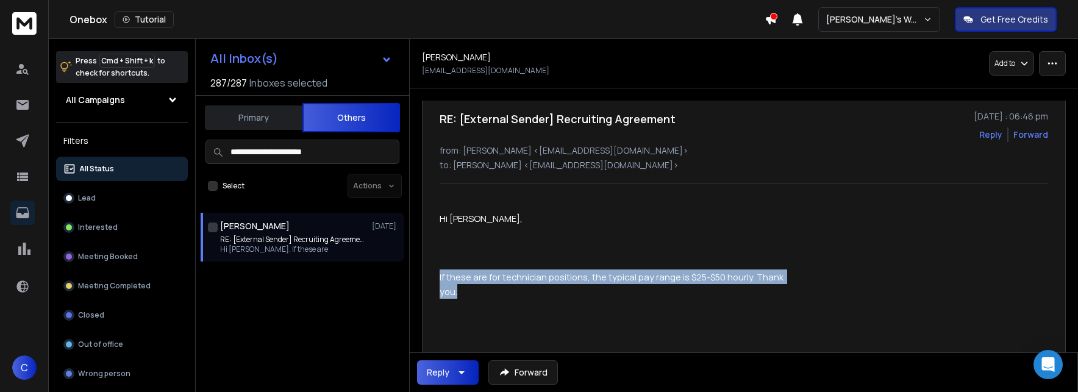
drag, startPoint x: 631, startPoint y: 282, endPoint x: 435, endPoint y: 294, distance: 196.7
copy span "If these are for technician positions, the typical pay range is $25-$50 hourly.…"
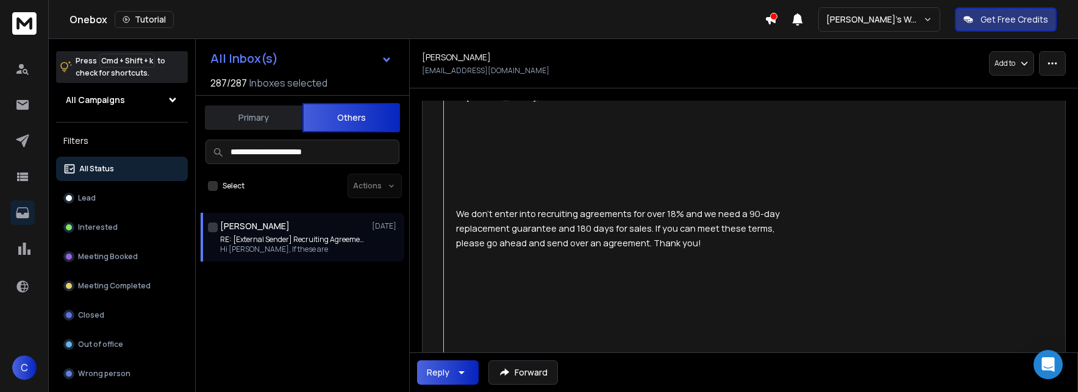
scroll to position [2316, 0]
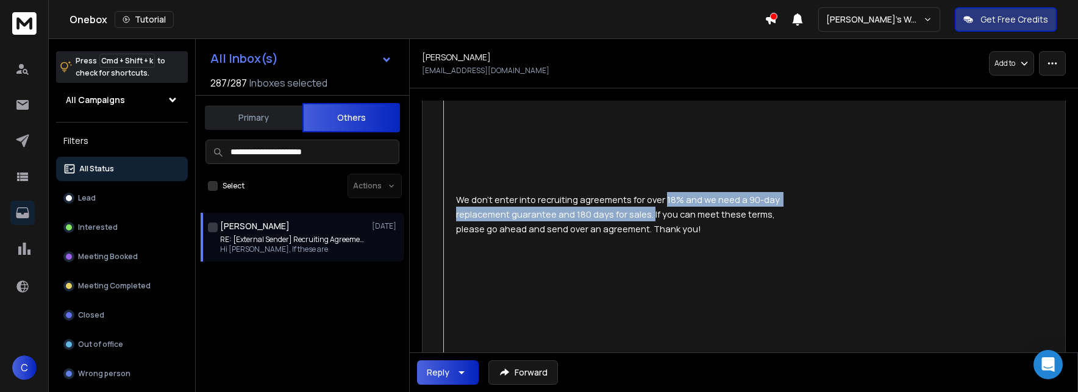
drag, startPoint x: 663, startPoint y: 243, endPoint x: 648, endPoint y: 260, distance: 22.5
click at [648, 235] on span "We don’t enter into recruiting agreements for over 18% and we need a 90-day rep…" at bounding box center [619, 213] width 326 height 41
copy span "18% and we need a 90-day replacement guarantee and 180 days for sales."
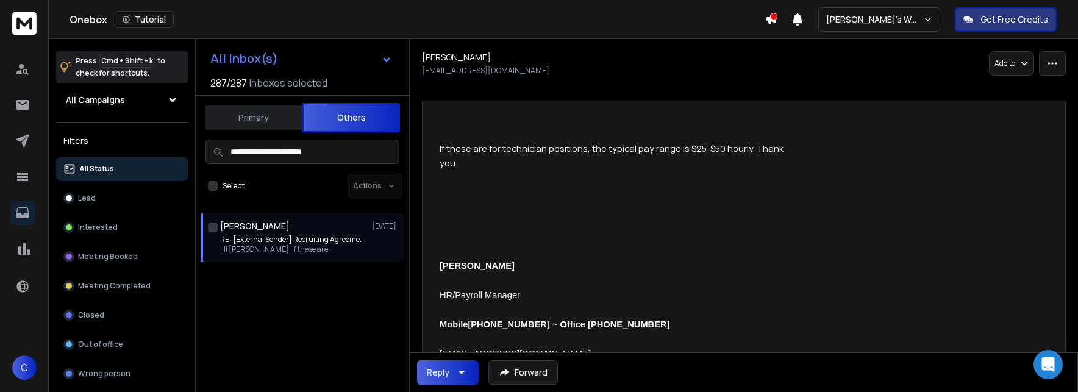
scroll to position [103, 0]
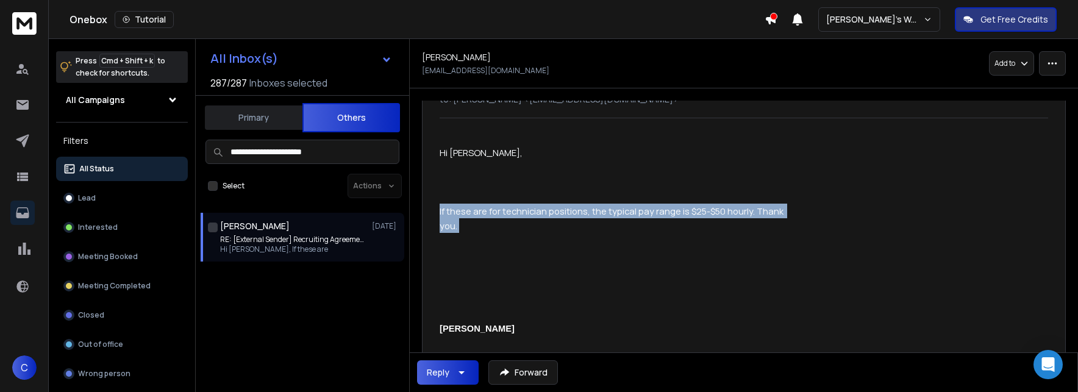
drag, startPoint x: 690, startPoint y: 220, endPoint x: 436, endPoint y: 213, distance: 254.4
copy span "If these are for technician positions, the typical pay range is $25-$50 hourly.…"
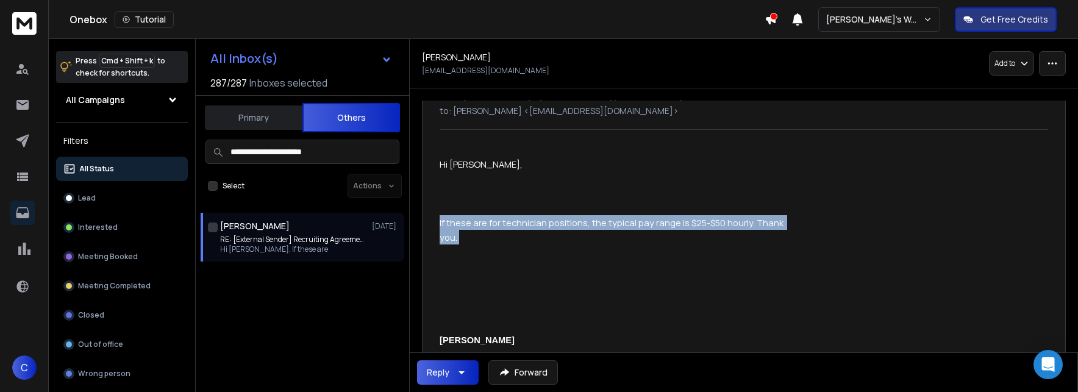
scroll to position [88, 0]
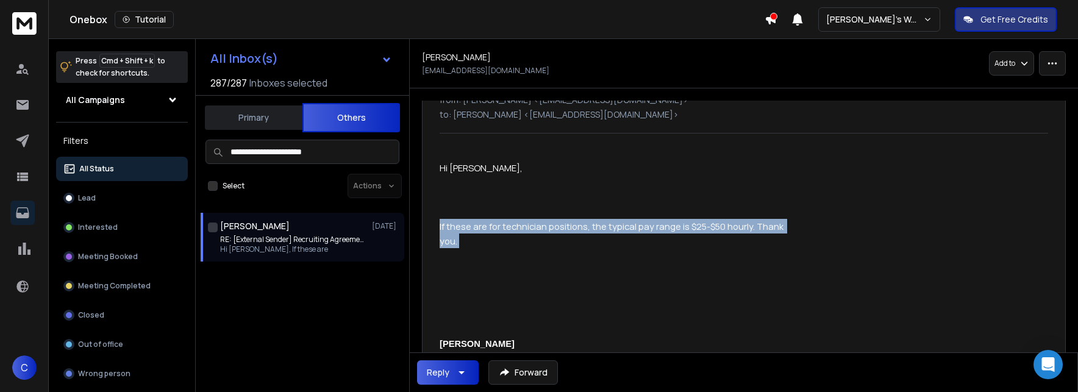
copy span "If these are for technician positions, the typical pay range is $25-$50 hourly.…"
click at [85, 198] on p "Lead" at bounding box center [87, 198] width 18 height 10
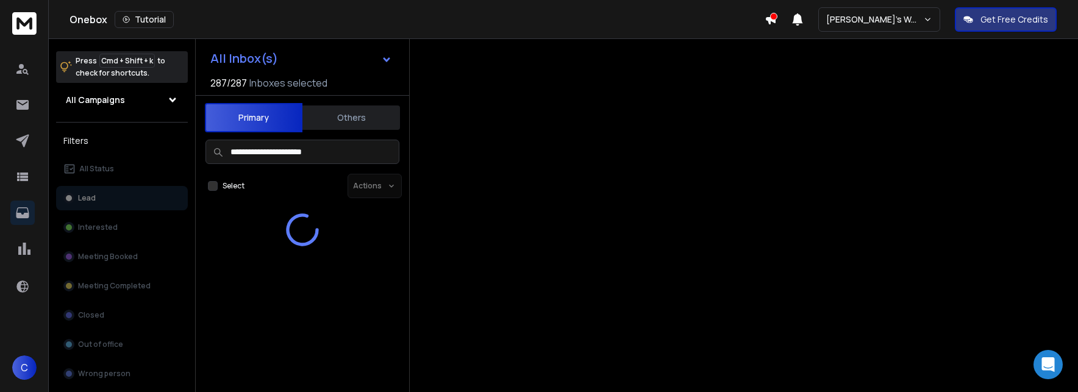
scroll to position [0, 0]
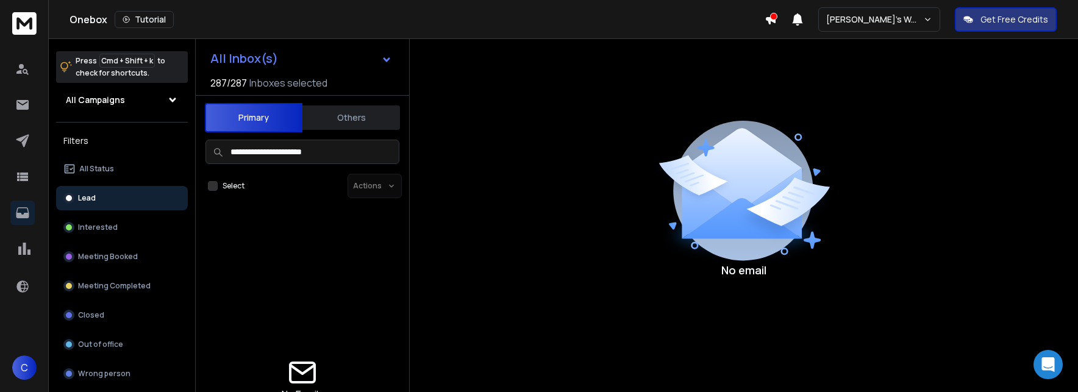
drag, startPoint x: 362, startPoint y: 154, endPoint x: 170, endPoint y: 146, distance: 192.3
click at [170, 146] on div "**********" at bounding box center [563, 235] width 1029 height 392
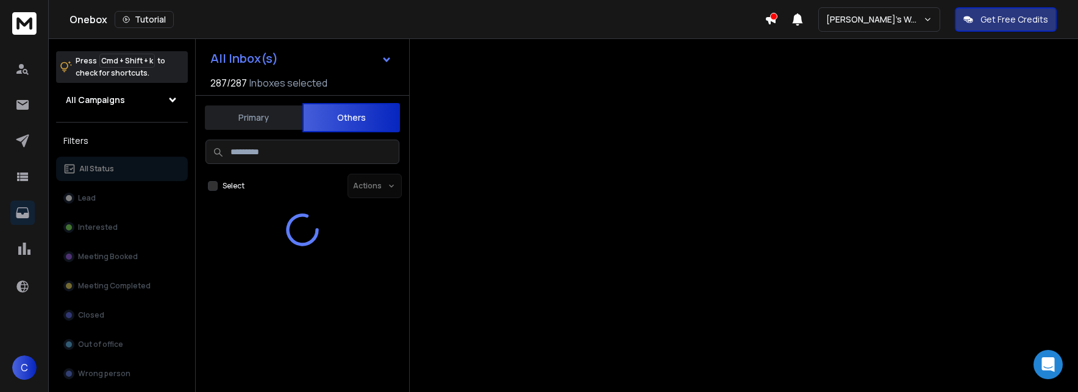
drag, startPoint x: 340, startPoint y: 118, endPoint x: 369, endPoint y: 118, distance: 28.7
click at [340, 118] on button "Others" at bounding box center [351, 117] width 98 height 29
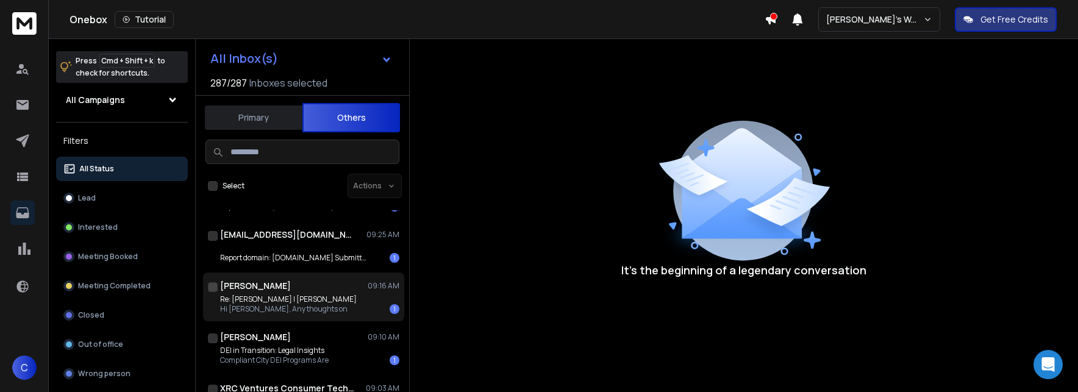
scroll to position [147, 0]
click at [288, 308] on p "Hi Christy, Any thoughts on" at bounding box center [288, 307] width 137 height 10
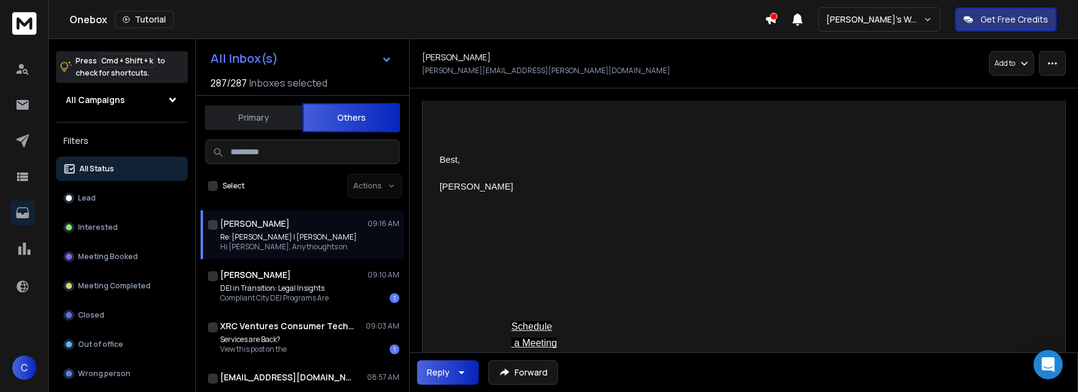
scroll to position [379, 0]
click at [29, 104] on link at bounding box center [22, 105] width 24 height 24
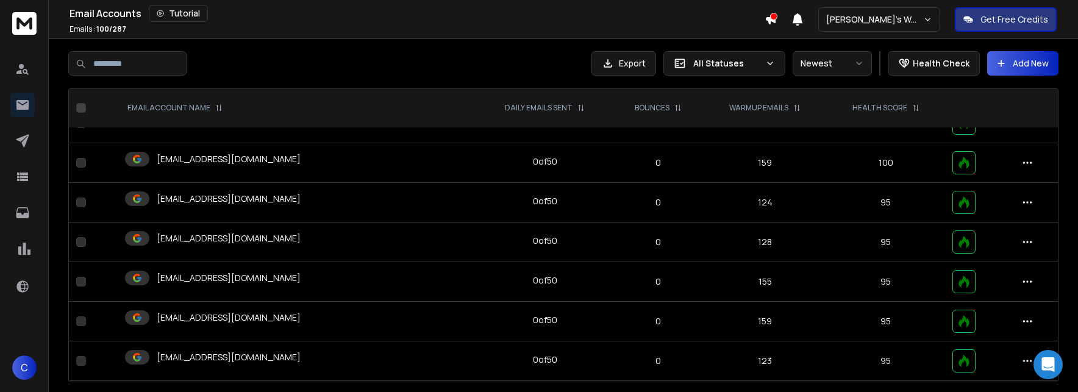
scroll to position [2541, 0]
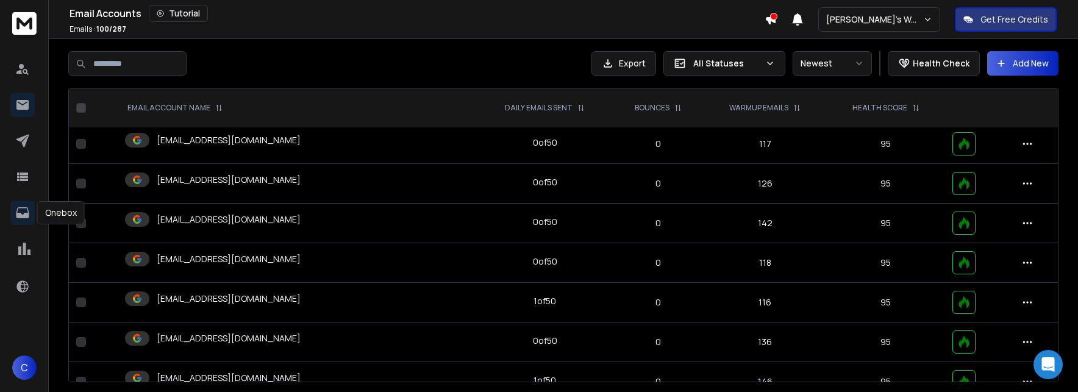
click at [21, 211] on icon at bounding box center [22, 213] width 15 height 15
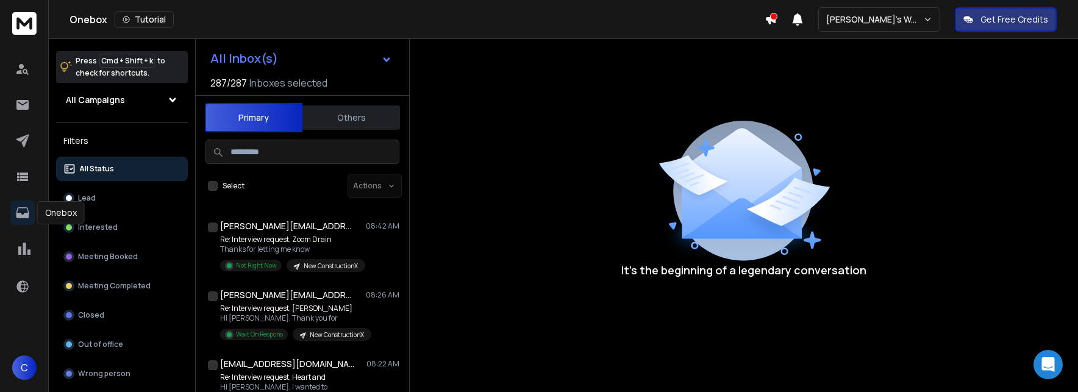
click at [318, 110] on button "Others" at bounding box center [351, 117] width 98 height 27
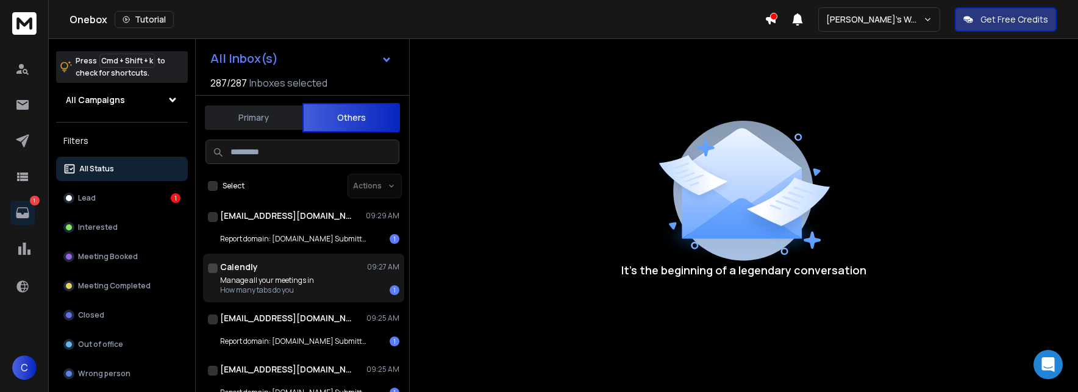
scroll to position [15, 0]
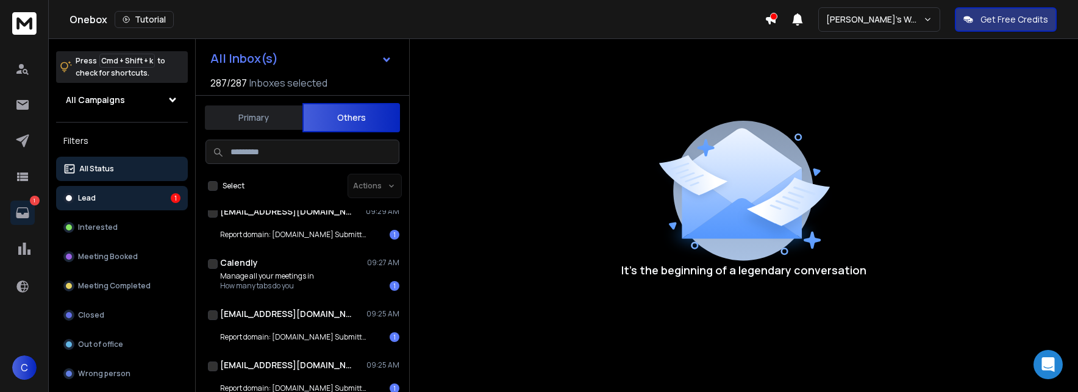
click at [82, 204] on button "Lead 1" at bounding box center [122, 198] width 132 height 24
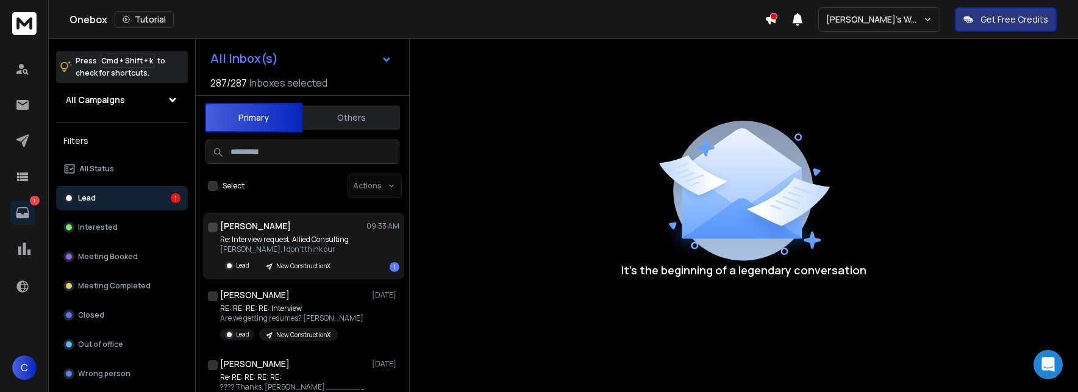
click at [315, 235] on p "Re: Interview request, Allied Consulting" at bounding box center [284, 240] width 129 height 10
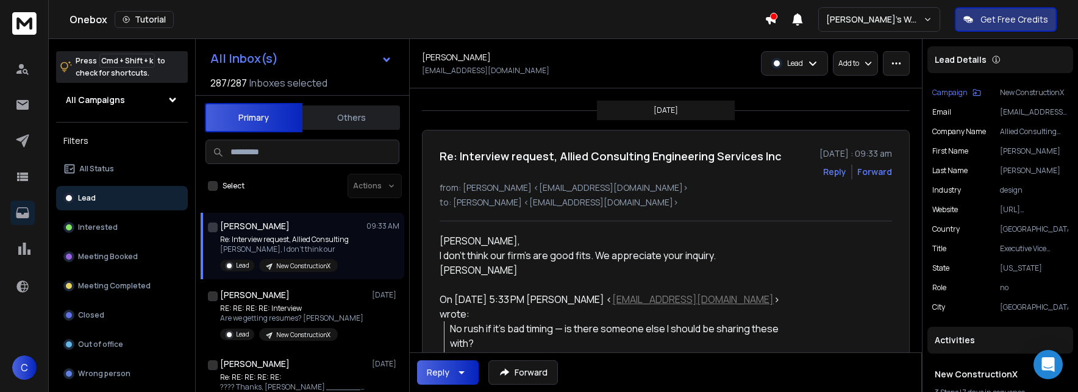
click at [825, 176] on button "Reply" at bounding box center [834, 172] width 23 height 12
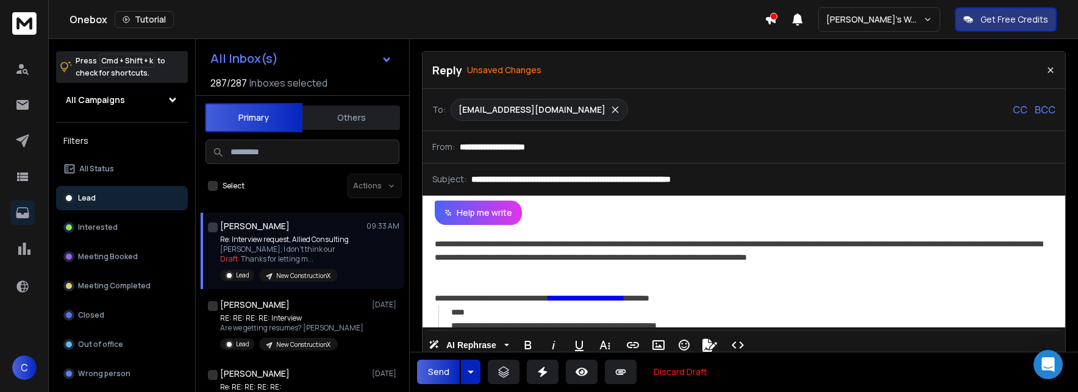
click at [441, 377] on button "Send" at bounding box center [438, 372] width 43 height 24
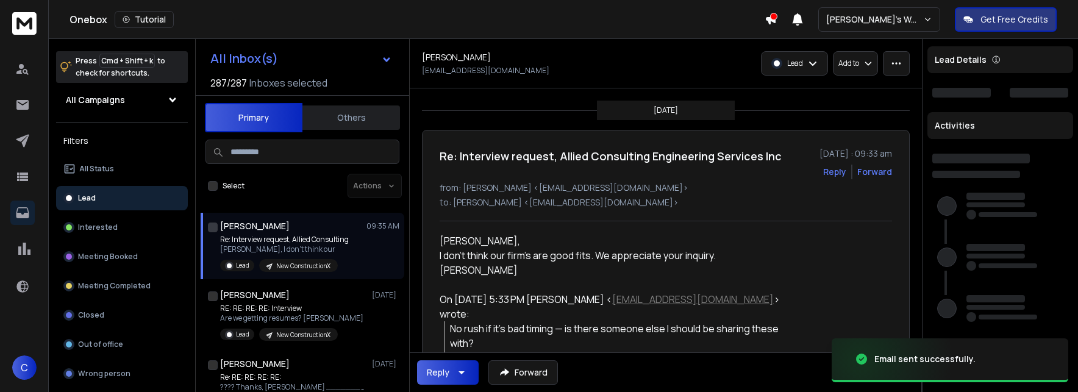
click at [808, 60] on icon at bounding box center [813, 64] width 10 height 10
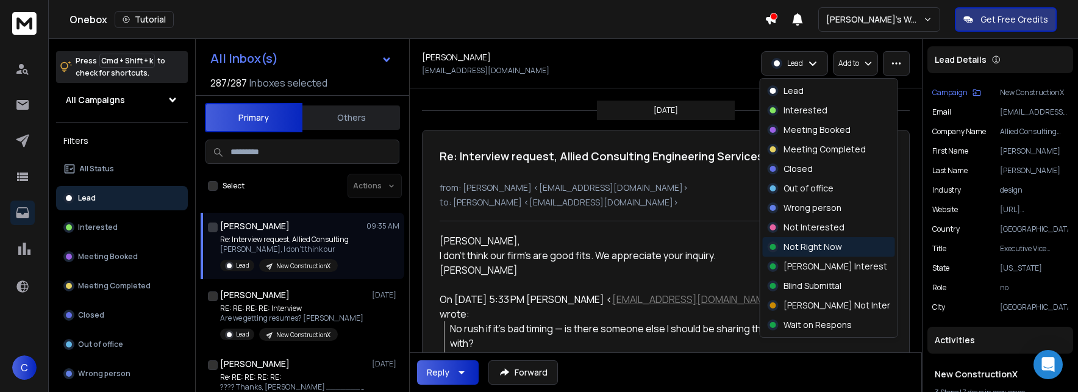
click at [824, 251] on p "Not Right Now" at bounding box center [813, 247] width 59 height 12
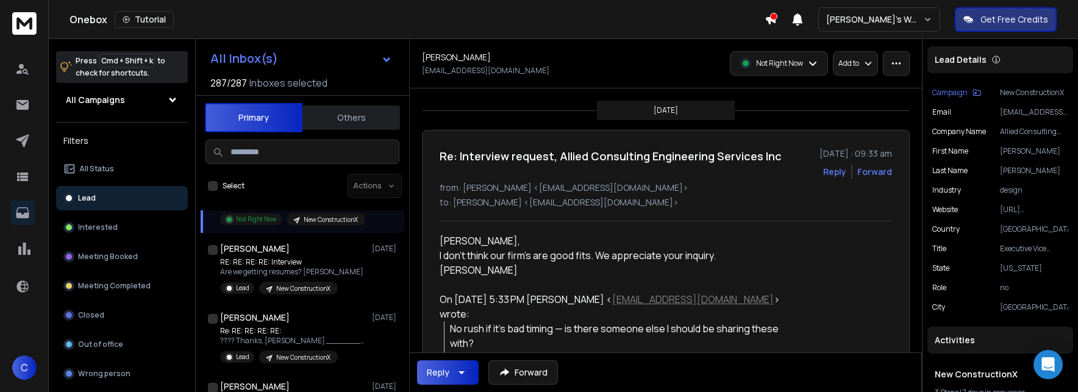
scroll to position [48, 0]
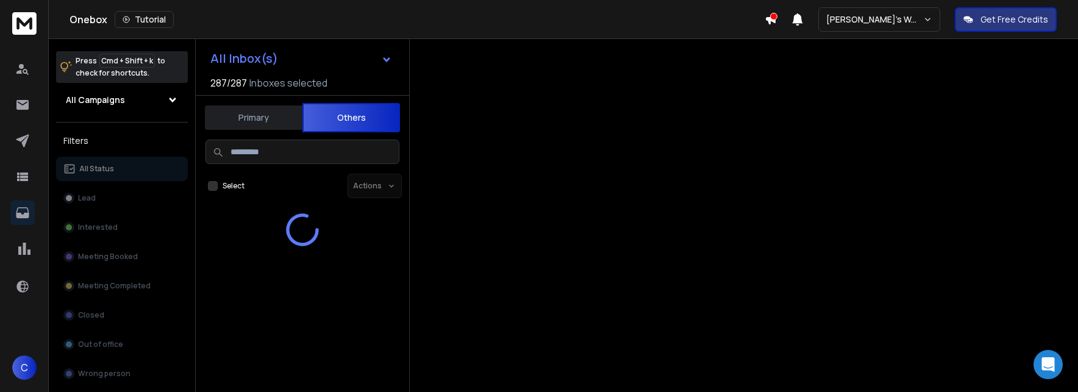
click at [365, 120] on button "Others" at bounding box center [351, 117] width 98 height 29
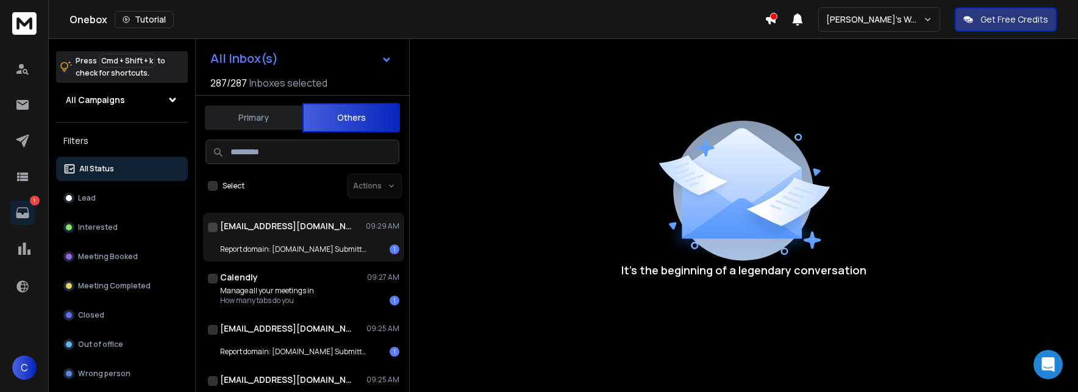
click at [330, 255] on div "no-reply@us-1.mimecastreport.com 09:29 AM Report domain: mymyalpha.com Submitte…" at bounding box center [303, 237] width 201 height 49
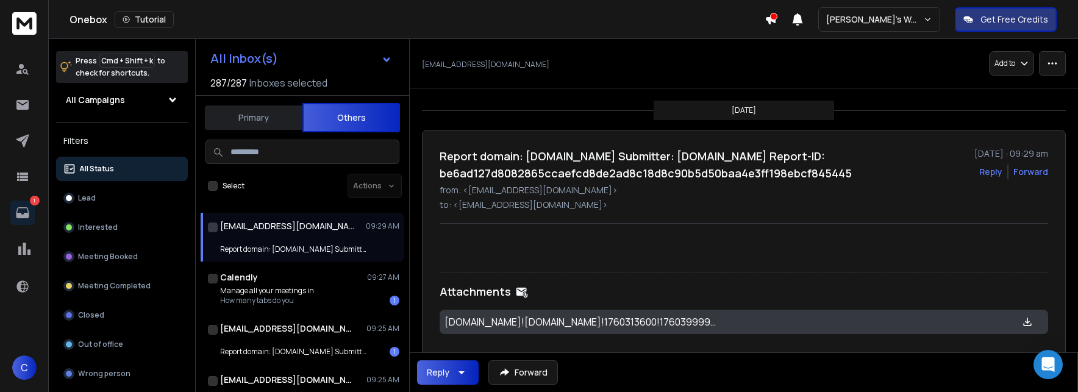
scroll to position [38, 0]
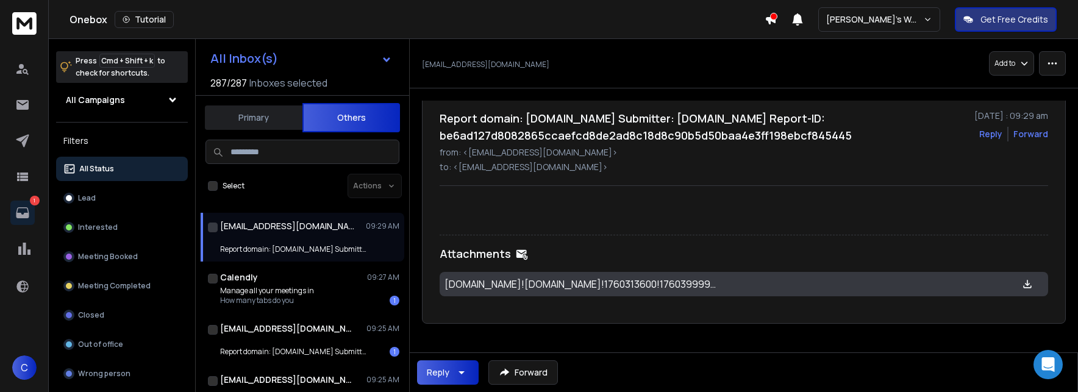
click at [652, 288] on div "mimecast.org!mymyalpha.com!1760313600!1760399999!be6ad127d8082865ccaefcd8de2ad8…" at bounding box center [582, 284] width 274 height 15
click at [492, 285] on div "mimecast.org!mymyalpha.com!1760313600!1760399999!be6ad127d8082865ccaefcd8de2ad8…" at bounding box center [582, 284] width 274 height 15
drag, startPoint x: 549, startPoint y: 166, endPoint x: 460, endPoint y: 188, distance: 91.6
click at [456, 168] on p "to: <noah@mymyalpha.com>" at bounding box center [744, 167] width 609 height 12
copy p "[EMAIL_ADDRESS][DOMAIN_NAME]"
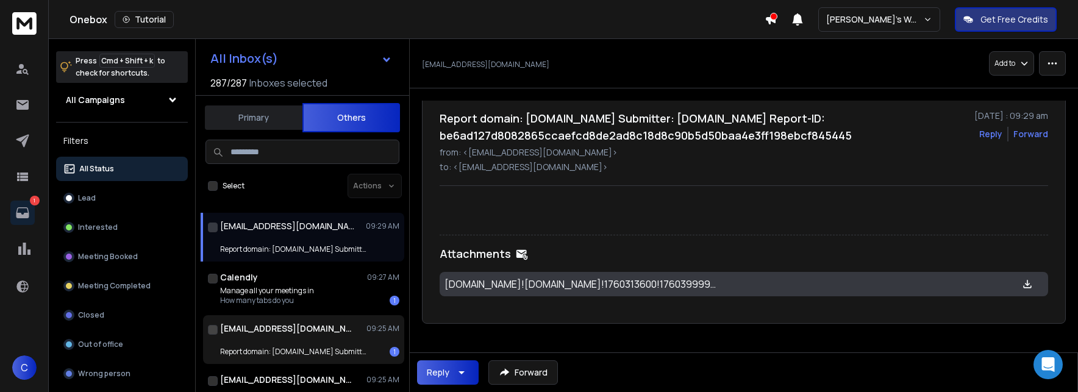
click at [317, 331] on h1 "no-reply@us-1.mimecastreport.com" at bounding box center [287, 329] width 134 height 12
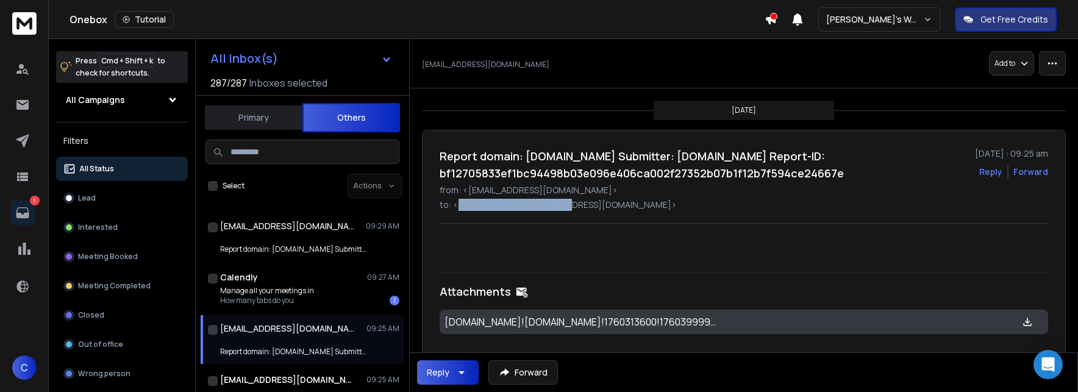
drag, startPoint x: 562, startPoint y: 203, endPoint x: 455, endPoint y: 207, distance: 106.8
click at [455, 207] on p "to: <logan@myalphaparo.com>" at bounding box center [744, 205] width 609 height 12
copy p "logan@myalphaparo.com>"
click at [519, 293] on icon at bounding box center [522, 292] width 10 height 8
click at [520, 324] on div "mimecast.org!myalphaparo.com!1760313600!1760399999!bf12705833ef1bc94498b03e096e…" at bounding box center [582, 322] width 274 height 15
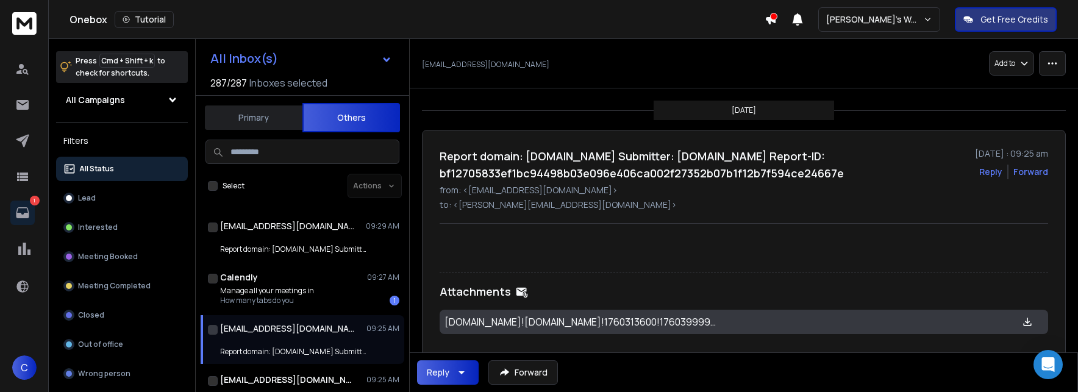
click at [1028, 325] on icon at bounding box center [1027, 322] width 12 height 12
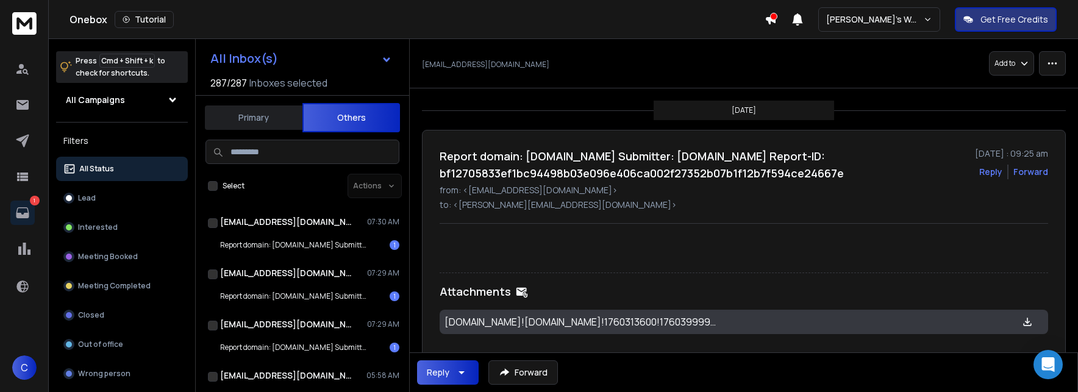
scroll to position [468, 0]
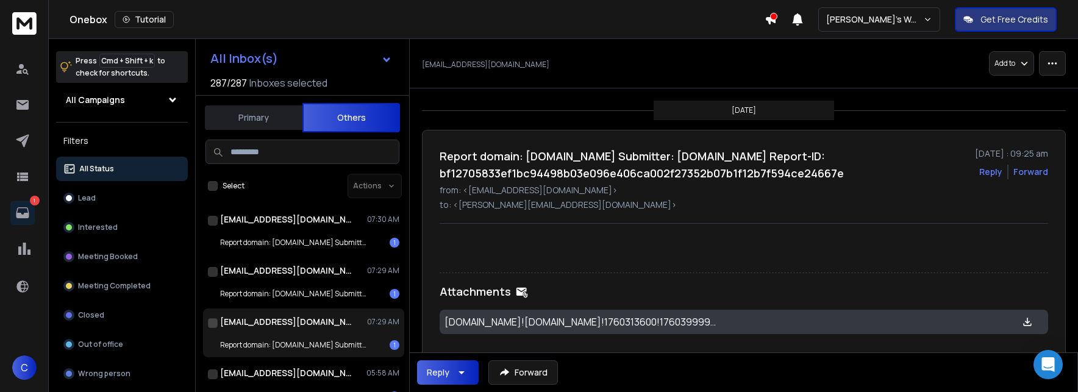
click at [311, 342] on p "Report domain: joinalphahire.com Submitter: mimecast.org" at bounding box center [293, 345] width 146 height 10
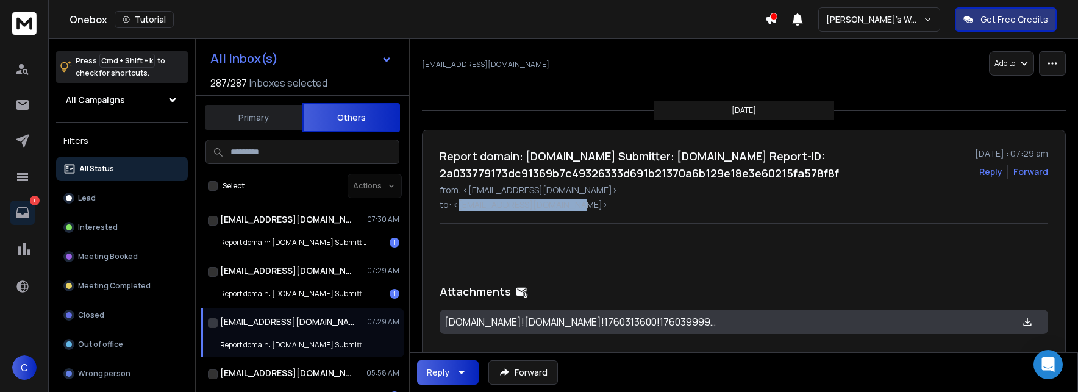
drag, startPoint x: 563, startPoint y: 202, endPoint x: 456, endPoint y: 206, distance: 107.4
click at [456, 206] on p "to: <jmartin@joinalphahire.com>" at bounding box center [744, 205] width 609 height 12
copy p "jmartin@joinalphahire.com"
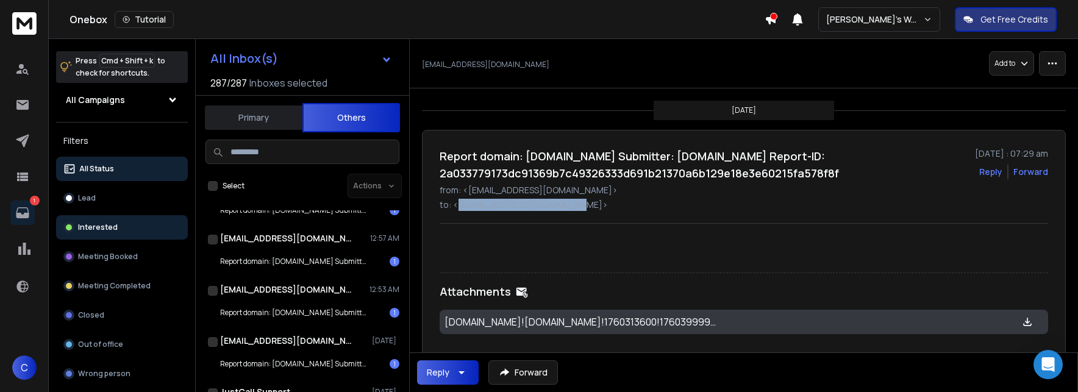
scroll to position [1578, 0]
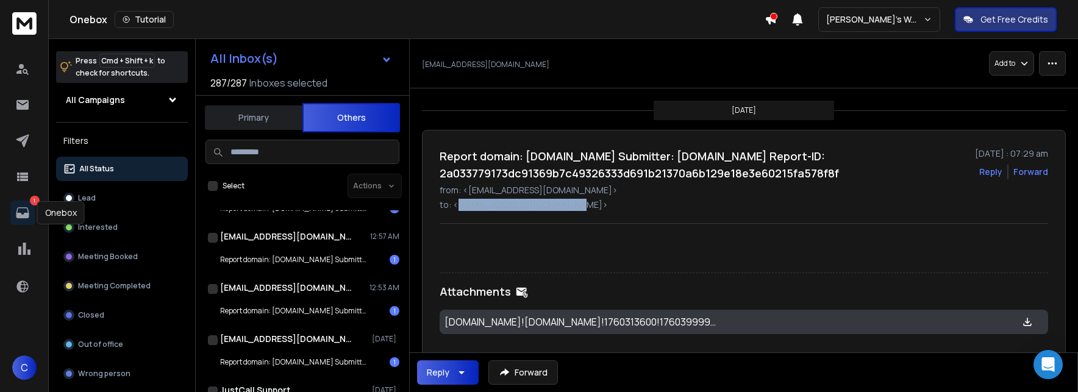
click at [26, 211] on icon at bounding box center [22, 213] width 15 height 15
click at [249, 106] on button "Primary" at bounding box center [254, 117] width 98 height 27
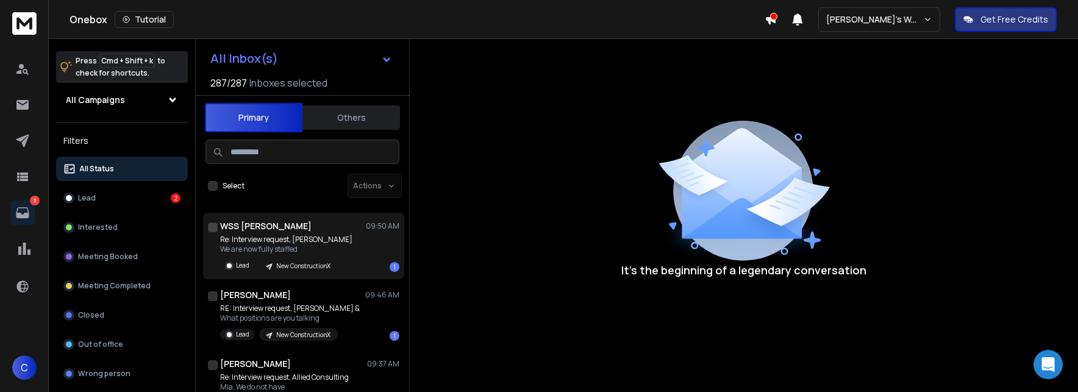
drag, startPoint x: 273, startPoint y: 244, endPoint x: 278, endPoint y: 249, distance: 7.8
click at [273, 244] on p "Re: Interview request, Amber" at bounding box center [286, 240] width 132 height 10
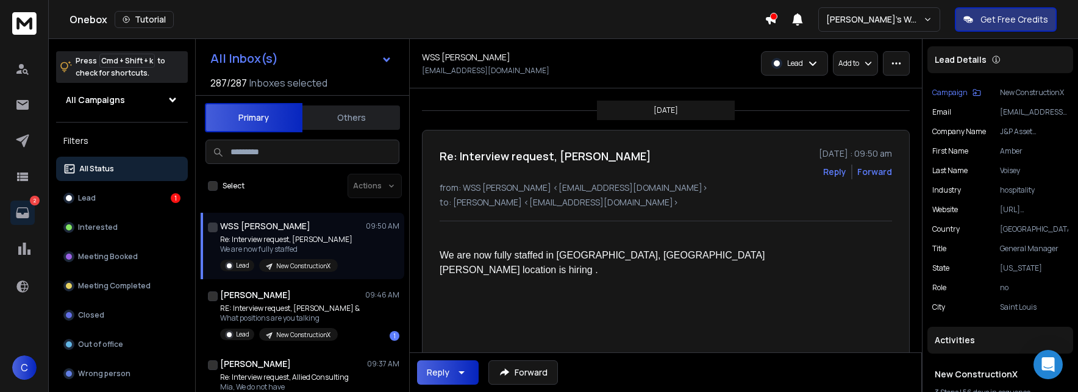
click at [831, 170] on button "Reply" at bounding box center [834, 172] width 23 height 12
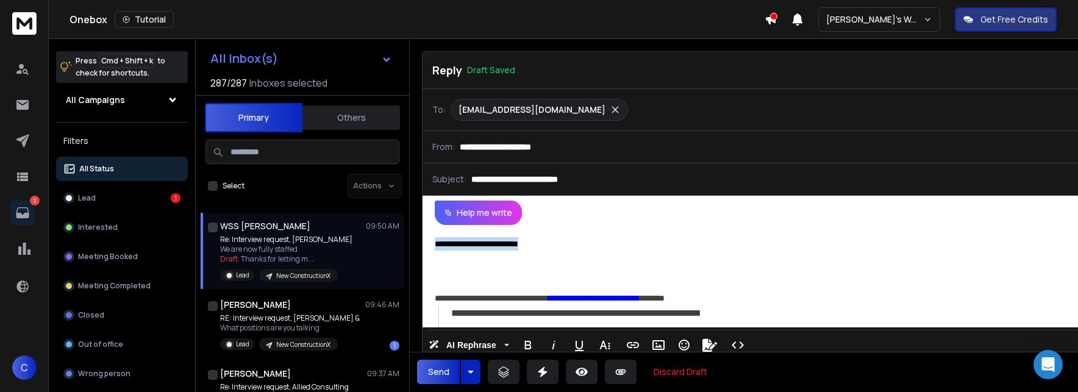
drag, startPoint x: 475, startPoint y: 246, endPoint x: 462, endPoint y: 245, distance: 12.9
click at [434, 245] on div "**********" at bounding box center [923, 276] width 1001 height 102
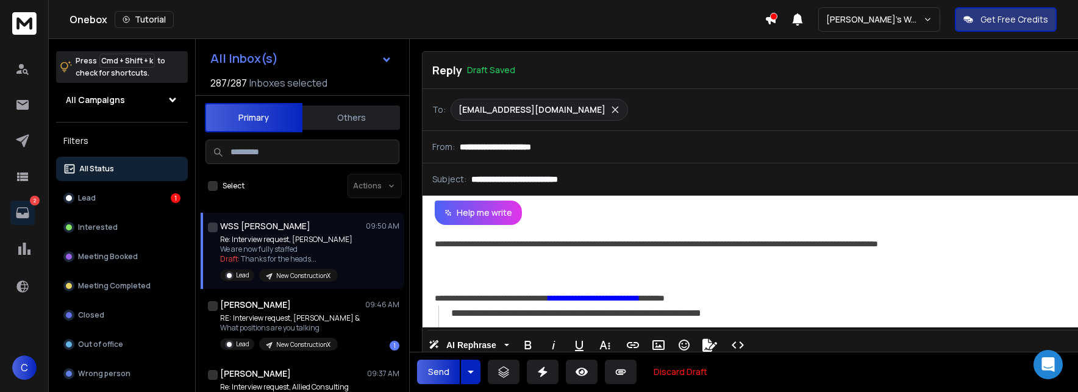
drag, startPoint x: 782, startPoint y: 245, endPoint x: 797, endPoint y: 247, distance: 14.8
click at [782, 245] on div "**********" at bounding box center [923, 243] width 976 height 13
click at [435, 370] on button "Send" at bounding box center [438, 372] width 43 height 24
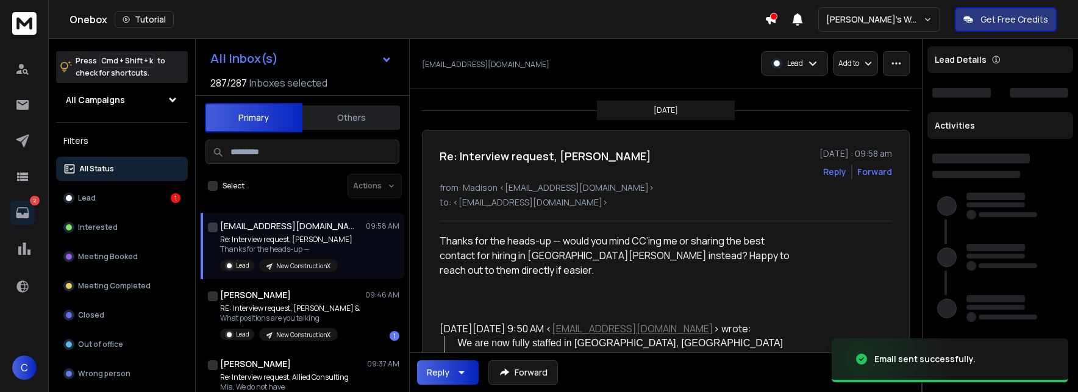
click at [803, 60] on div "Lead" at bounding box center [795, 63] width 66 height 23
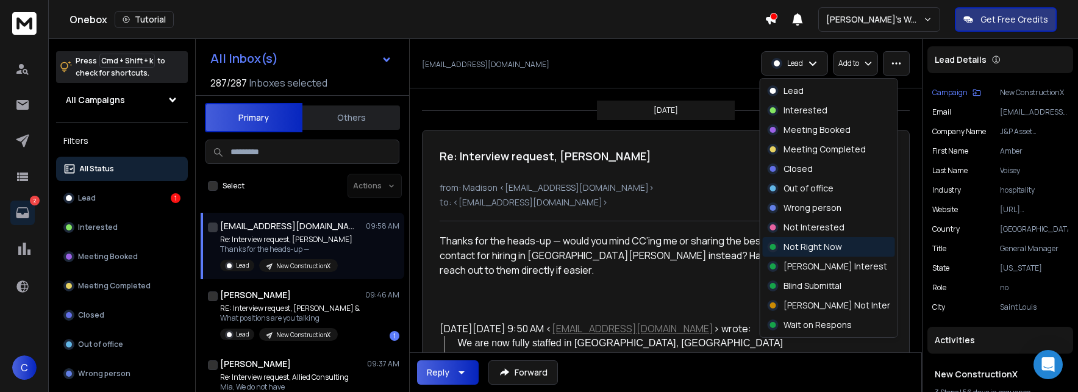
drag, startPoint x: 834, startPoint y: 248, endPoint x: 837, endPoint y: 243, distance: 6.3
click at [834, 248] on p "Not Right Now" at bounding box center [813, 247] width 59 height 12
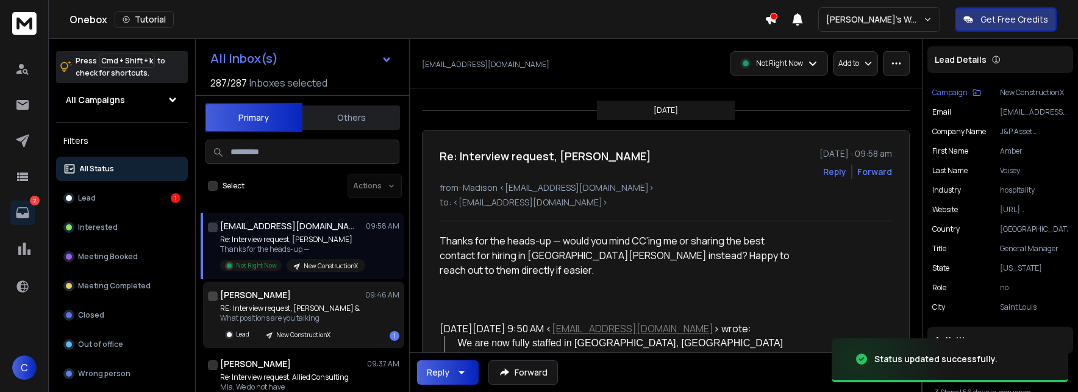
drag, startPoint x: 265, startPoint y: 313, endPoint x: 324, endPoint y: 348, distance: 68.8
click at [265, 313] on p "What positions are you talking" at bounding box center [290, 318] width 140 height 10
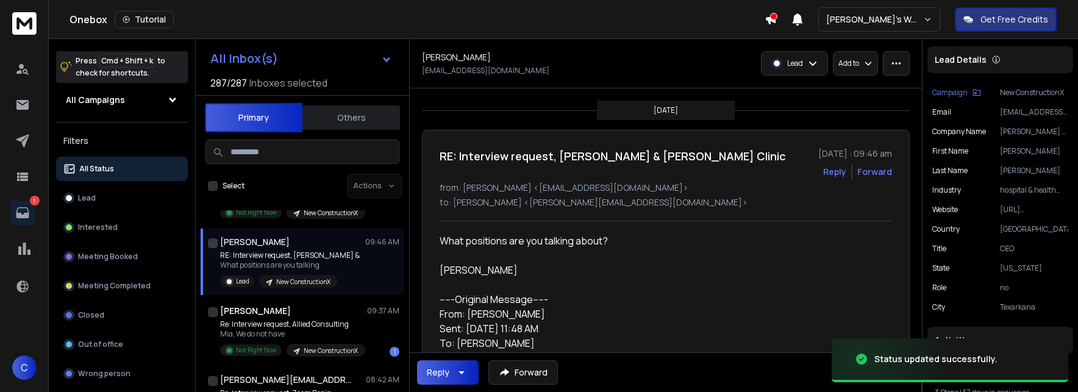
scroll to position [56, 0]
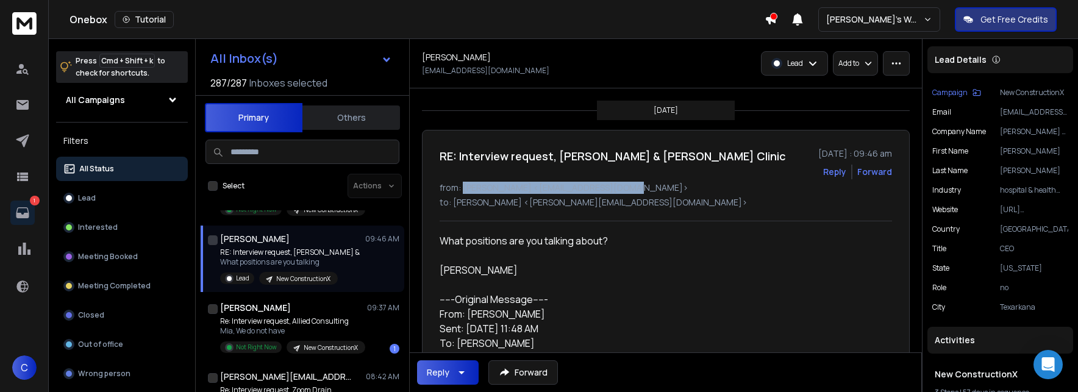
drag, startPoint x: 634, startPoint y: 190, endPoint x: 463, endPoint y: 192, distance: 170.8
click at [463, 192] on p "from: Tom Simmons <tsimmons@cccahealth.com>" at bounding box center [666, 188] width 452 height 12
copy p "Tom Simmons <tsimmons@cccahealth.com"
click at [826, 174] on button "Reply" at bounding box center [834, 172] width 23 height 12
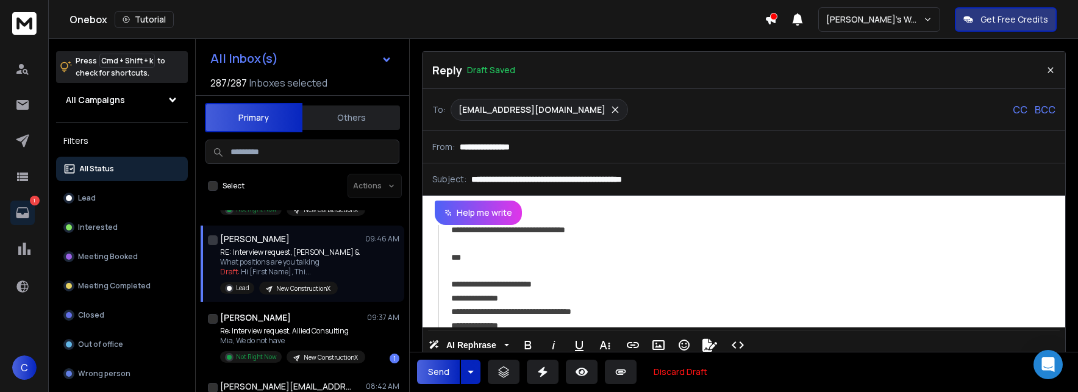
scroll to position [0, 0]
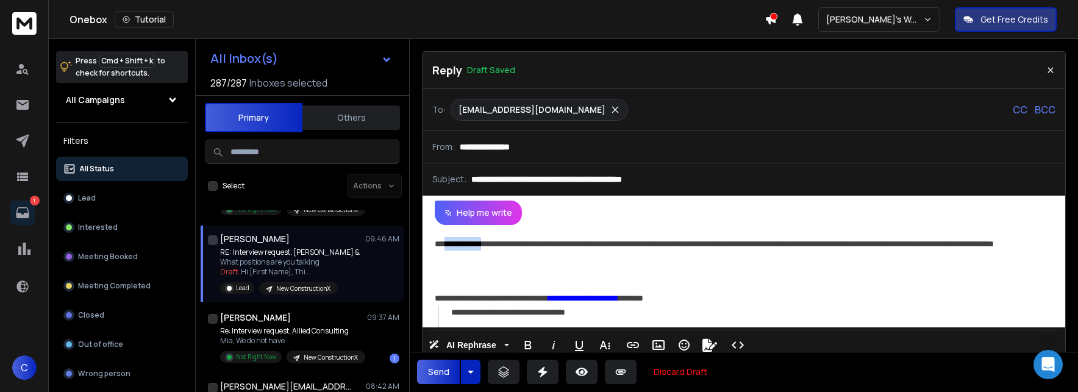
drag, startPoint x: 485, startPoint y: 245, endPoint x: 446, endPoint y: 248, distance: 39.2
click at [446, 248] on div "**********" at bounding box center [742, 250] width 615 height 27
drag, startPoint x: 572, startPoint y: 243, endPoint x: 518, endPoint y: 249, distance: 54.6
click at [518, 249] on div "**********" at bounding box center [742, 250] width 615 height 27
click at [515, 244] on div "**********" at bounding box center [742, 250] width 615 height 27
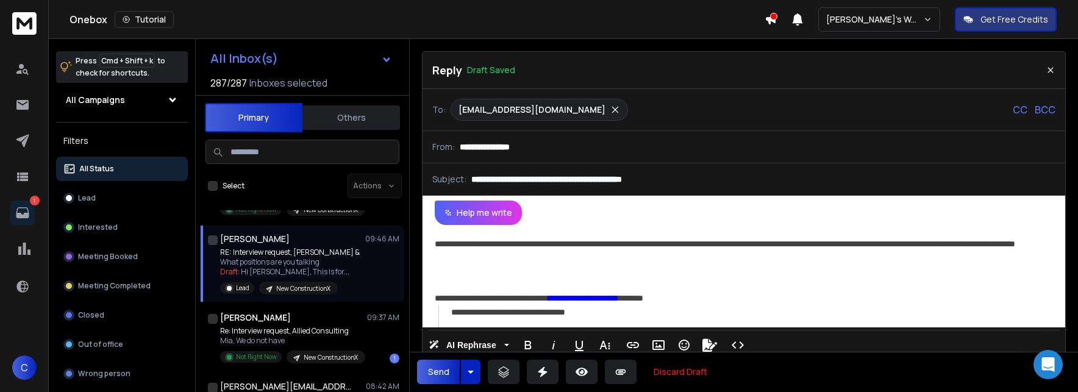
click at [620, 249] on div "**********" at bounding box center [742, 250] width 615 height 27
drag, startPoint x: 440, startPoint y: 375, endPoint x: 470, endPoint y: 362, distance: 32.5
click at [440, 375] on button "Send" at bounding box center [438, 372] width 43 height 24
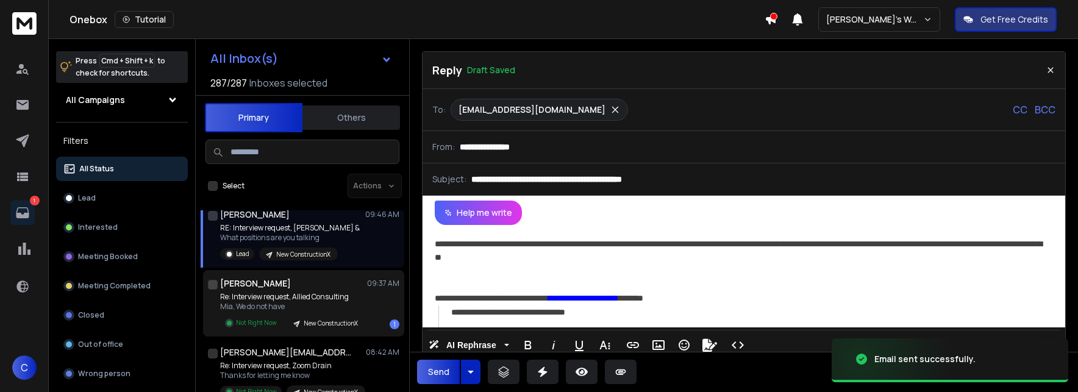
scroll to position [82, 0]
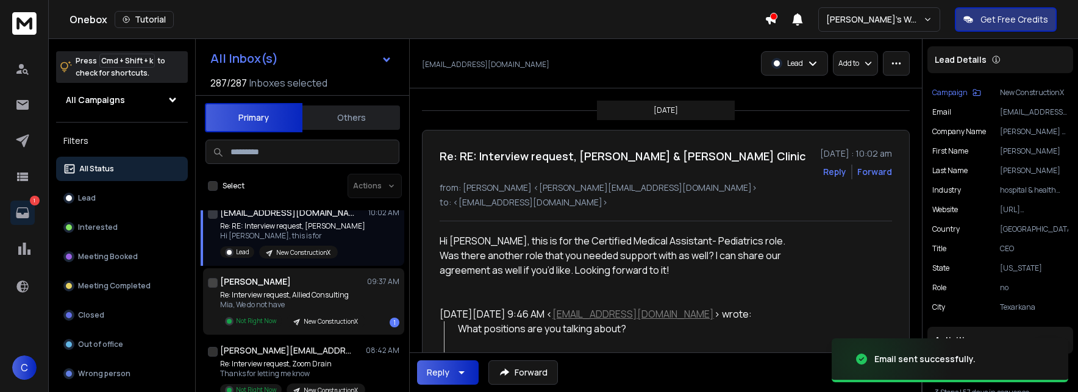
click at [327, 304] on p "Mia, We do not have" at bounding box center [292, 305] width 145 height 10
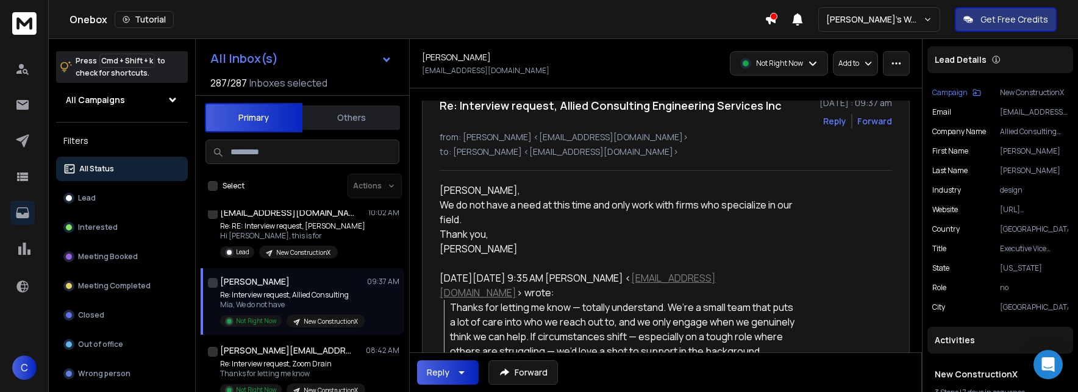
scroll to position [0, 0]
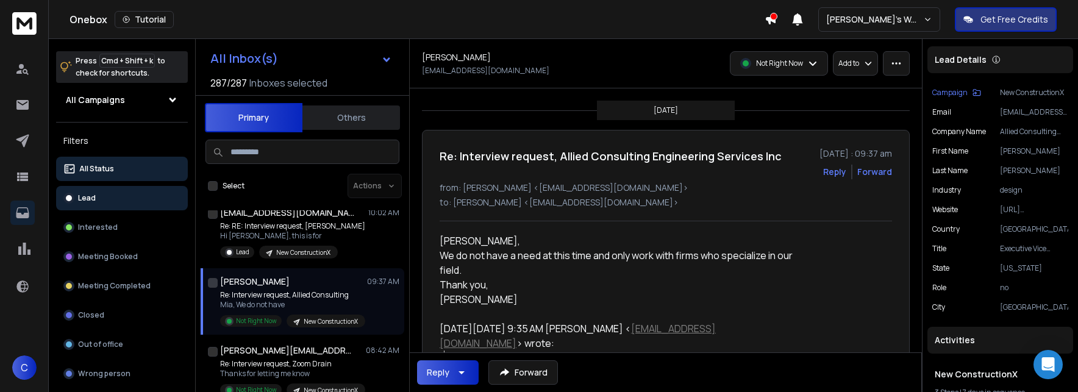
click at [98, 205] on button "Lead" at bounding box center [122, 198] width 132 height 24
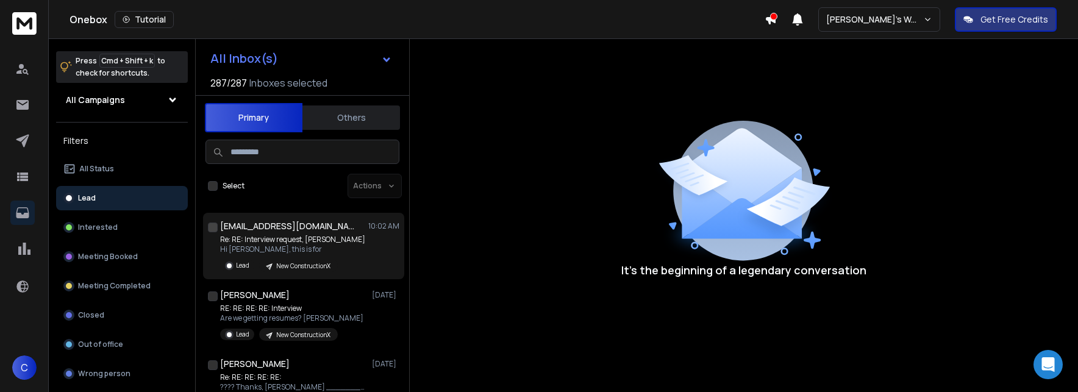
click at [259, 238] on p "Re: RE: Interview request, Collom" at bounding box center [292, 240] width 145 height 10
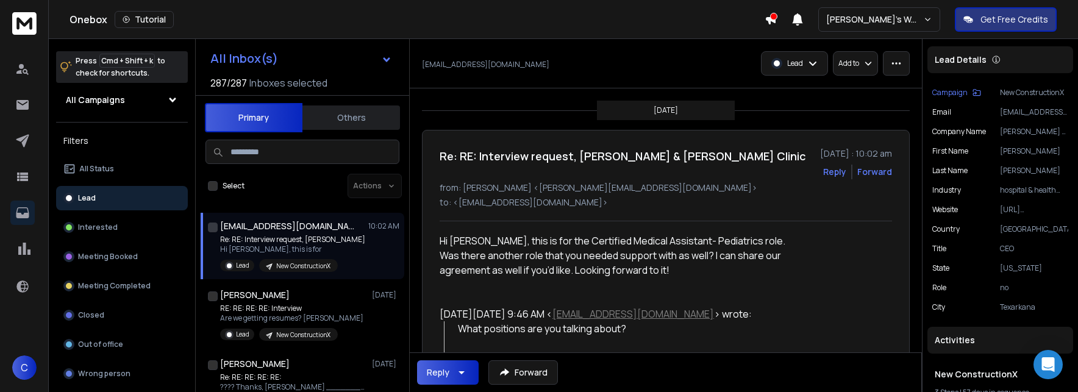
click at [796, 71] on div "Lead" at bounding box center [795, 63] width 66 height 23
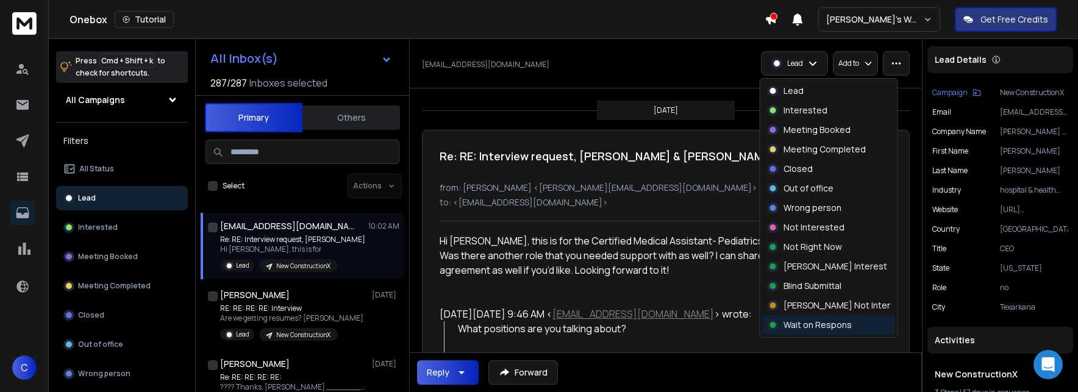
click at [799, 327] on p "Wait on Respons" at bounding box center [818, 325] width 68 height 12
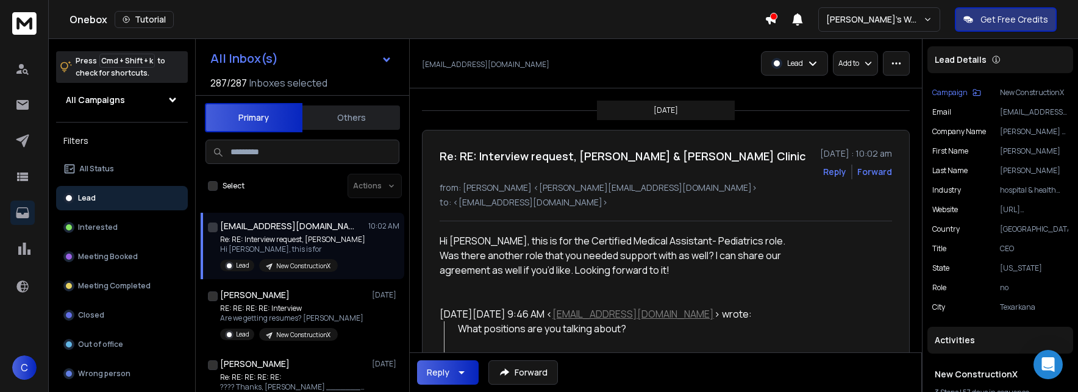
click at [794, 60] on p "Lead" at bounding box center [795, 64] width 16 height 10
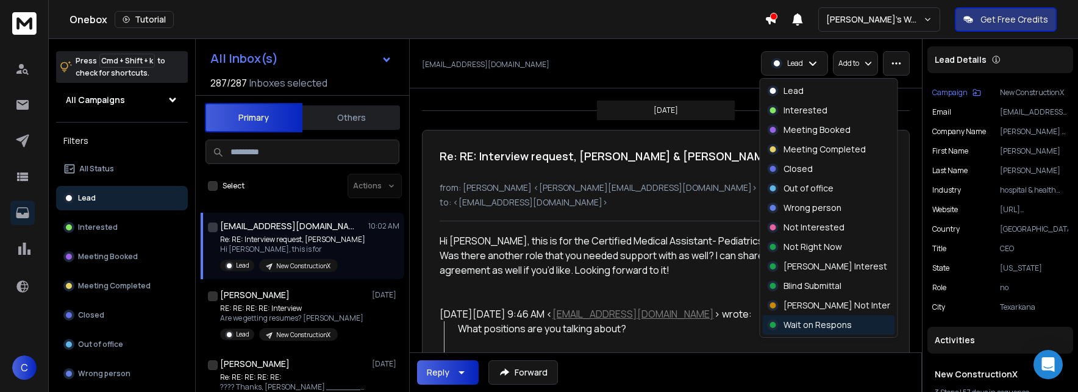
click at [809, 322] on p "Wait on Respons" at bounding box center [818, 325] width 68 height 12
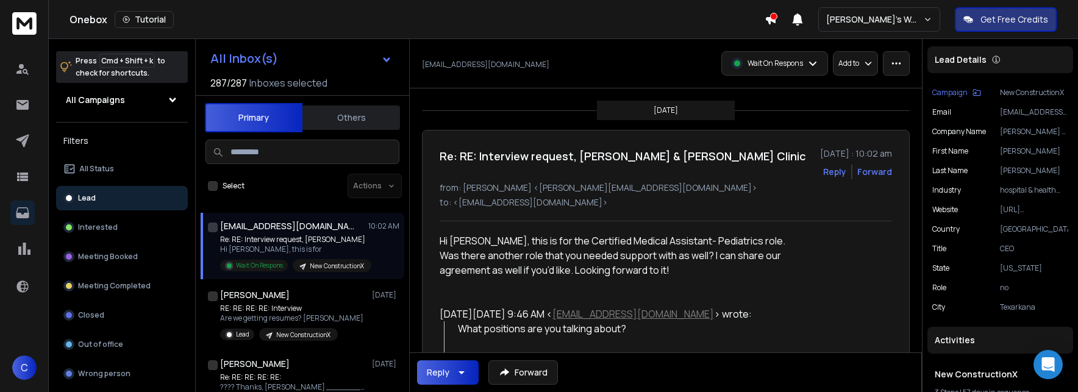
drag, startPoint x: 101, startPoint y: 166, endPoint x: 121, endPoint y: 165, distance: 19.6
click at [102, 166] on p "All Status" at bounding box center [96, 169] width 35 height 10
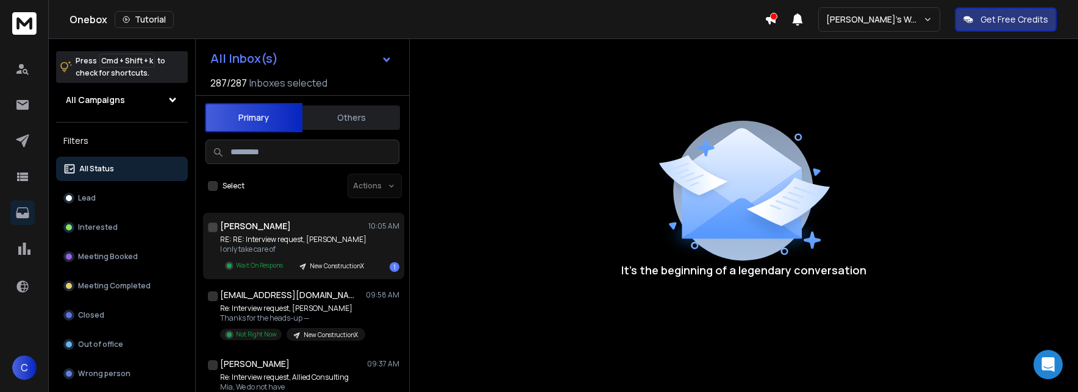
click at [312, 244] on p "RE: RE: Interview request, Collom" at bounding box center [293, 240] width 146 height 10
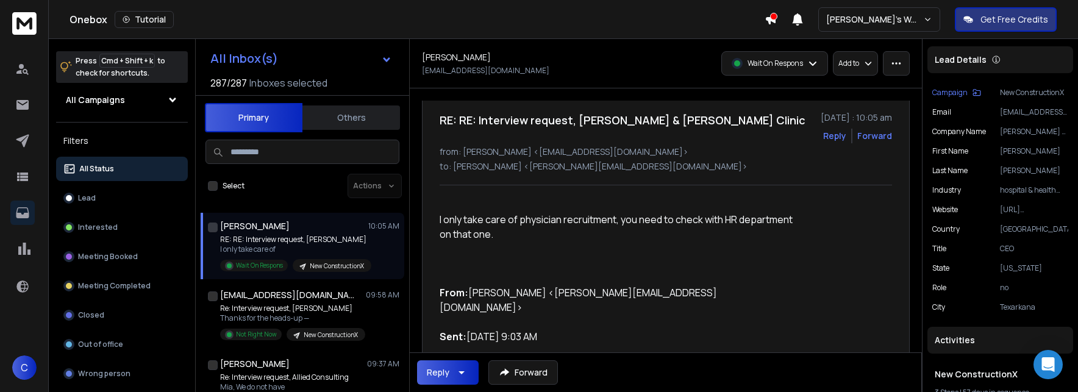
scroll to position [40, 0]
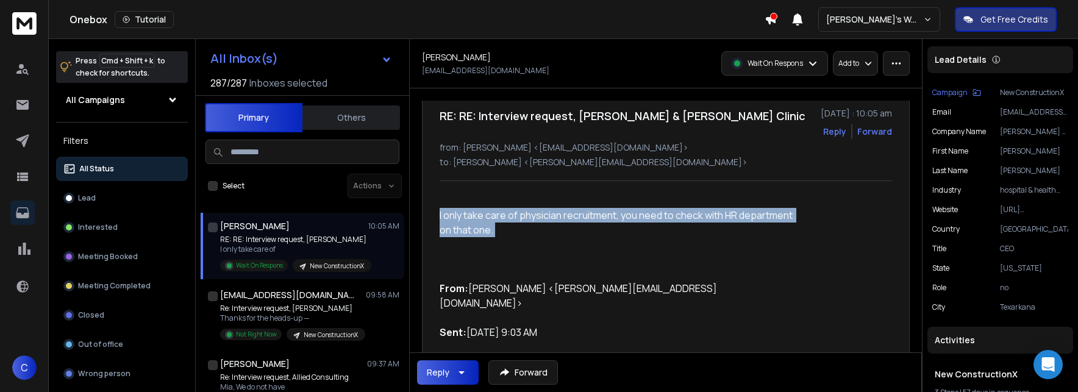
drag, startPoint x: 499, startPoint y: 226, endPoint x: 615, endPoint y: 268, distance: 122.9
copy p "I only take care of physician recruitment, you need to check with HR department…"
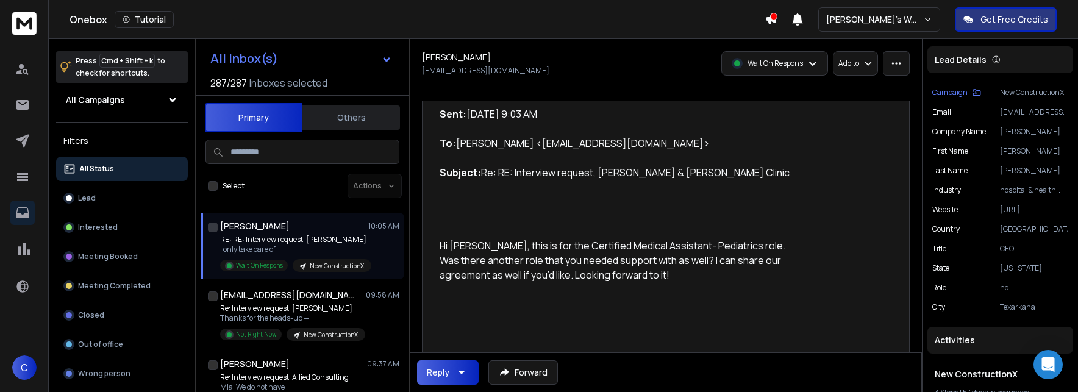
scroll to position [0, 0]
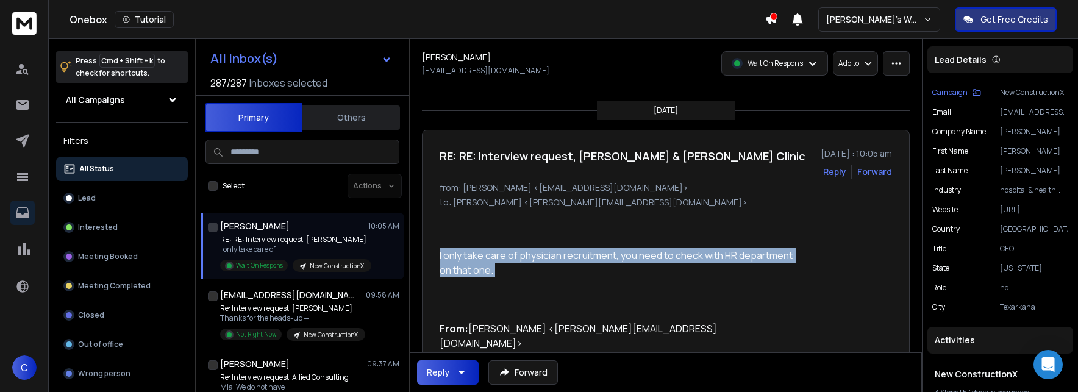
click at [831, 173] on button "Reply" at bounding box center [834, 172] width 23 height 12
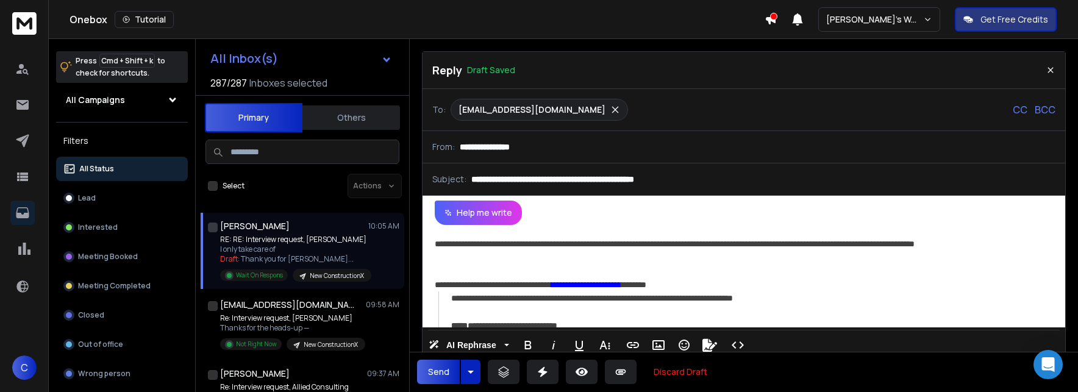
drag, startPoint x: 530, startPoint y: 241, endPoint x: 722, endPoint y: 50, distance: 270.8
click at [0, 0] on div "C Onebox Tutorial Christopher's Workspace Get Free Credits Press Cmd + Shift + …" at bounding box center [539, 215] width 1078 height 431
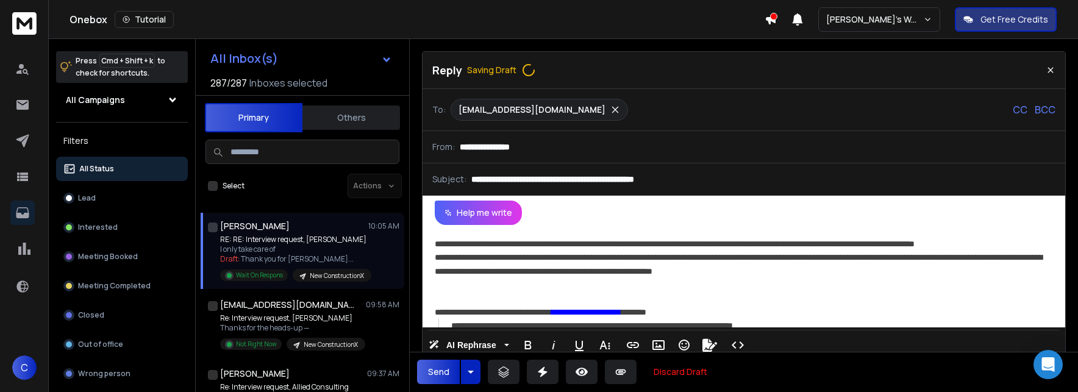
click at [435, 259] on div "**********" at bounding box center [742, 264] width 615 height 27
click at [745, 267] on div "**********" at bounding box center [742, 264] width 615 height 27
drag, startPoint x: 428, startPoint y: 365, endPoint x: 453, endPoint y: 384, distance: 31.3
click at [428, 365] on button "Send" at bounding box center [438, 372] width 43 height 24
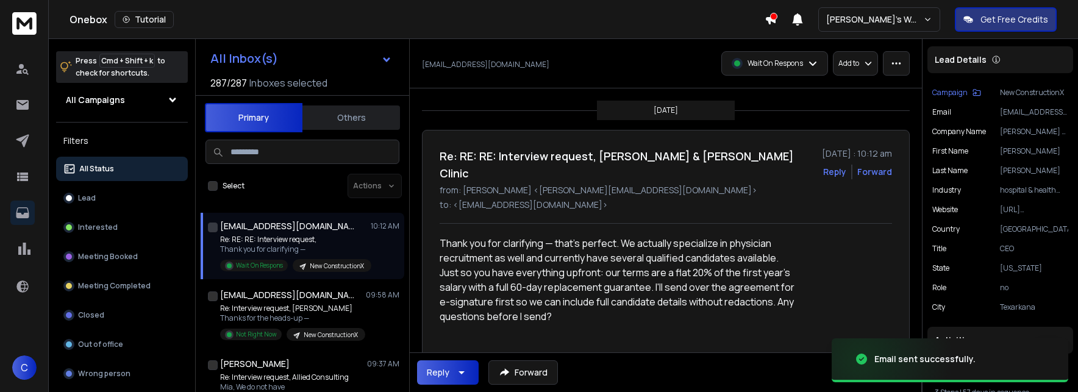
click at [342, 123] on button "Others" at bounding box center [351, 117] width 98 height 27
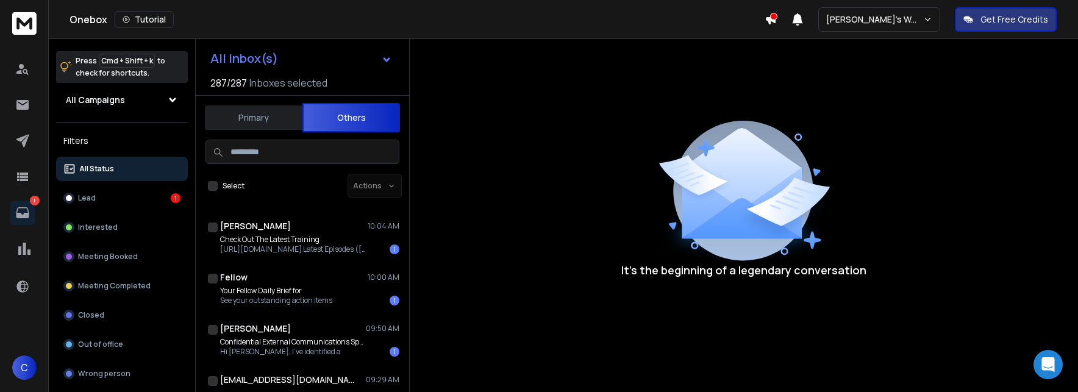
click at [292, 155] on input at bounding box center [303, 152] width 194 height 24
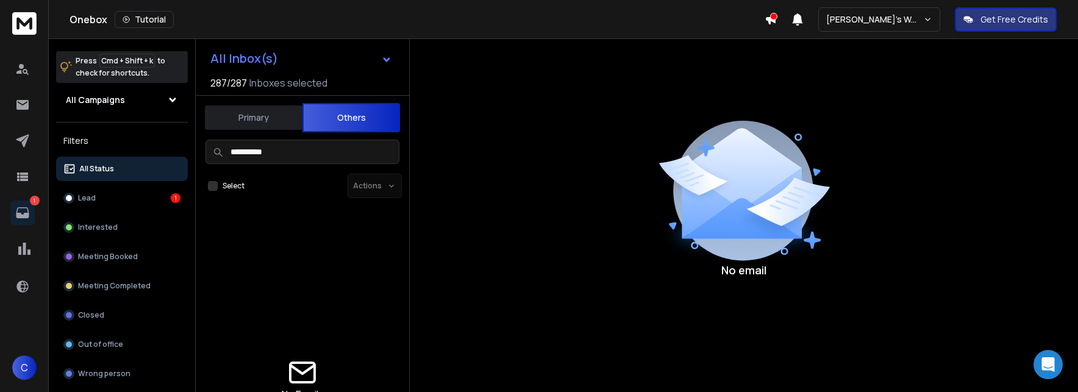
click at [182, 151] on div "**********" at bounding box center [563, 235] width 1029 height 392
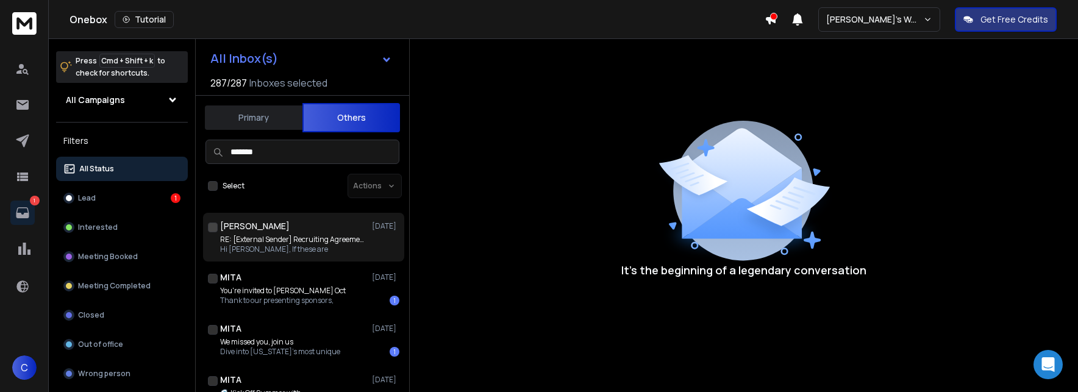
type input "*******"
drag, startPoint x: 296, startPoint y: 237, endPoint x: 313, endPoint y: 238, distance: 17.1
click at [296, 237] on p "RE: [External Sender] Recruiting Agreement" at bounding box center [293, 240] width 146 height 10
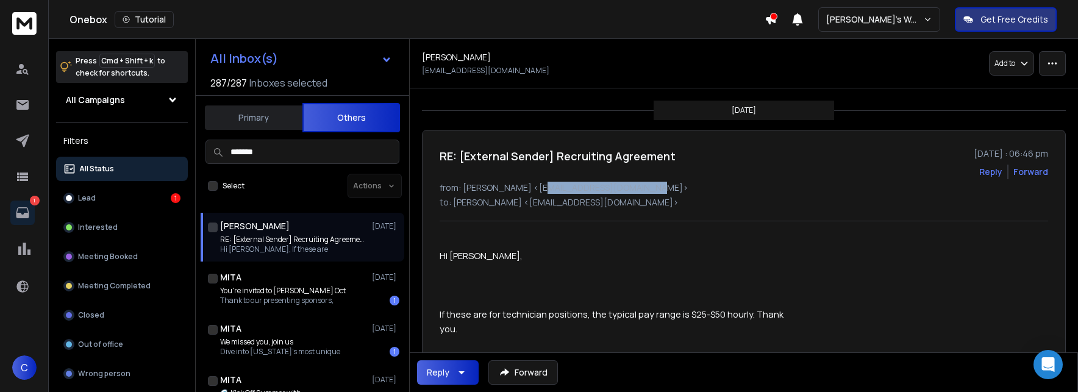
drag, startPoint x: 626, startPoint y: 190, endPoint x: 532, endPoint y: 198, distance: 94.9
click at [527, 190] on p "from: Gillian Stearns <gstearns@firstalarm.com>" at bounding box center [744, 188] width 609 height 12
copy p "gstearns@firstalarm.com"
click at [240, 124] on button "Primary" at bounding box center [254, 117] width 98 height 27
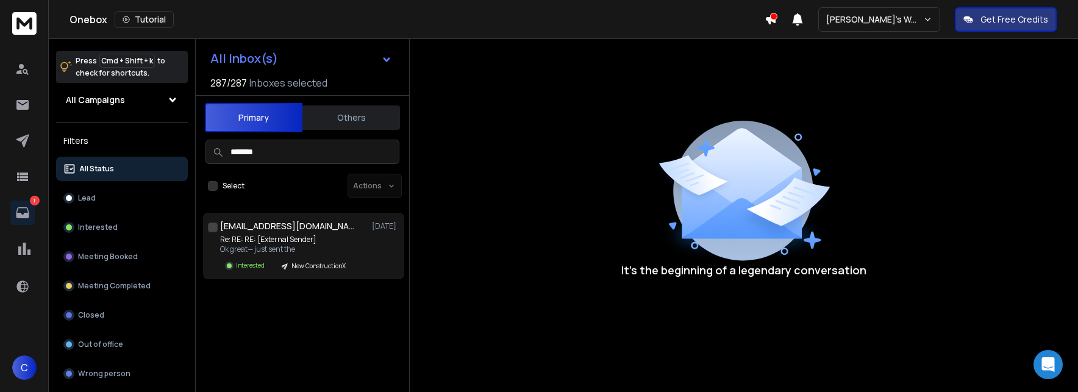
drag, startPoint x: 282, startPoint y: 242, endPoint x: 260, endPoint y: 242, distance: 22.0
click at [282, 242] on p "Re: RE: RE: [External Sender]" at bounding box center [286, 240] width 133 height 10
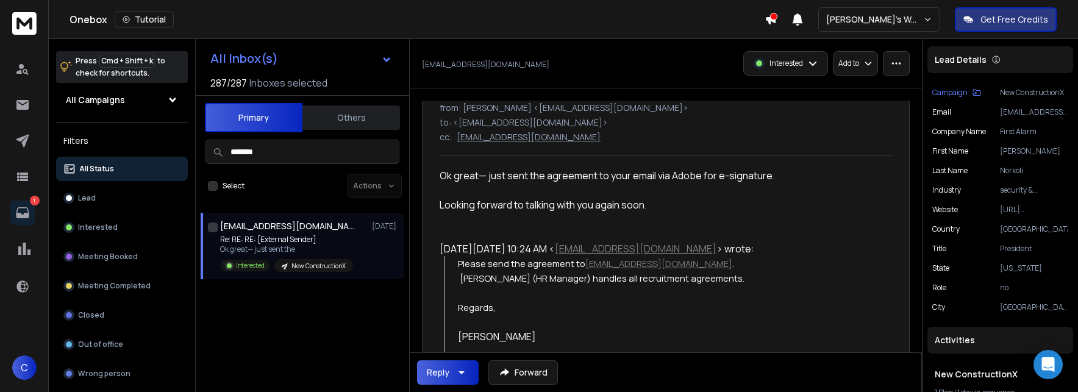
scroll to position [10, 0]
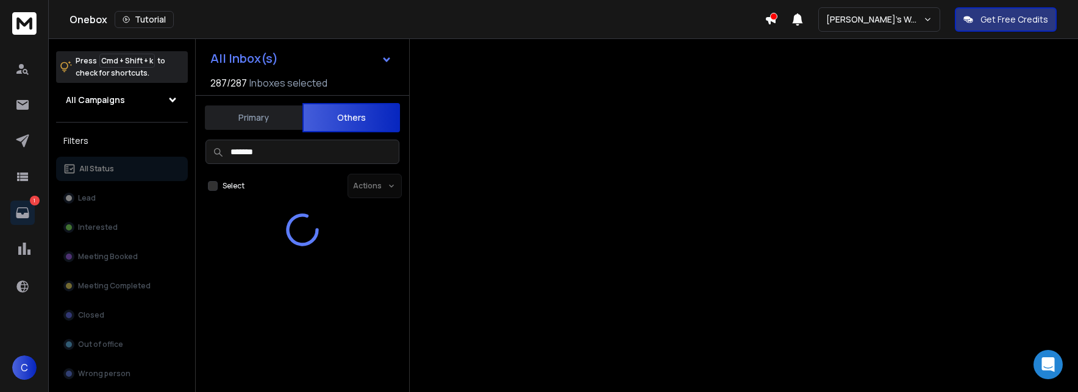
click at [339, 126] on button "Others" at bounding box center [351, 117] width 98 height 29
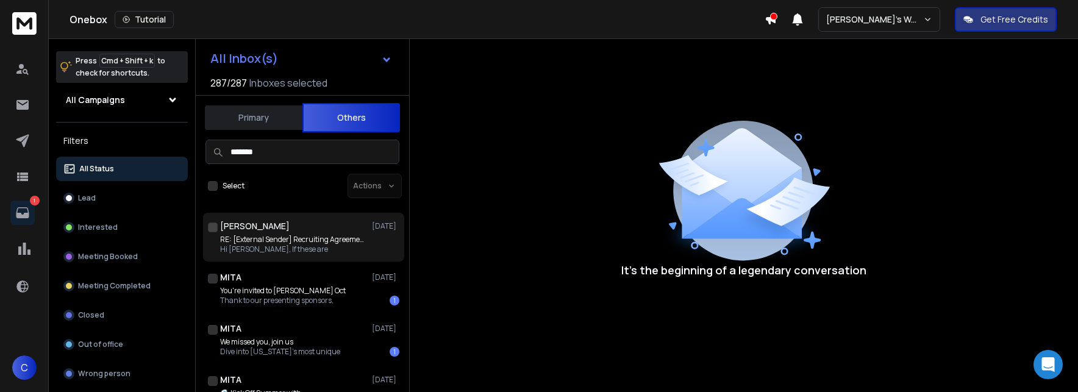
click at [345, 238] on p "RE: [External Sender] Recruiting Agreement" at bounding box center [293, 240] width 146 height 10
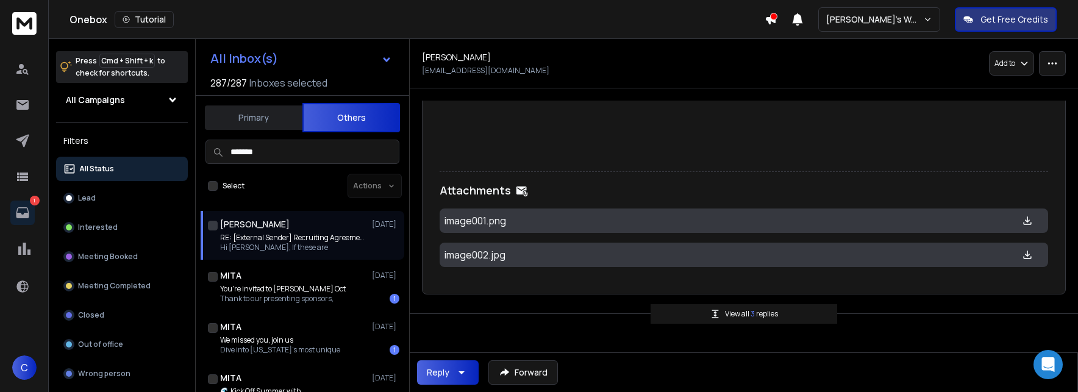
scroll to position [3745, 0]
click at [260, 245] on p "Hi Noah, If these are" at bounding box center [293, 248] width 146 height 10
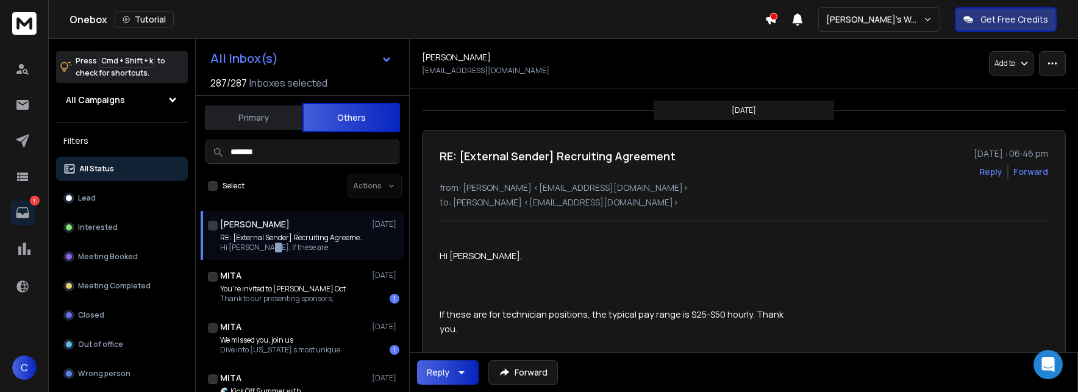
scroll to position [8, 0]
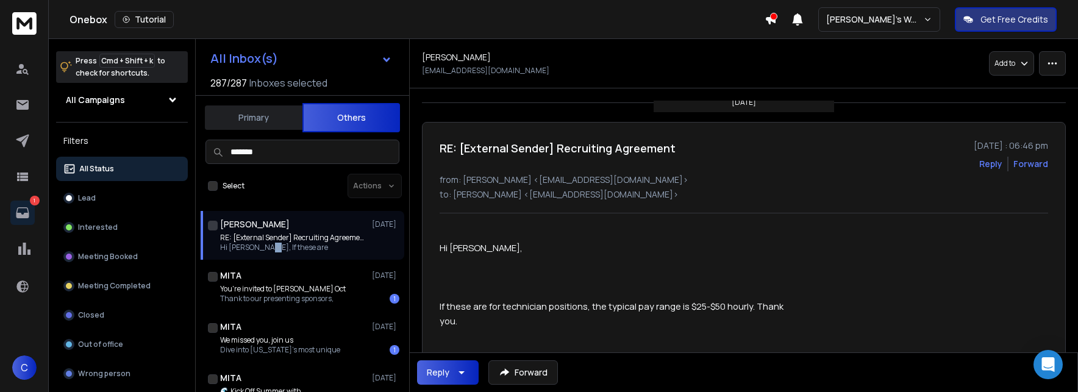
click at [990, 166] on button "Reply" at bounding box center [990, 164] width 23 height 12
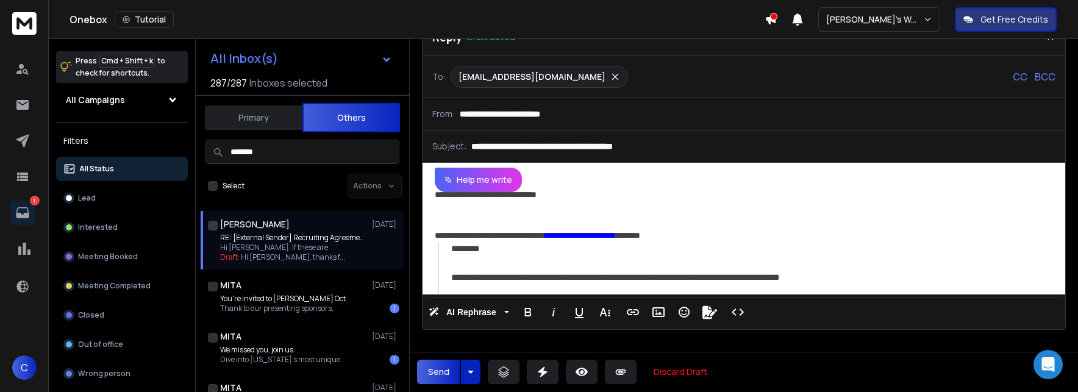
scroll to position [21, 0]
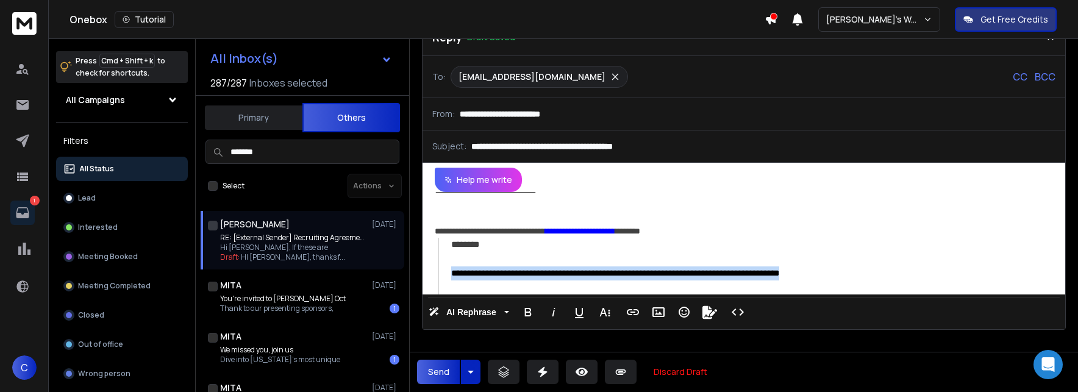
drag, startPoint x: 801, startPoint y: 273, endPoint x: 452, endPoint y: 277, distance: 348.2
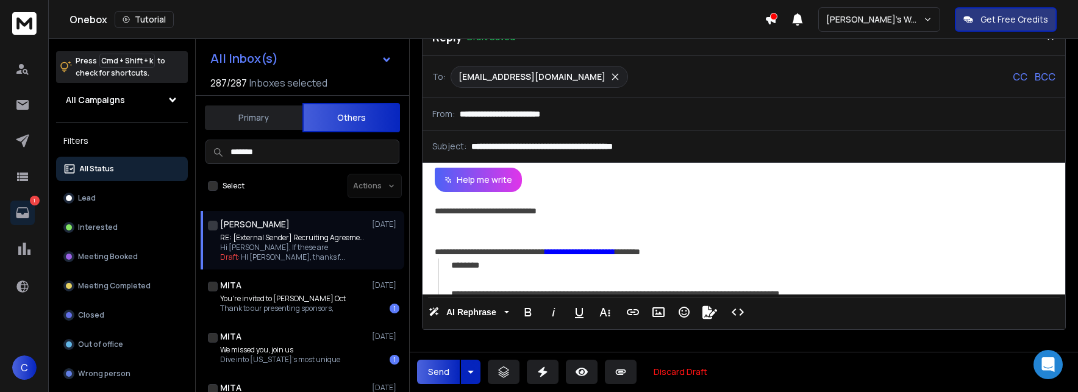
click at [1047, 41] on icon at bounding box center [1051, 37] width 10 height 10
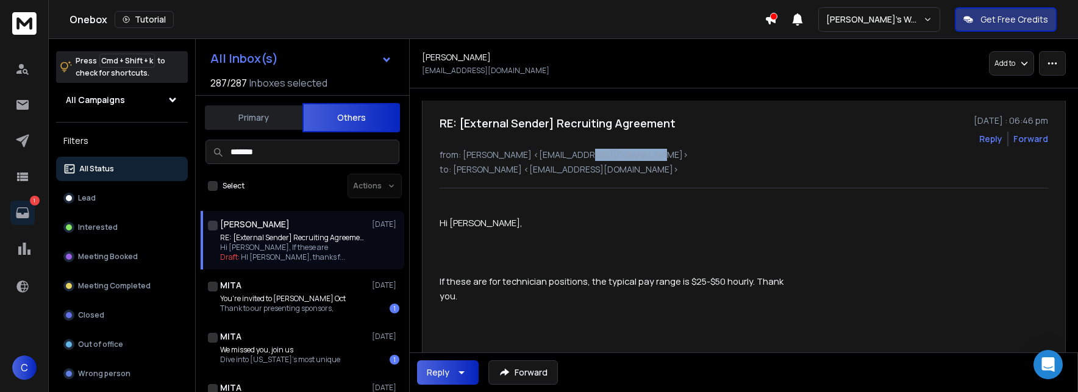
drag, startPoint x: 625, startPoint y: 156, endPoint x: 568, endPoint y: 158, distance: 57.4
click at [568, 158] on p "from: Gillian Stearns <gstearns@firstalarm.com>" at bounding box center [744, 155] width 609 height 12
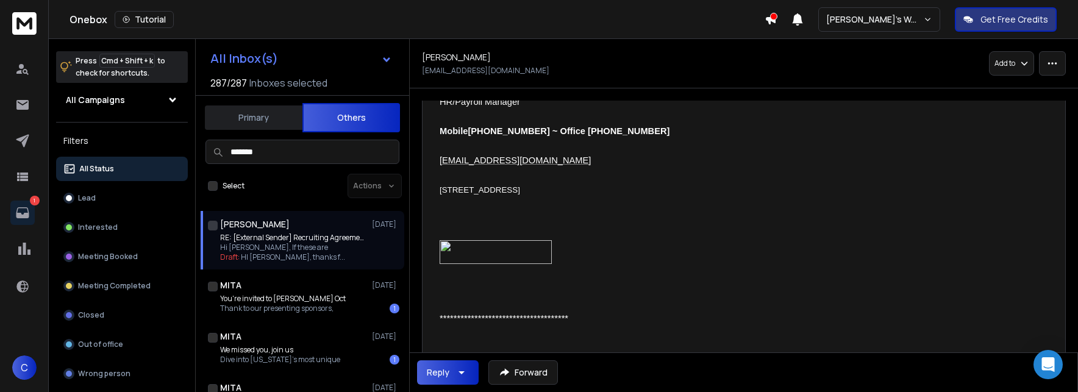
scroll to position [369, 0]
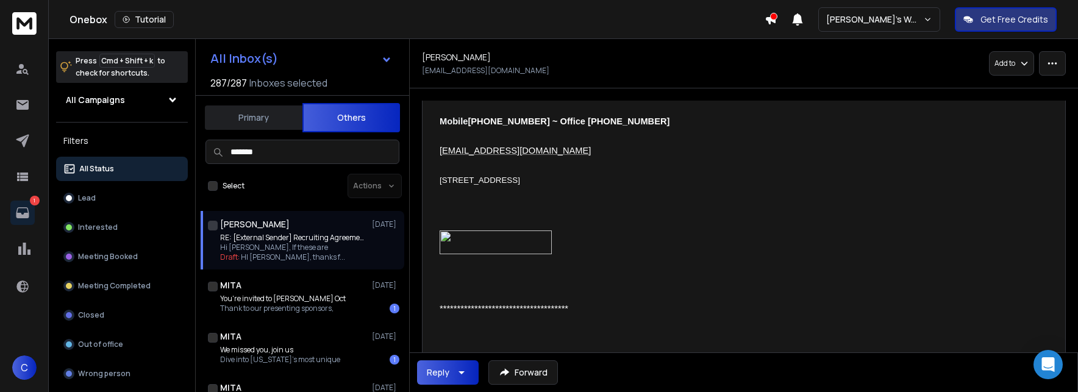
click at [235, 257] on span "Draft:" at bounding box center [230, 257] width 20 height 10
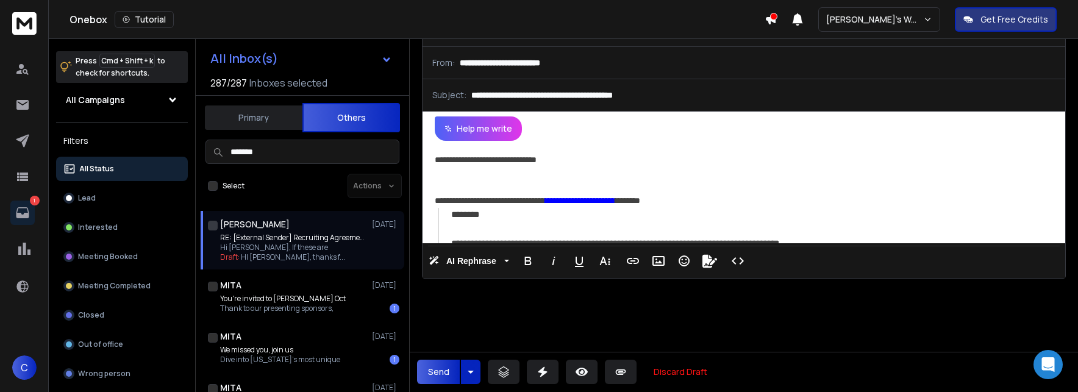
scroll to position [0, 0]
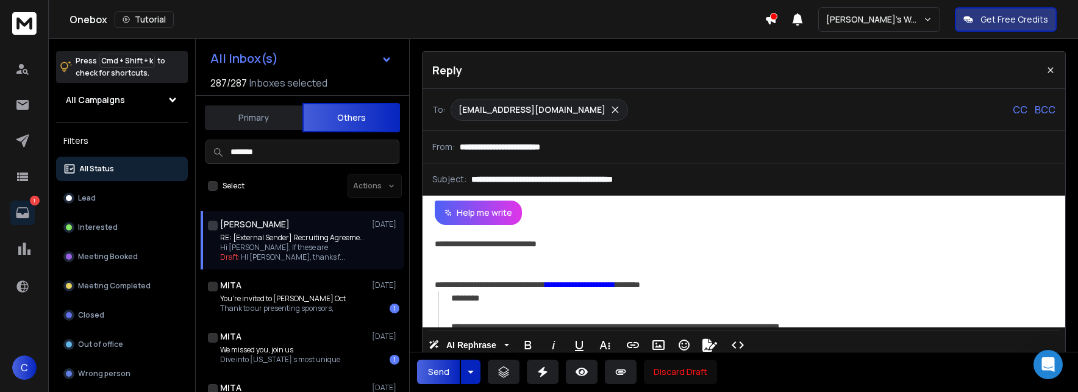
click at [667, 374] on button "Discard Draft" at bounding box center [680, 372] width 73 height 24
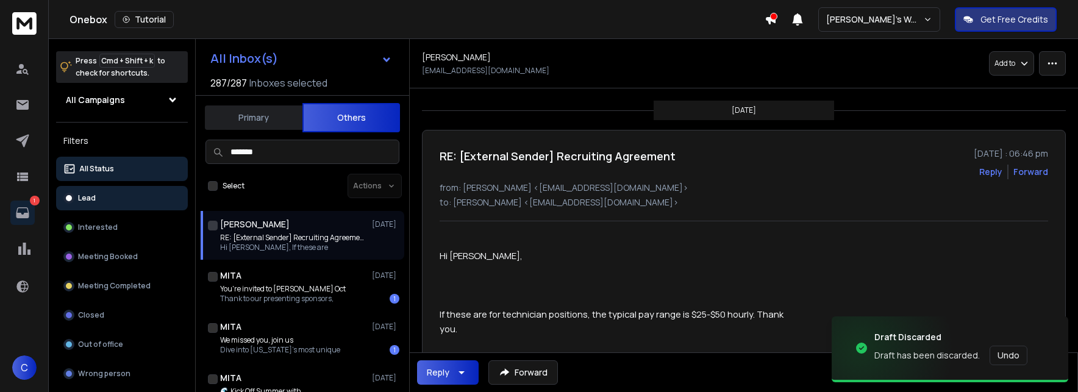
click at [109, 201] on button "Lead" at bounding box center [122, 198] width 132 height 24
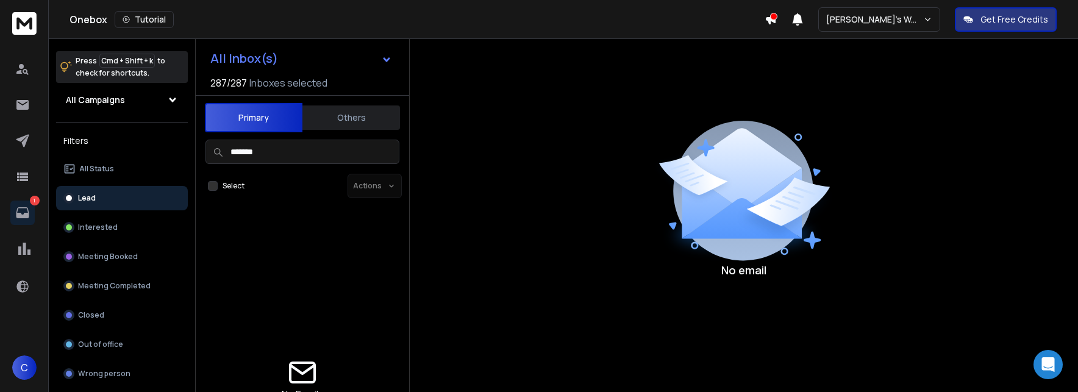
click at [123, 170] on button "All Status" at bounding box center [122, 169] width 132 height 24
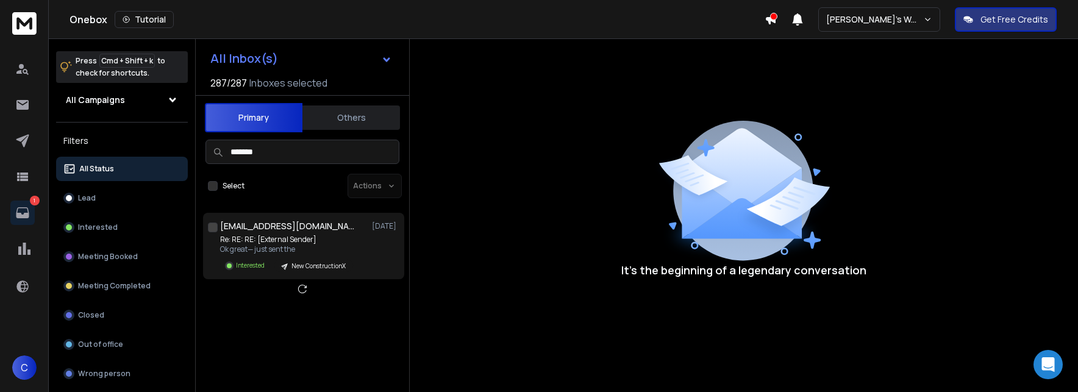
drag, startPoint x: 304, startPoint y: 249, endPoint x: 318, endPoint y: 251, distance: 14.2
click at [304, 249] on p "Ok great— just sent the" at bounding box center [286, 250] width 133 height 10
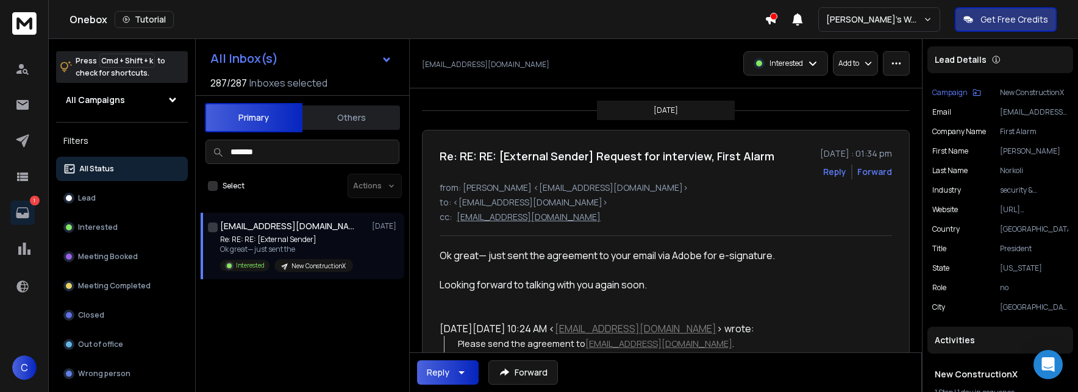
drag, startPoint x: 279, startPoint y: 151, endPoint x: 160, endPoint y: 140, distance: 119.4
click at [160, 140] on div "Press Cmd + Shift + k to check for shortcuts. All Campaigns All Campaigns Filte…" at bounding box center [563, 235] width 1029 height 392
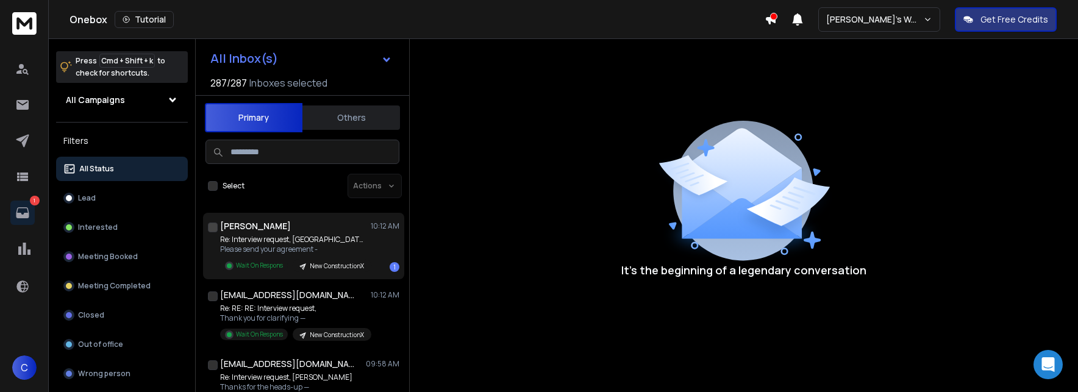
click at [263, 261] on p "Wait On Respons" at bounding box center [259, 265] width 47 height 9
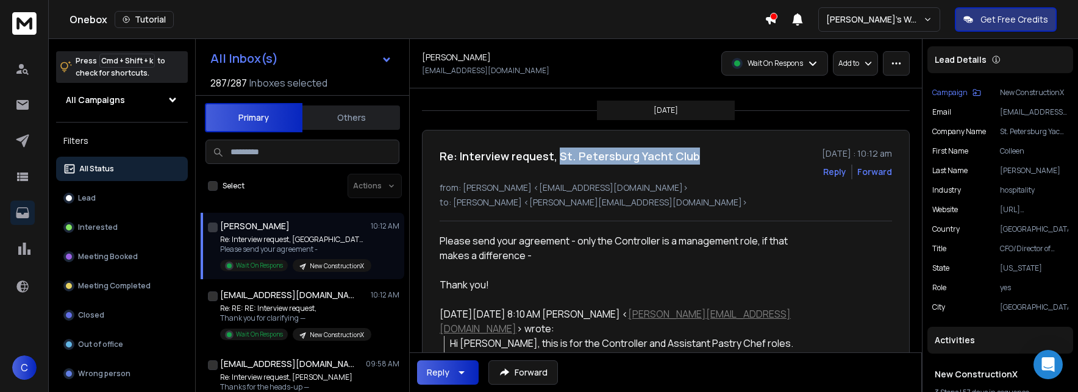
drag, startPoint x: 677, startPoint y: 160, endPoint x: 557, endPoint y: 157, distance: 119.6
click at [557, 157] on div "Re: Interview request, St. Petersburg Yacht Club 14 October 2025 : 10:12 am Rep…" at bounding box center [666, 164] width 452 height 32
drag, startPoint x: 629, startPoint y: 189, endPoint x: 549, endPoint y: 190, distance: 79.9
click at [548, 189] on p "from: [PERSON_NAME] <[EMAIL_ADDRESS][DOMAIN_NAME]>" at bounding box center [666, 188] width 452 height 12
click at [825, 173] on button "Reply" at bounding box center [834, 172] width 23 height 12
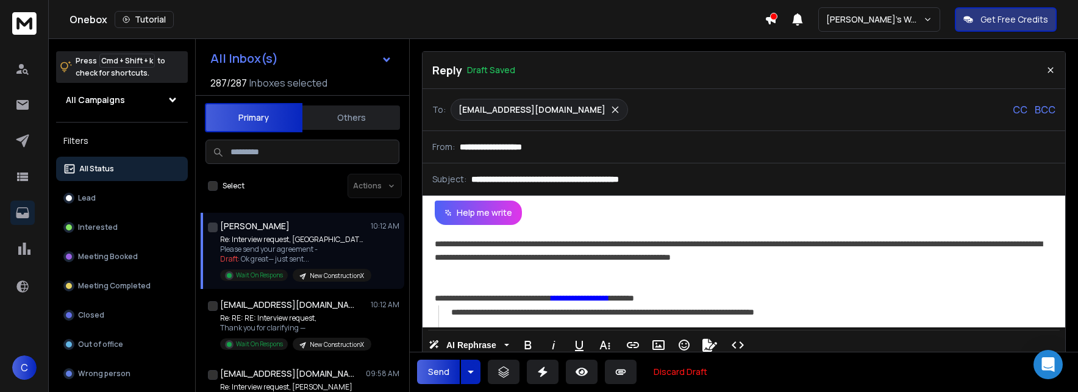
click at [440, 374] on button "Send" at bounding box center [438, 372] width 43 height 24
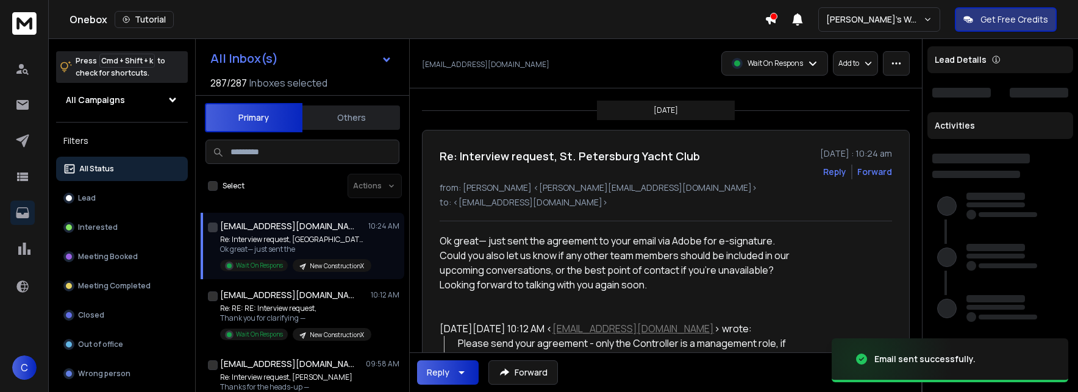
click at [789, 65] on p "Wait On Respons" at bounding box center [775, 64] width 55 height 10
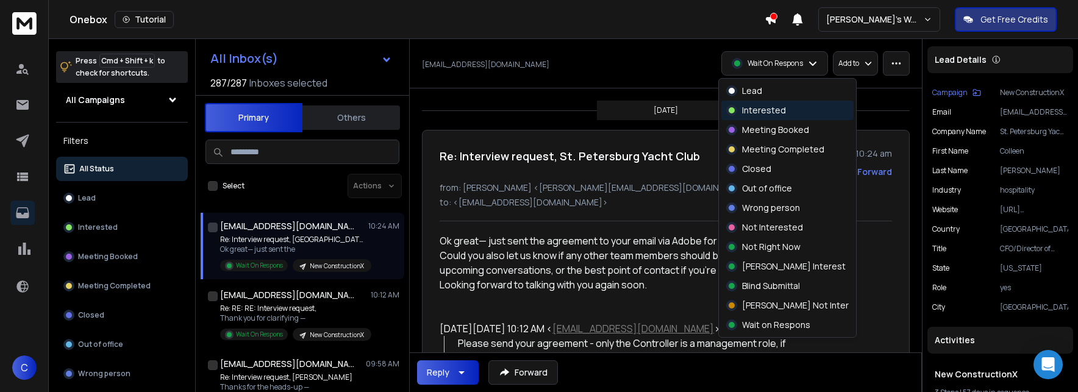
click at [781, 108] on p "Interested" at bounding box center [764, 110] width 44 height 12
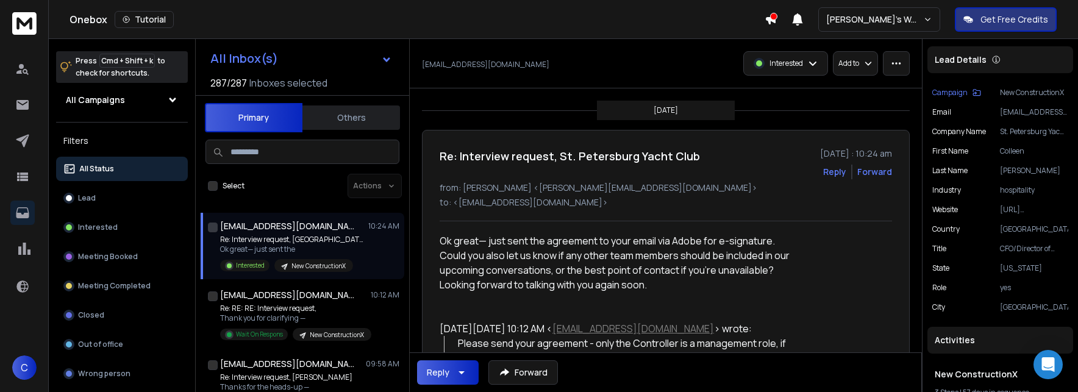
click at [305, 155] on input at bounding box center [303, 152] width 194 height 24
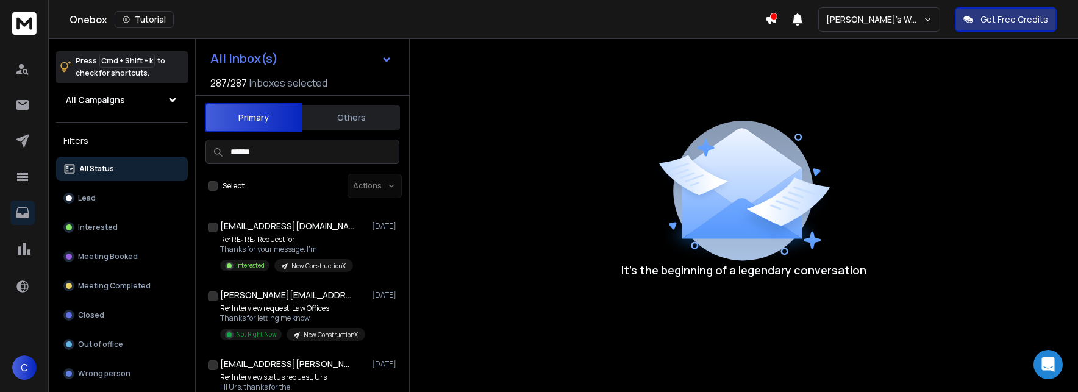
type input "******"
click at [313, 241] on p "Re: RE: RE: Request for" at bounding box center [286, 240] width 133 height 10
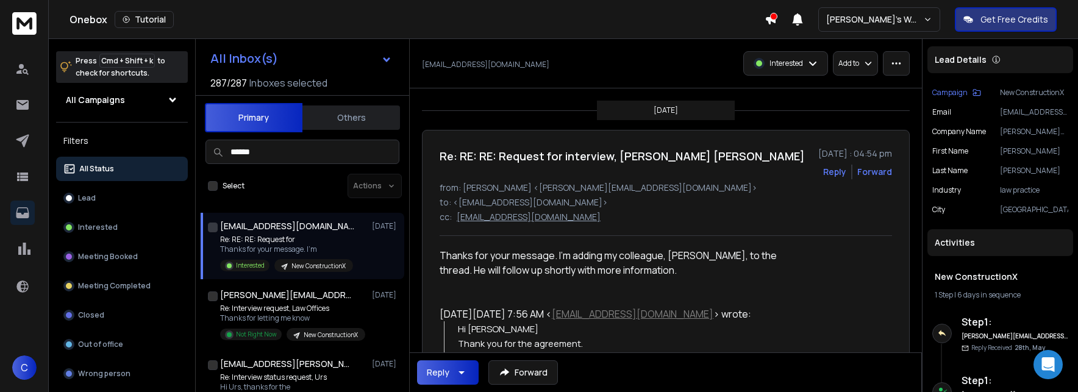
drag, startPoint x: 252, startPoint y: 150, endPoint x: 152, endPoint y: 138, distance: 101.3
click at [145, 135] on div "Press Cmd + Shift + k to check for shortcuts. All Campaigns All Campaigns Filte…" at bounding box center [563, 235] width 1029 height 392
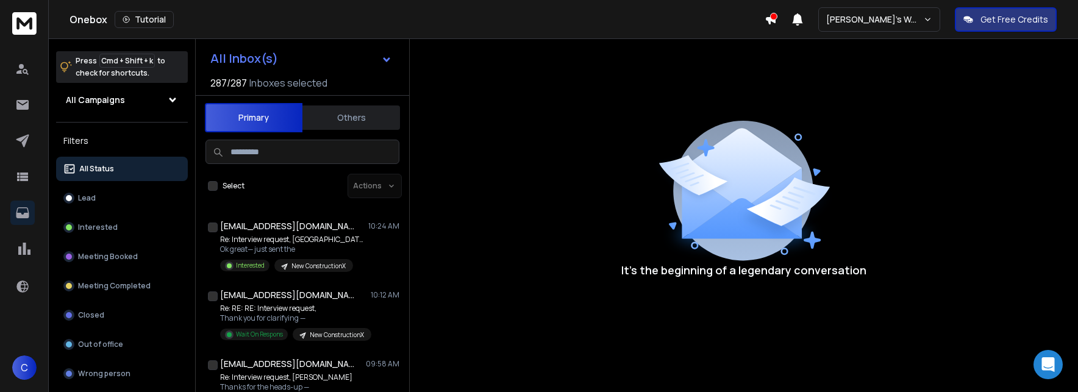
click at [346, 124] on button "Others" at bounding box center [351, 117] width 98 height 27
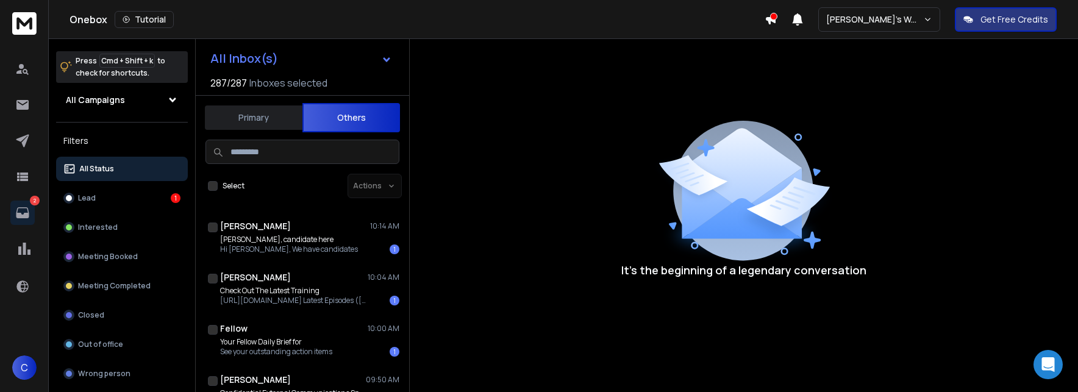
drag, startPoint x: 131, startPoint y: 199, endPoint x: 156, endPoint y: 219, distance: 32.6
click at [131, 199] on button "Lead 1" at bounding box center [122, 198] width 132 height 24
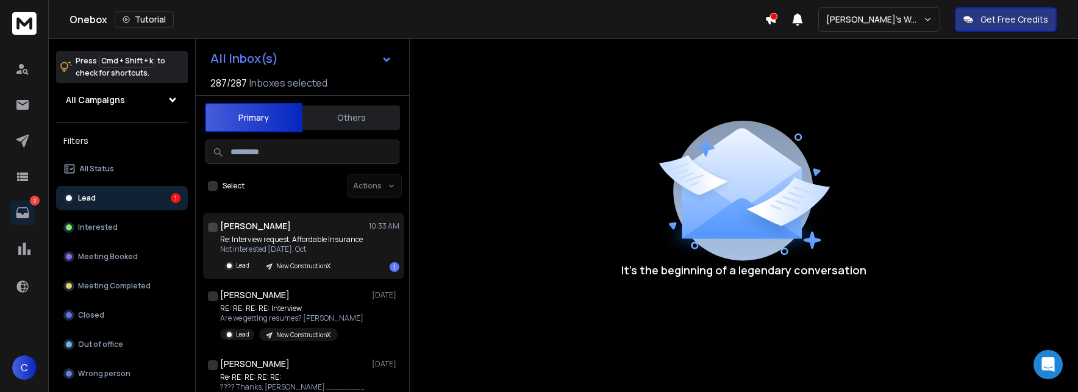
click at [265, 234] on div "Jim Simmons 10:33 AM Re: Interview request, Affordable Insurance Not interested…" at bounding box center [309, 246] width 179 height 52
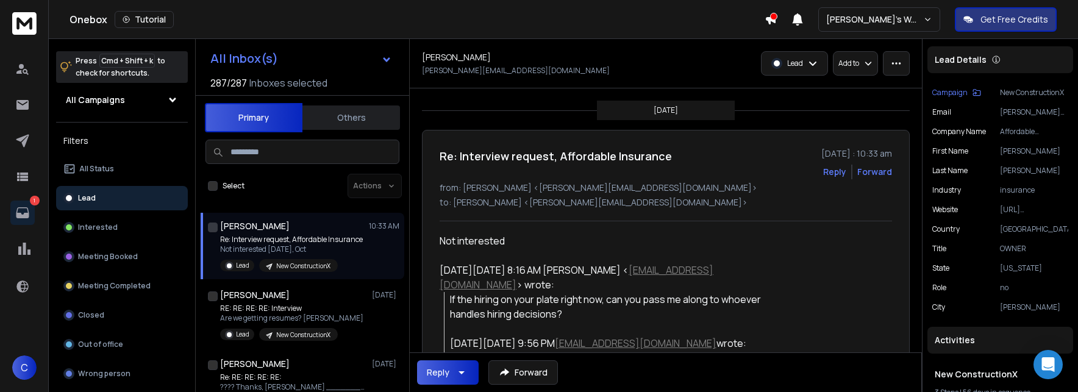
click at [835, 175] on button "Reply" at bounding box center [834, 172] width 23 height 12
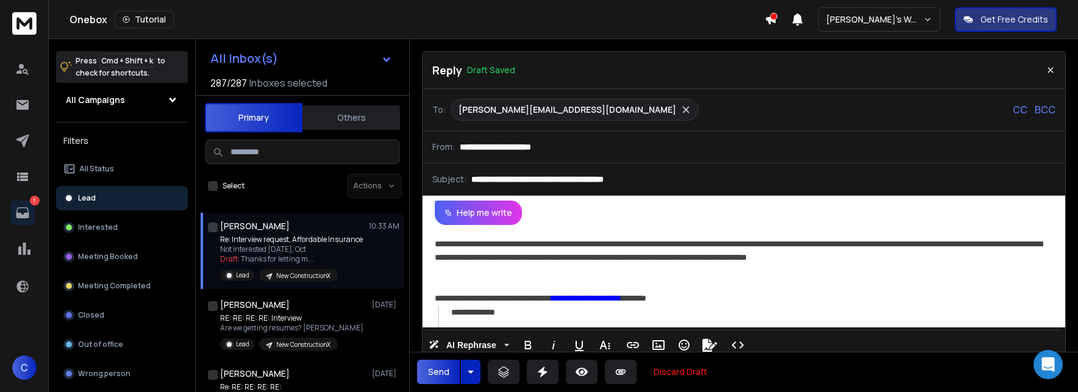
click at [420, 370] on button "Send" at bounding box center [438, 372] width 43 height 24
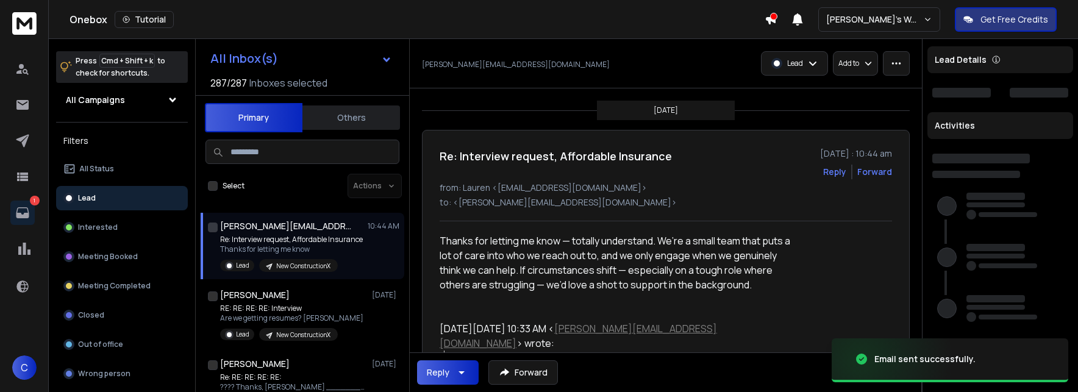
click at [789, 65] on p "Lead" at bounding box center [795, 64] width 16 height 10
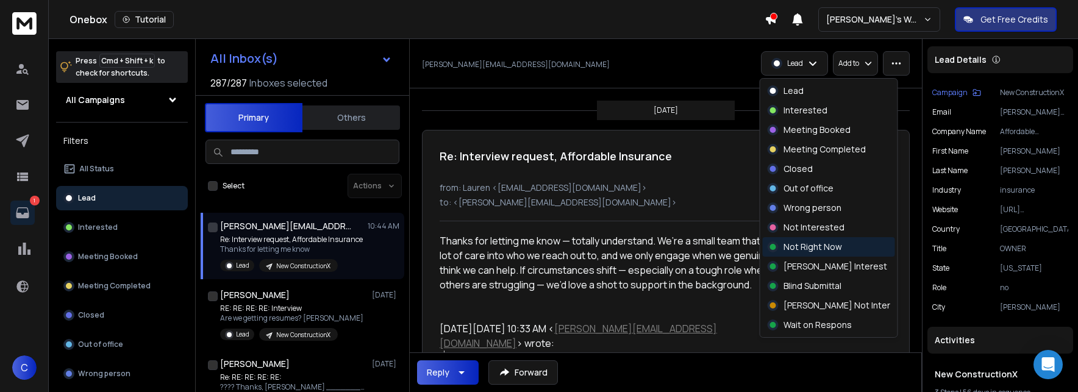
drag, startPoint x: 813, startPoint y: 249, endPoint x: 845, endPoint y: 285, distance: 47.9
click at [813, 249] on p "Not Right Now" at bounding box center [813, 247] width 59 height 12
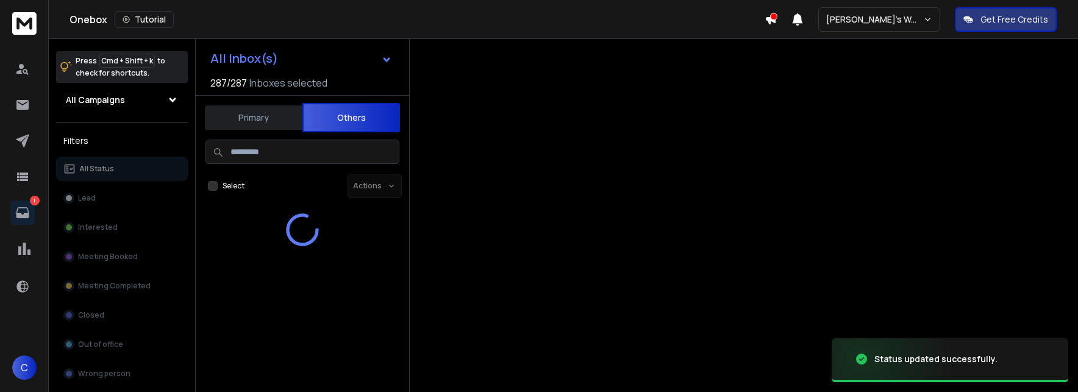
drag, startPoint x: 376, startPoint y: 118, endPoint x: 340, endPoint y: 149, distance: 47.1
click at [375, 118] on button "Others" at bounding box center [351, 117] width 98 height 29
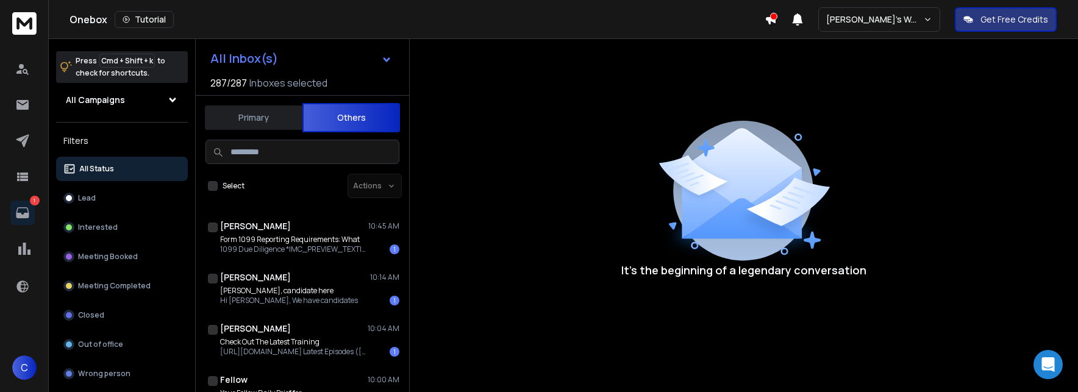
click at [281, 152] on input at bounding box center [303, 152] width 194 height 24
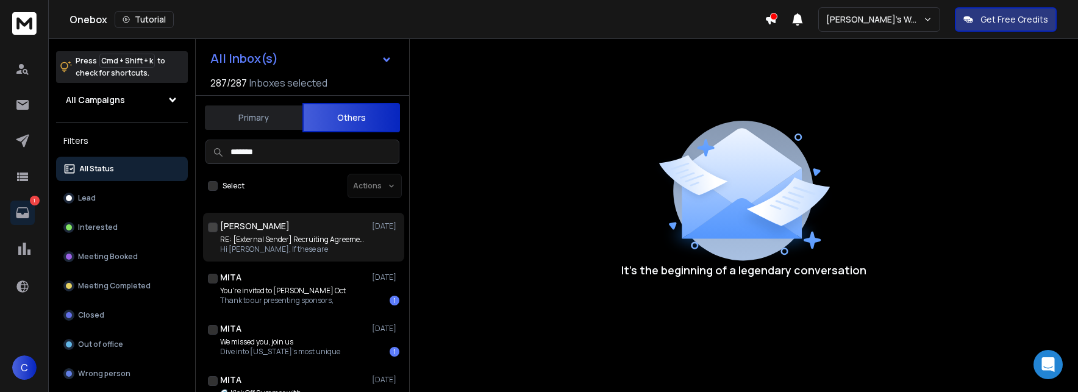
type input "*******"
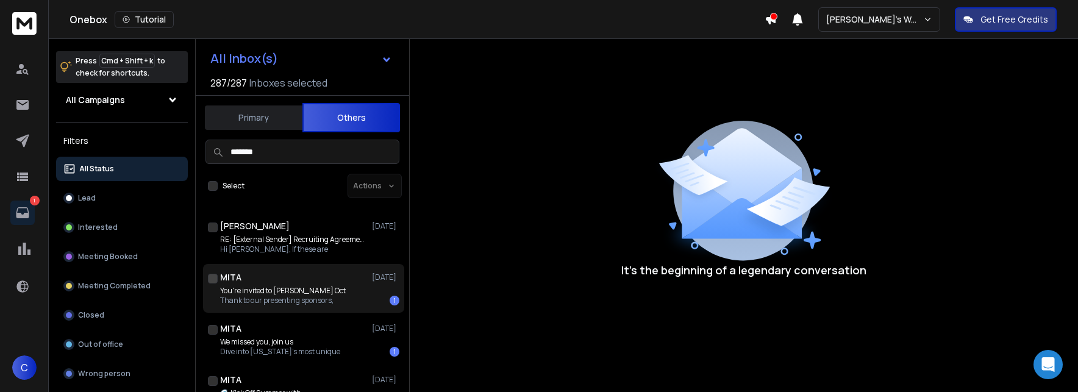
drag, startPoint x: 256, startPoint y: 242, endPoint x: 269, endPoint y: 285, distance: 44.7
click at [255, 241] on p "RE: [External Sender] Recruiting Agreement" at bounding box center [293, 240] width 146 height 10
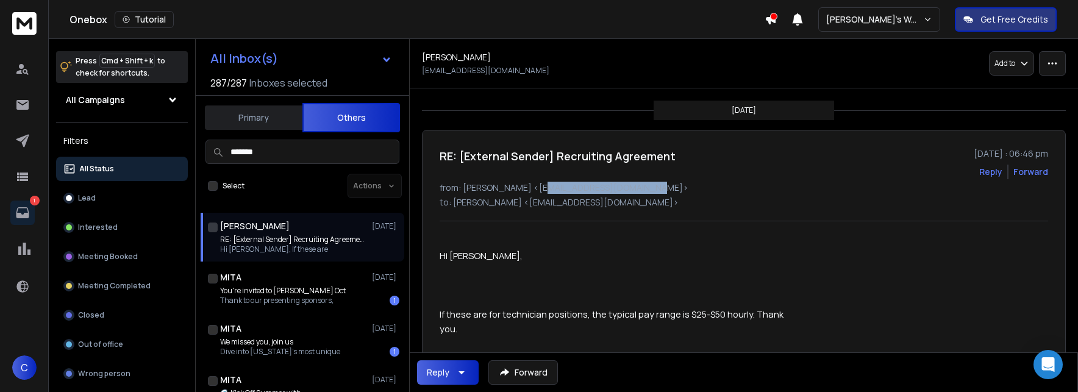
drag, startPoint x: 626, startPoint y: 189, endPoint x: 534, endPoint y: 198, distance: 92.5
click at [527, 191] on p "from: Gillian Stearns <gstearns@firstalarm.com>" at bounding box center [744, 188] width 609 height 12
click at [995, 176] on button "Reply" at bounding box center [990, 172] width 23 height 12
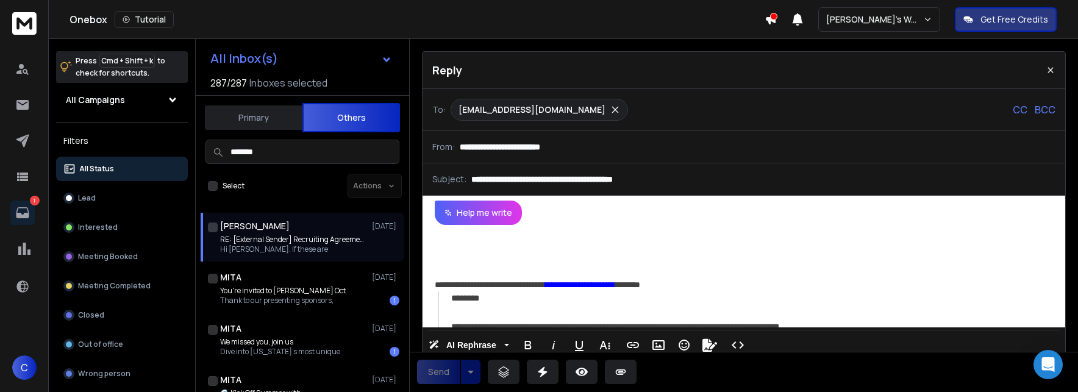
click at [472, 235] on div "**********" at bounding box center [744, 276] width 643 height 102
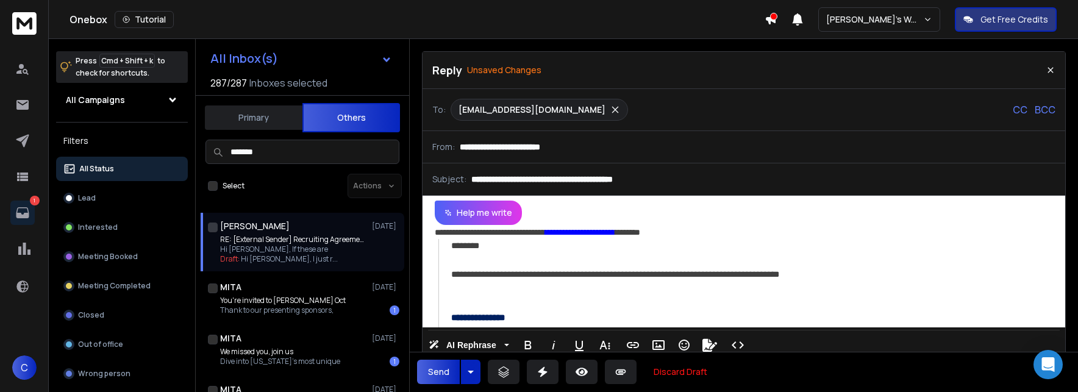
scroll to position [70, 0]
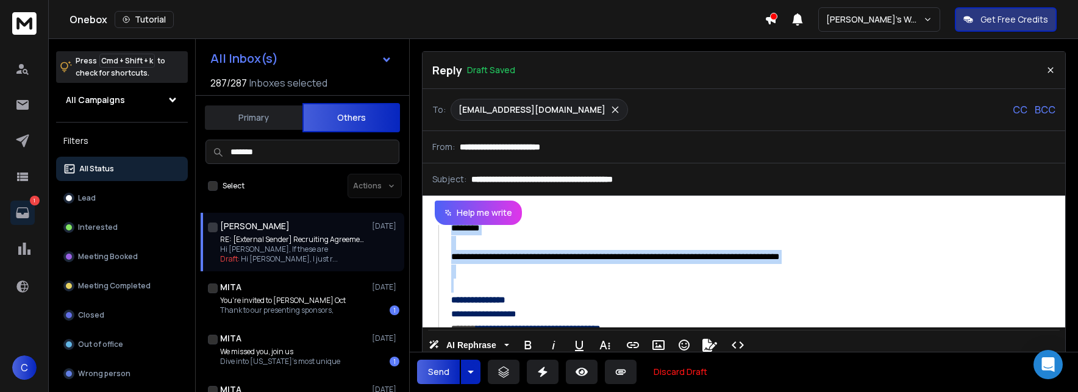
drag, startPoint x: 880, startPoint y: 282, endPoint x: 449, endPoint y: 239, distance: 433.3
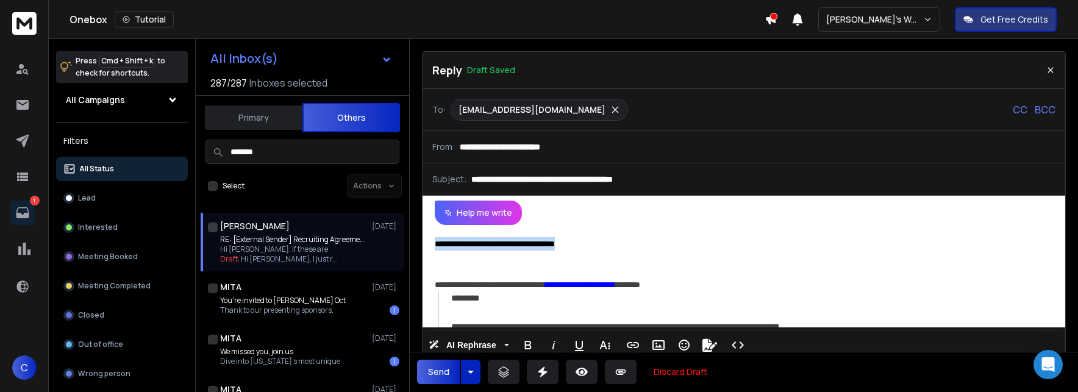
drag, startPoint x: 612, startPoint y: 245, endPoint x: 455, endPoint y: 243, distance: 156.7
click at [431, 243] on div "**********" at bounding box center [742, 276] width 639 height 102
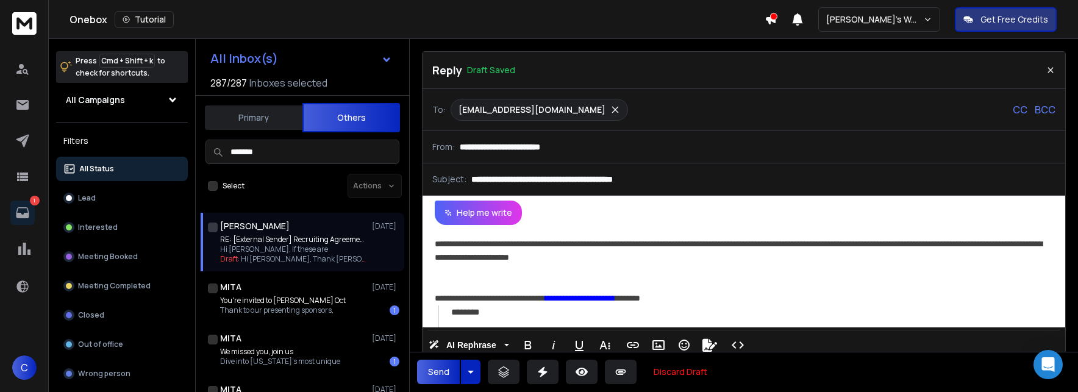
click at [425, 376] on button "Send" at bounding box center [438, 372] width 43 height 24
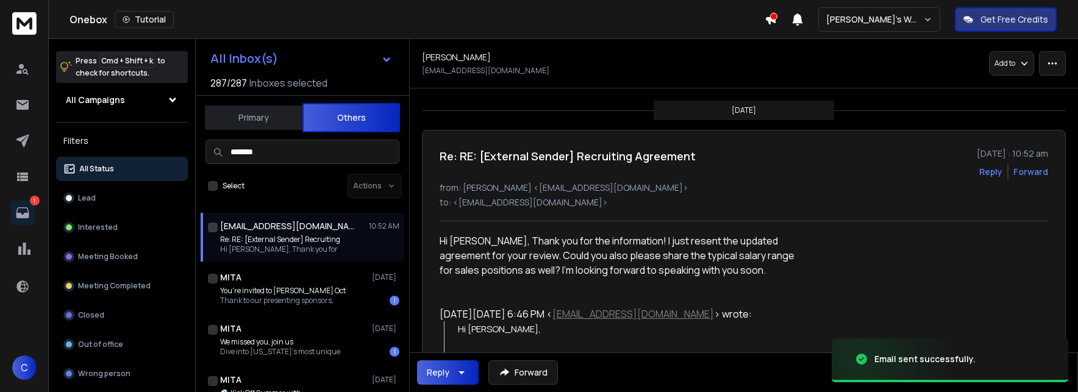
click at [37, 213] on div "1" at bounding box center [24, 215] width 28 height 29
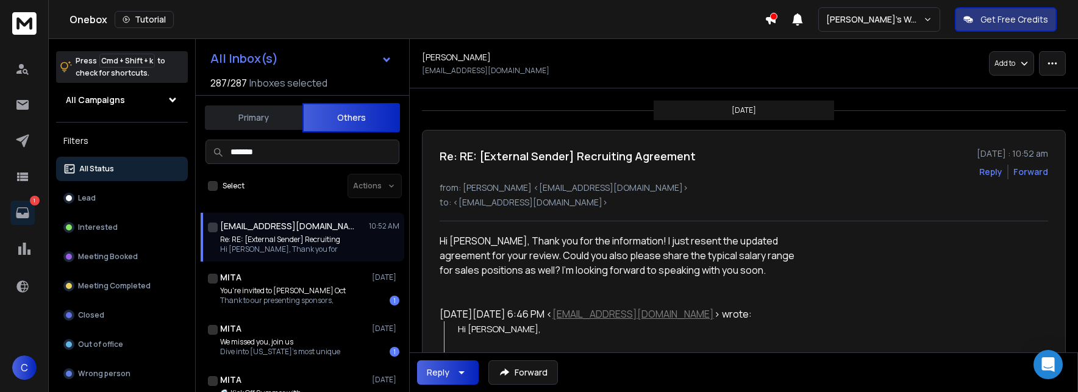
drag, startPoint x: 242, startPoint y: 113, endPoint x: 273, endPoint y: 129, distance: 35.2
click at [242, 113] on button "Primary" at bounding box center [254, 117] width 98 height 27
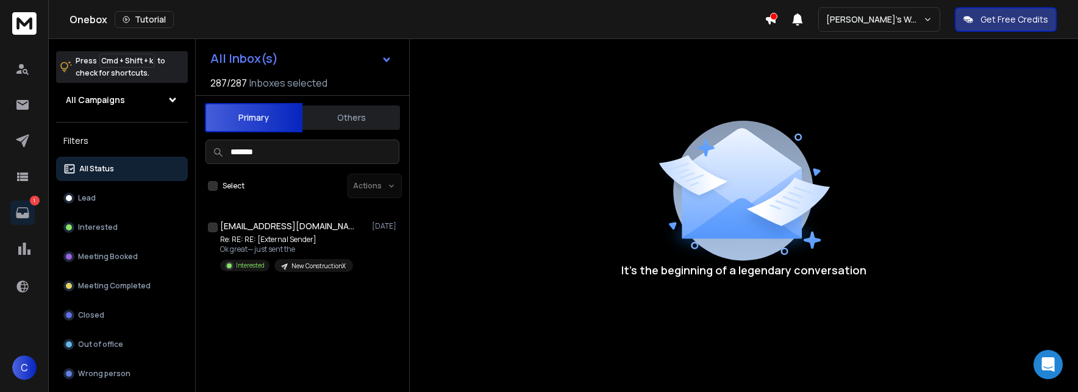
drag, startPoint x: 212, startPoint y: 150, endPoint x: 168, endPoint y: 148, distance: 44.6
click at [168, 148] on div "Press Cmd + Shift + k to check for shortcuts. All Campaigns All Campaigns Filte…" at bounding box center [563, 235] width 1029 height 392
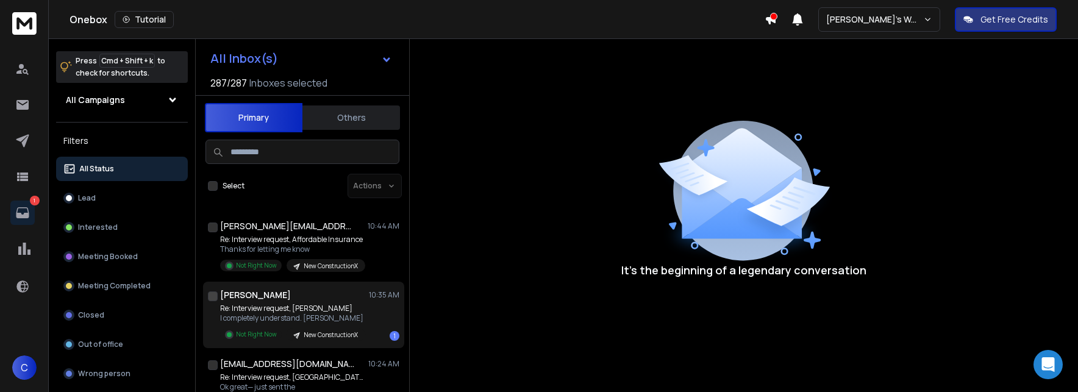
drag, startPoint x: 299, startPoint y: 292, endPoint x: 310, endPoint y: 293, distance: 11.0
click at [299, 292] on div "Robert Chess 10:35 AM" at bounding box center [309, 295] width 179 height 12
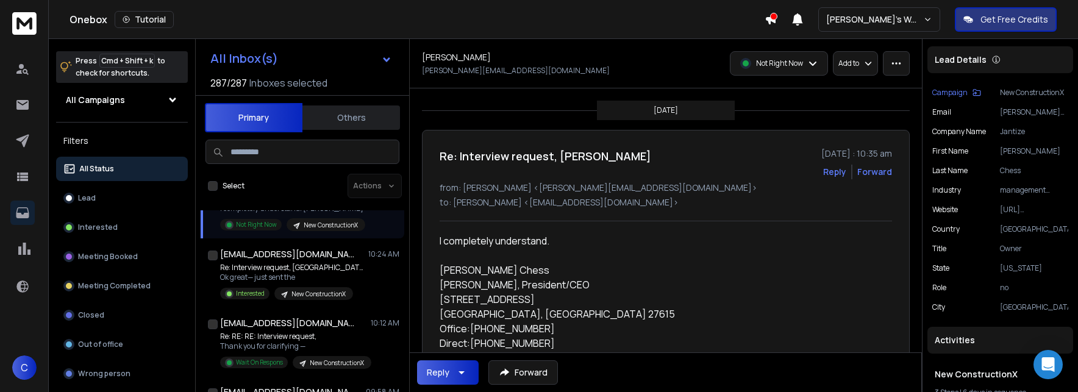
scroll to position [110, 0]
click at [121, 199] on button "Lead" at bounding box center [122, 198] width 132 height 24
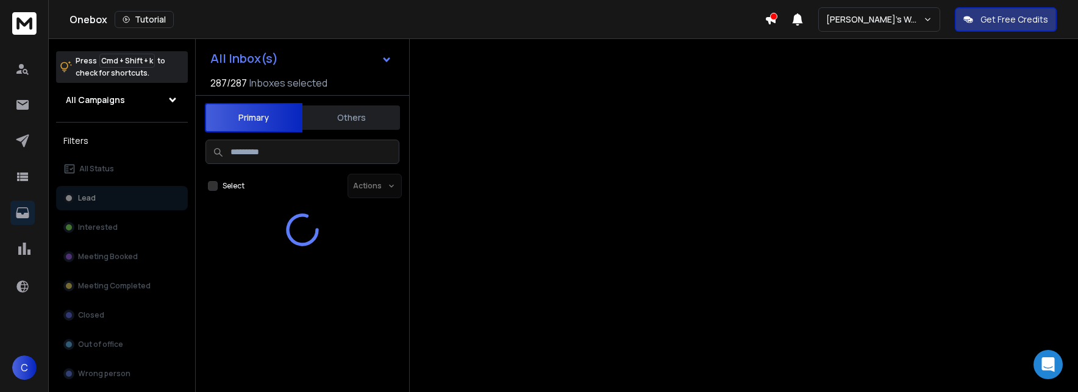
scroll to position [0, 0]
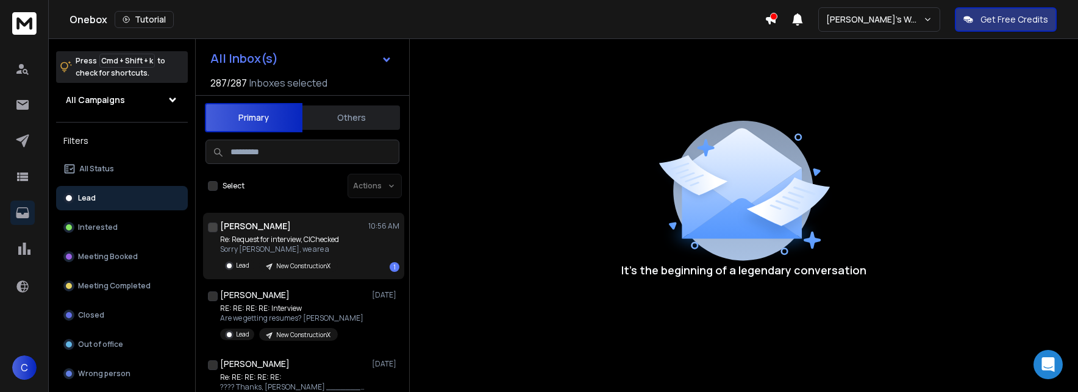
click at [289, 234] on div "Heidi Winterble 10:56 AM Re: Request for interview, CIChecked Sorry Ethan, we a…" at bounding box center [309, 246] width 179 height 52
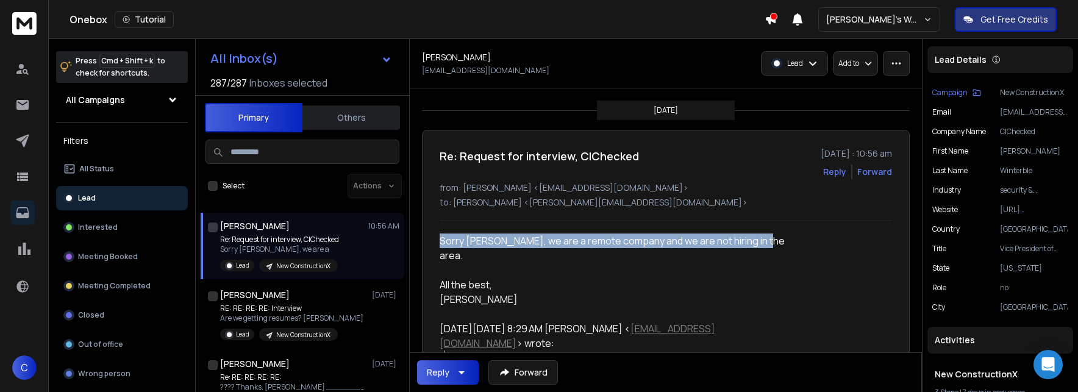
drag, startPoint x: 748, startPoint y: 243, endPoint x: 457, endPoint y: 265, distance: 291.2
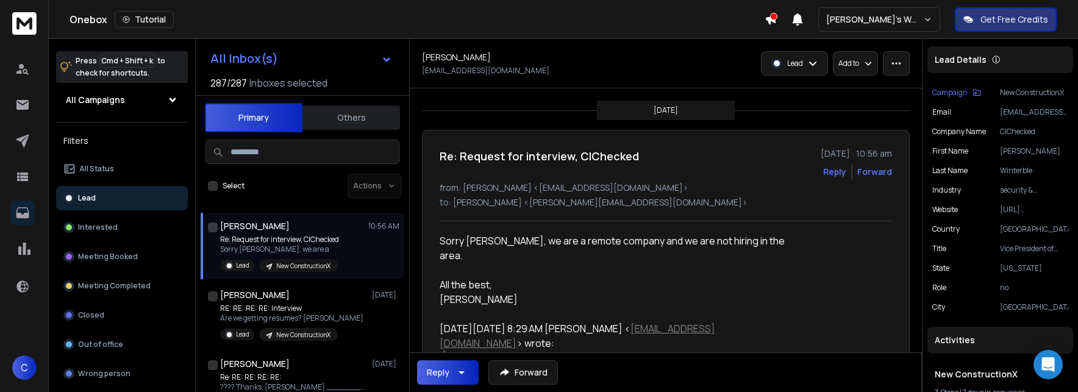
click at [826, 178] on div "Reply Forward" at bounding box center [856, 172] width 71 height 15
click at [830, 172] on button "Reply" at bounding box center [834, 172] width 23 height 12
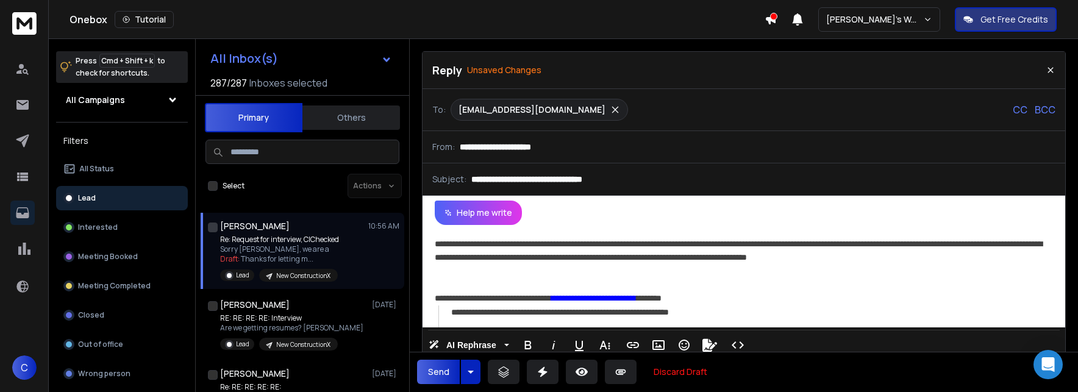
click at [442, 374] on button "Send" at bounding box center [438, 372] width 43 height 24
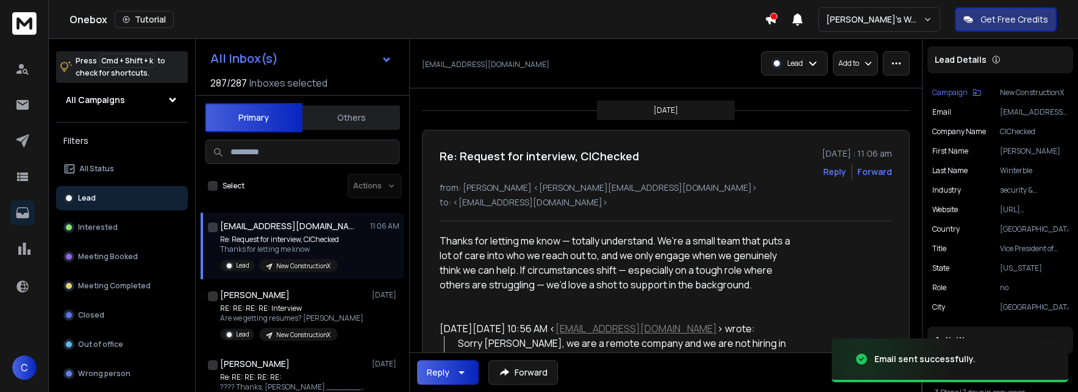
click at [805, 60] on div "Lead" at bounding box center [795, 63] width 66 height 23
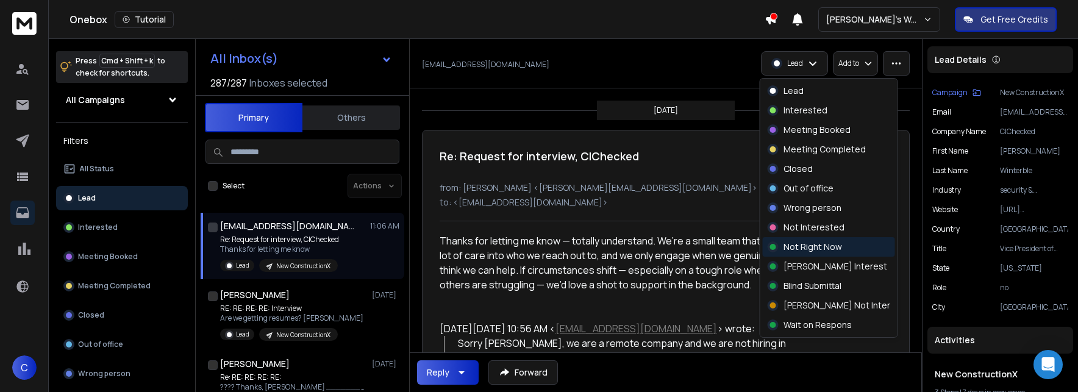
click at [819, 248] on p "Not Right Now" at bounding box center [813, 247] width 59 height 12
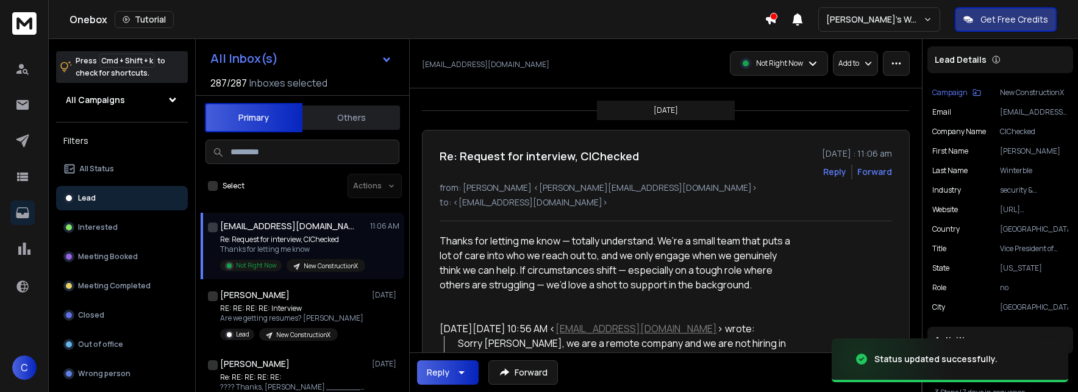
click at [72, 174] on icon at bounding box center [69, 169] width 12 height 12
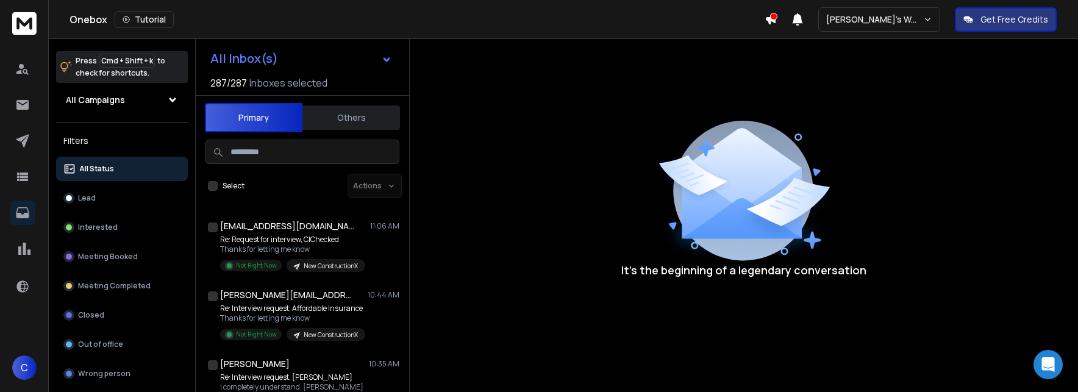
click at [362, 122] on button "Others" at bounding box center [351, 117] width 98 height 27
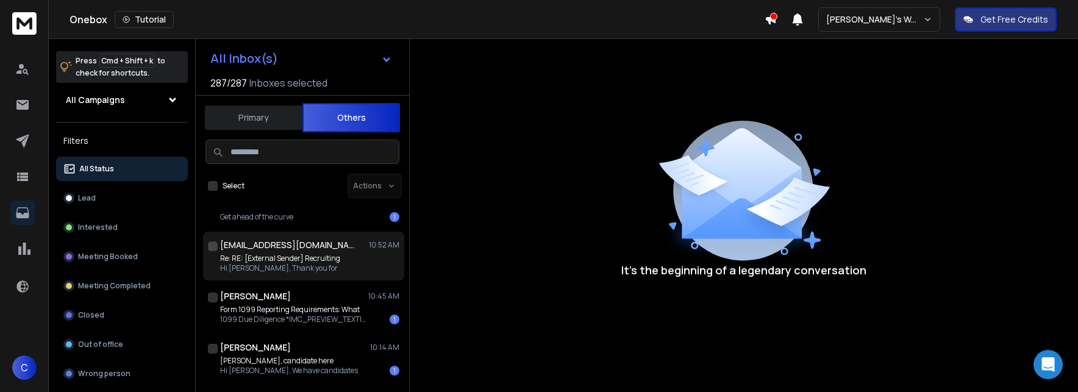
scroll to position [52, 0]
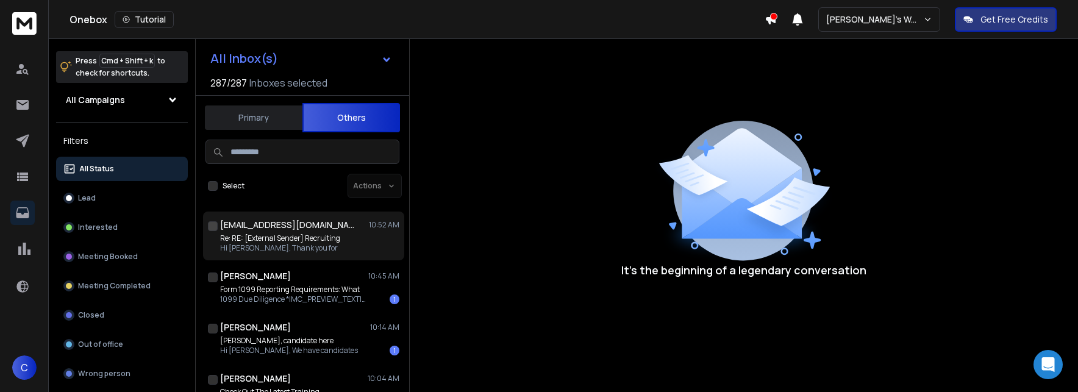
drag, startPoint x: 303, startPoint y: 248, endPoint x: 324, endPoint y: 248, distance: 21.4
click at [303, 248] on p "Hi Gillian, Thank you for" at bounding box center [280, 248] width 120 height 10
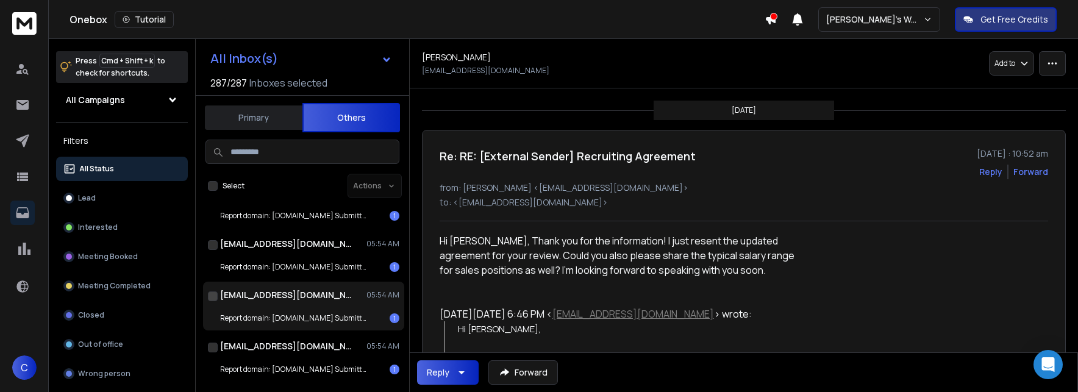
scroll to position [1114, 0]
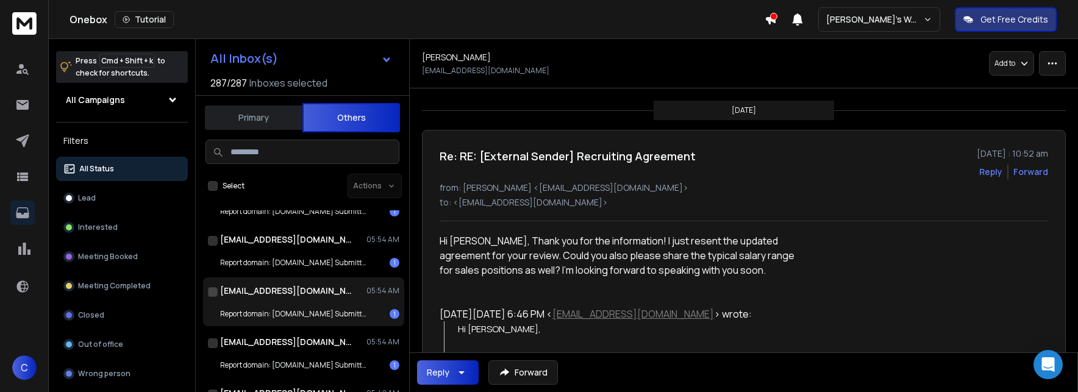
click at [302, 308] on div "Report domain: goalphasystems.com Submitter: mimecast.org 1" at bounding box center [309, 309] width 179 height 20
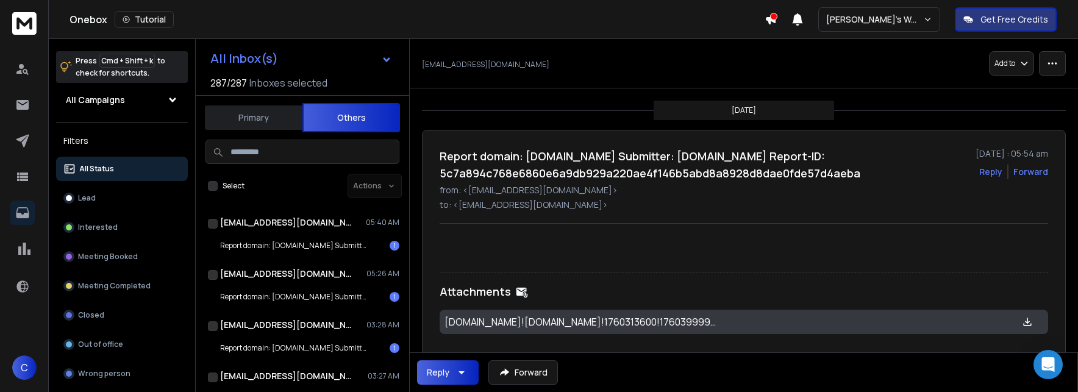
scroll to position [1337, 0]
drag, startPoint x: 568, startPoint y: 208, endPoint x: 459, endPoint y: 209, distance: 108.6
click at [459, 209] on p "to: <noahd@goalphasystems.com>" at bounding box center [744, 205] width 609 height 12
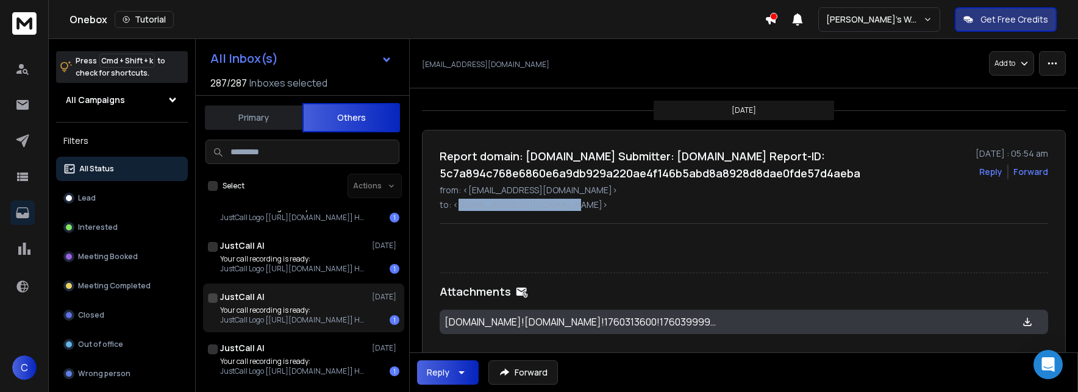
scroll to position [2364, 0]
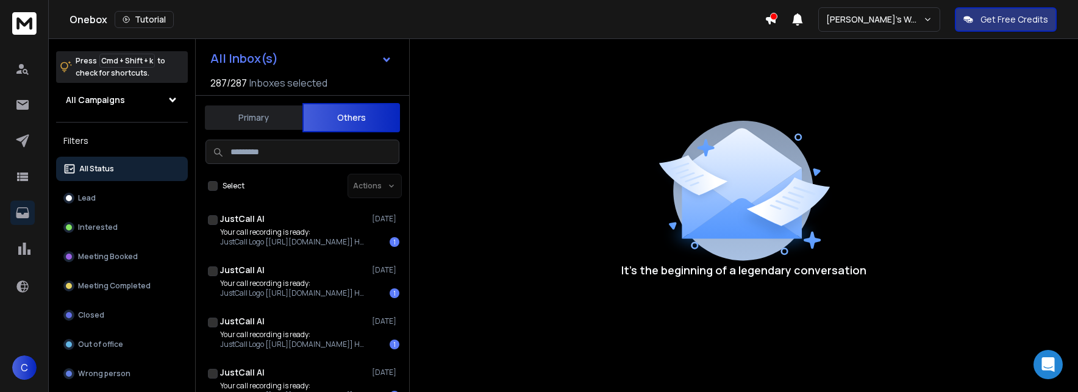
click at [288, 151] on input at bounding box center [303, 152] width 194 height 24
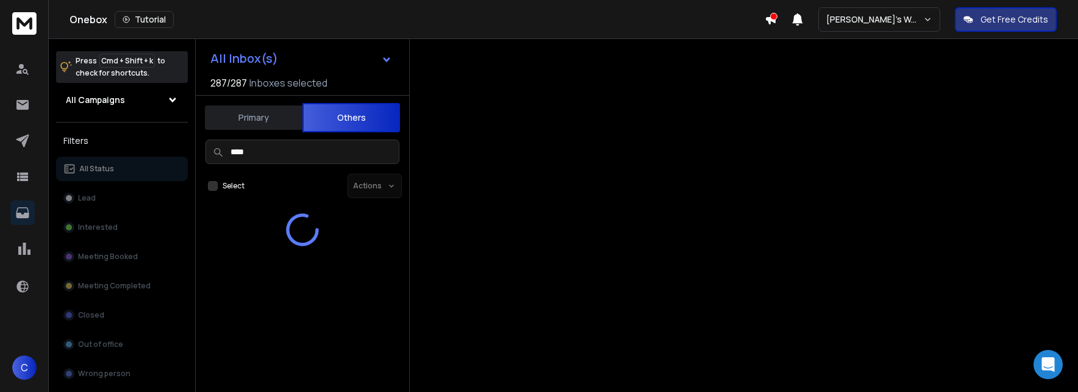
scroll to position [0, 0]
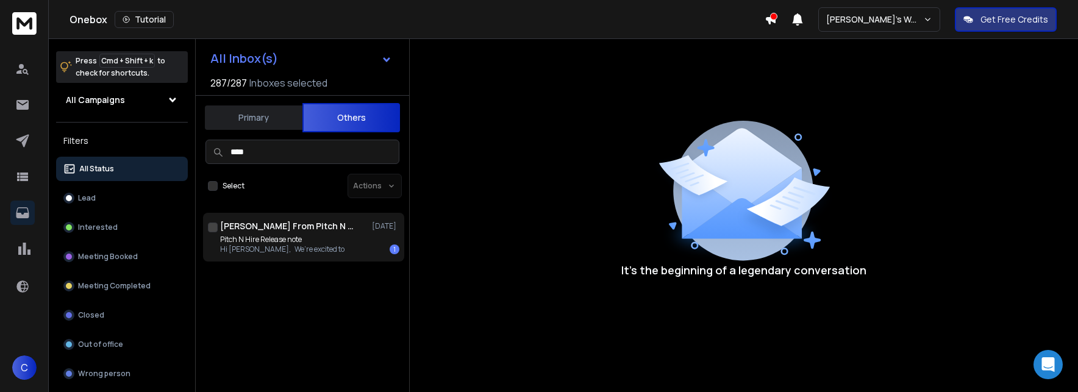
type input "****"
click at [293, 254] on div "Shubham From Pitch N Hire 18 Jul Pitch N Hire Release note Hi Spencer Thomas, W…" at bounding box center [303, 237] width 201 height 49
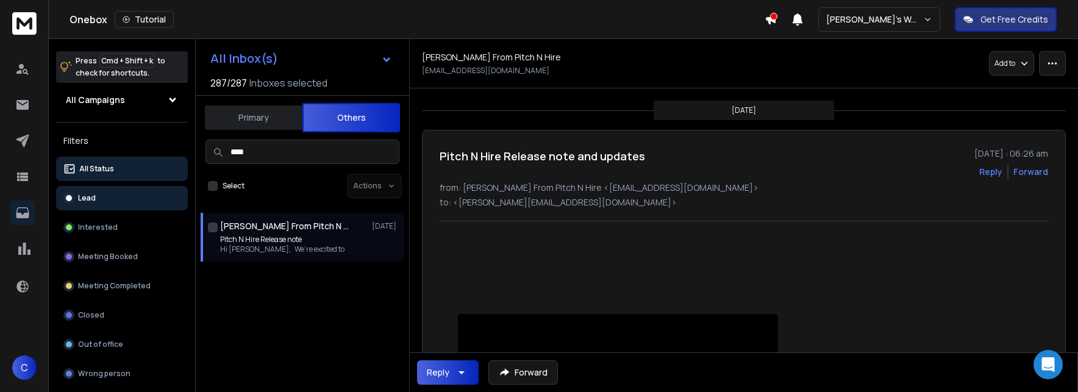
click at [81, 190] on button "Lead" at bounding box center [122, 198] width 132 height 24
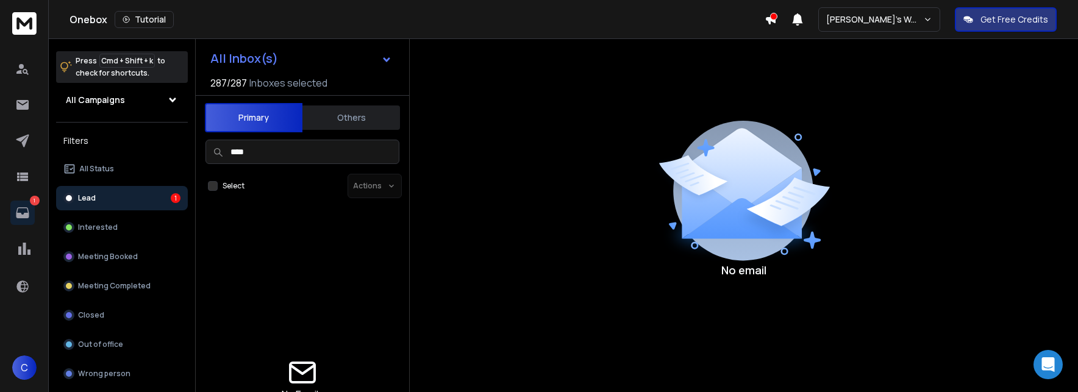
drag, startPoint x: 259, startPoint y: 159, endPoint x: 189, endPoint y: 146, distance: 70.7
click at [189, 146] on div "Press Cmd + Shift + k to check for shortcuts. All Campaigns All Campaigns Filte…" at bounding box center [563, 235] width 1029 height 392
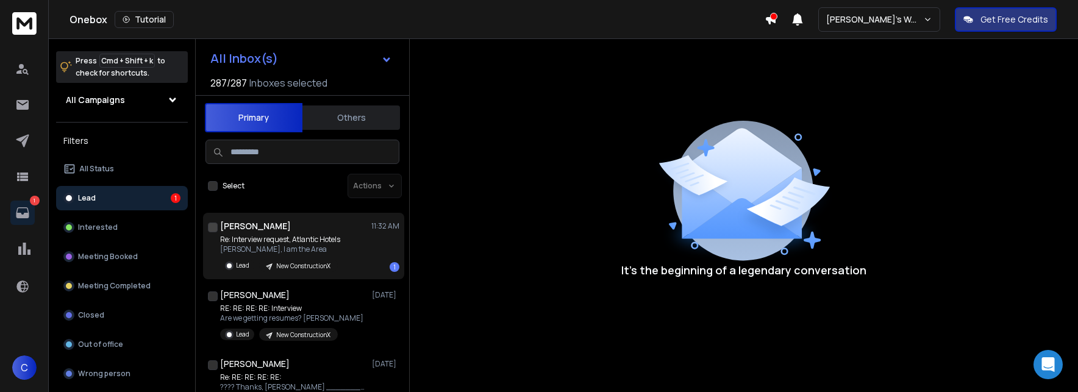
drag, startPoint x: 266, startPoint y: 240, endPoint x: 263, endPoint y: 269, distance: 28.9
click at [266, 240] on p "Re: Interview request, Atlantic Hotels" at bounding box center [280, 240] width 120 height 10
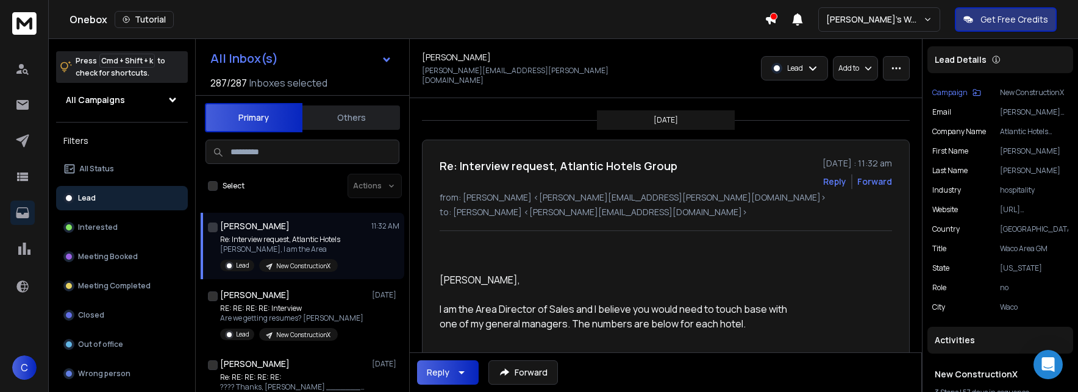
click at [830, 176] on button "Reply" at bounding box center [834, 182] width 23 height 12
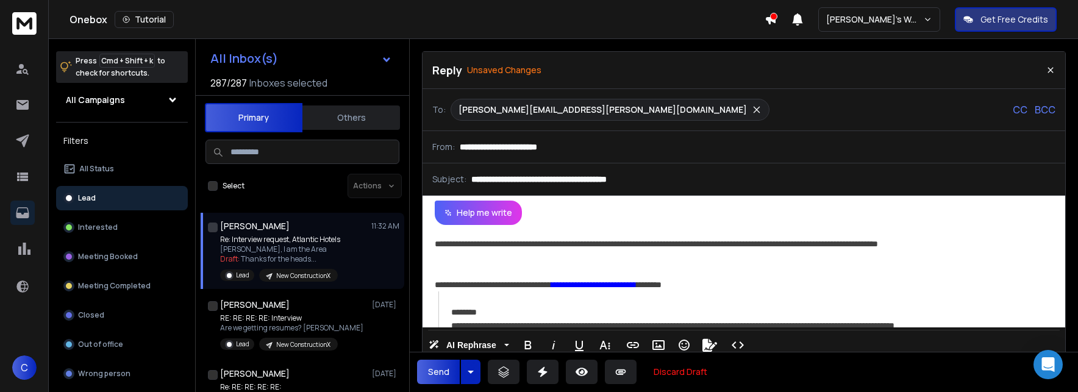
click at [435, 377] on button "Send" at bounding box center [438, 372] width 43 height 24
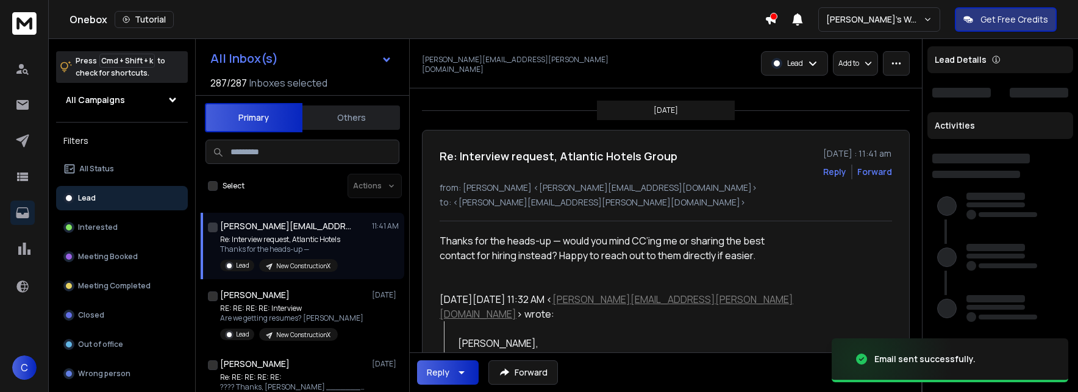
click at [784, 62] on div "Lead" at bounding box center [795, 63] width 66 height 23
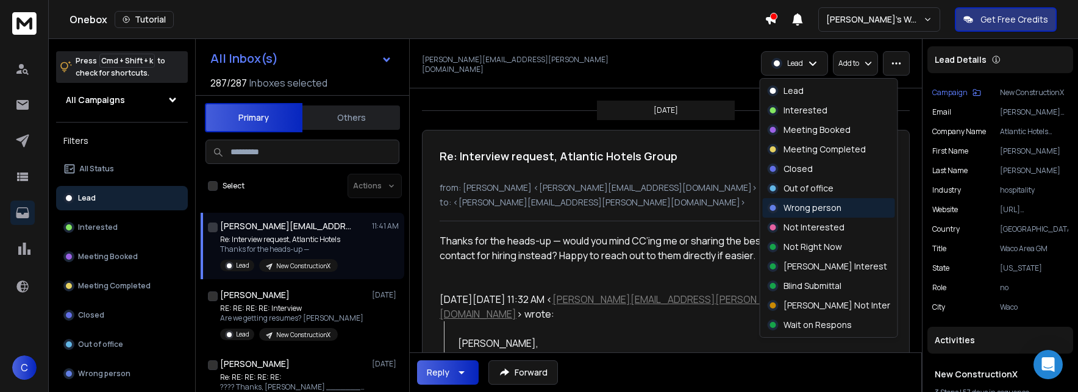
click at [798, 205] on p "Wrong person" at bounding box center [813, 208] width 58 height 12
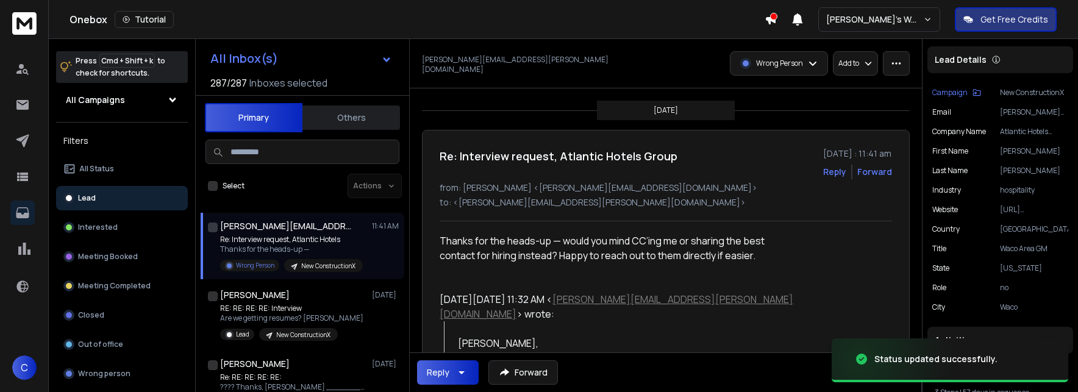
click at [107, 170] on p "All Status" at bounding box center [96, 169] width 35 height 10
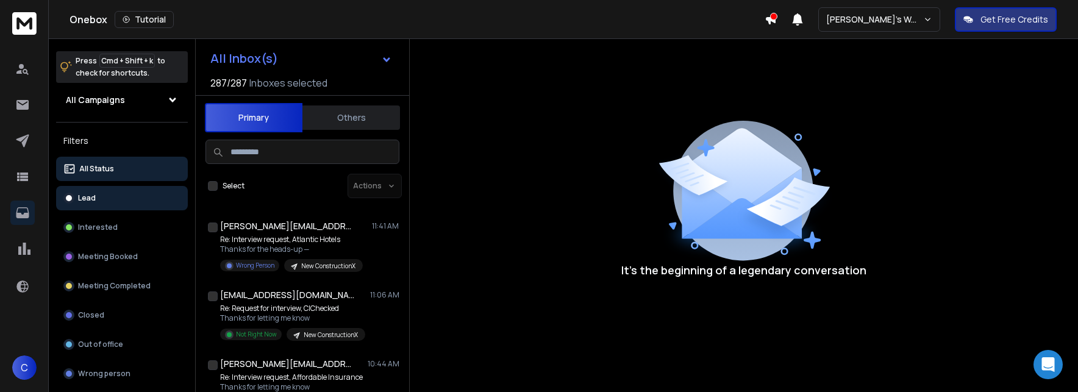
click at [89, 196] on p "Lead" at bounding box center [87, 198] width 18 height 10
